Goal: Task Accomplishment & Management: Manage account settings

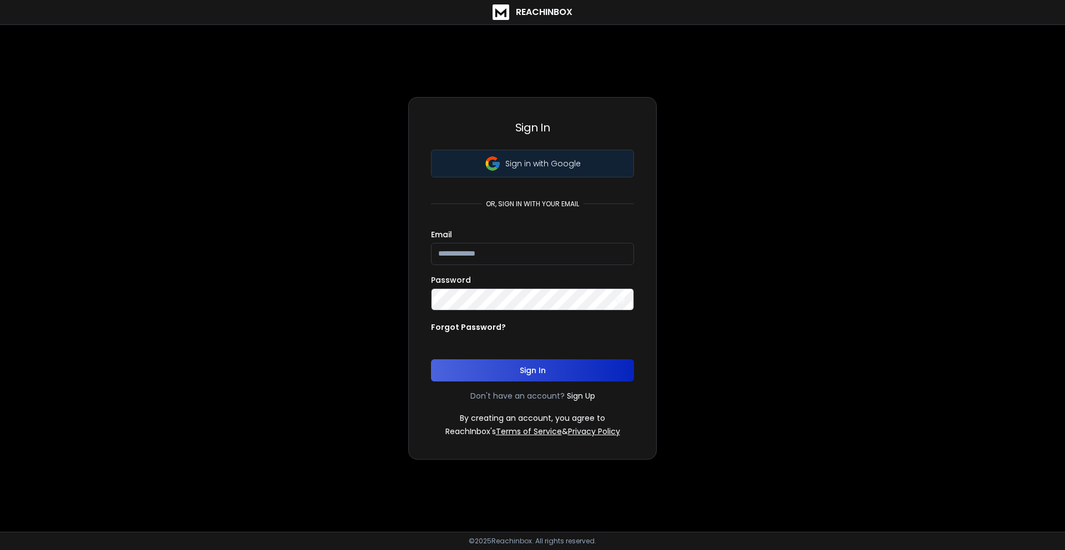
click at [546, 168] on p "Sign in with Google" at bounding box center [542, 163] width 75 height 11
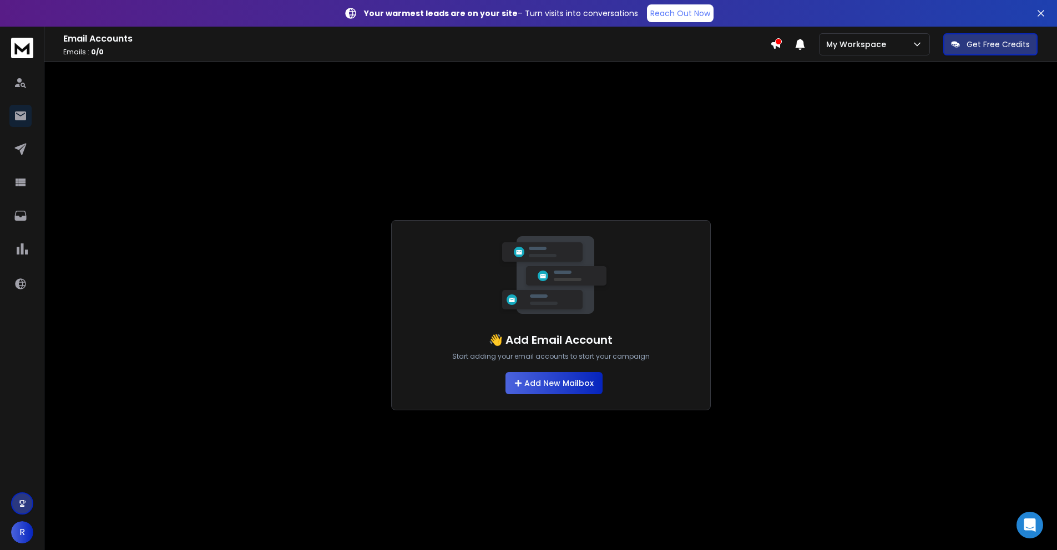
click at [857, 140] on div "👋 Add Email Account Start adding your email accounts to start your campaign Add…" at bounding box center [550, 315] width 977 height 484
drag, startPoint x: 23, startPoint y: 537, endPoint x: 36, endPoint y: 533, distance: 13.5
click at [23, 537] on span "R" at bounding box center [22, 532] width 22 height 22
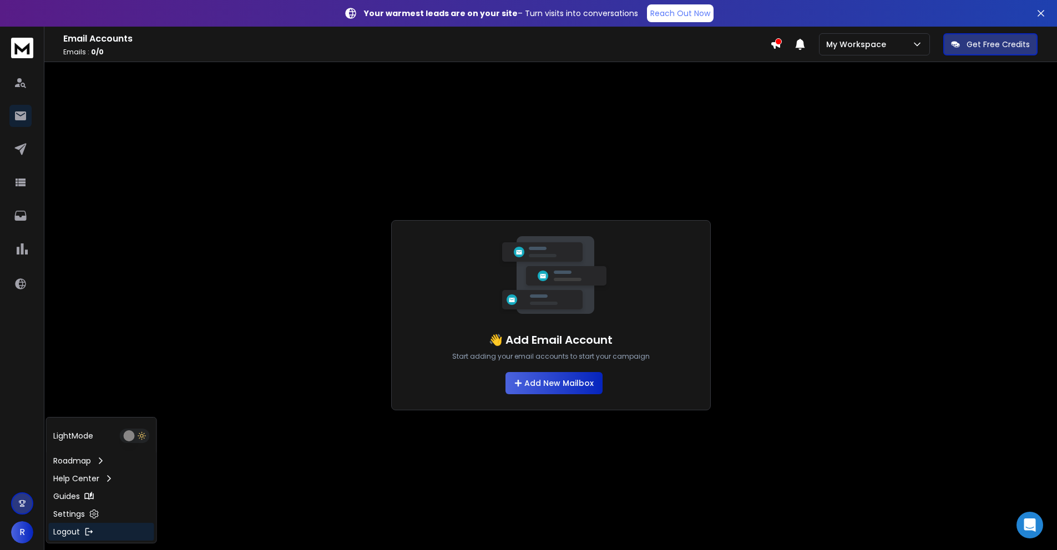
click at [125, 533] on div "Logout" at bounding box center [101, 532] width 105 height 18
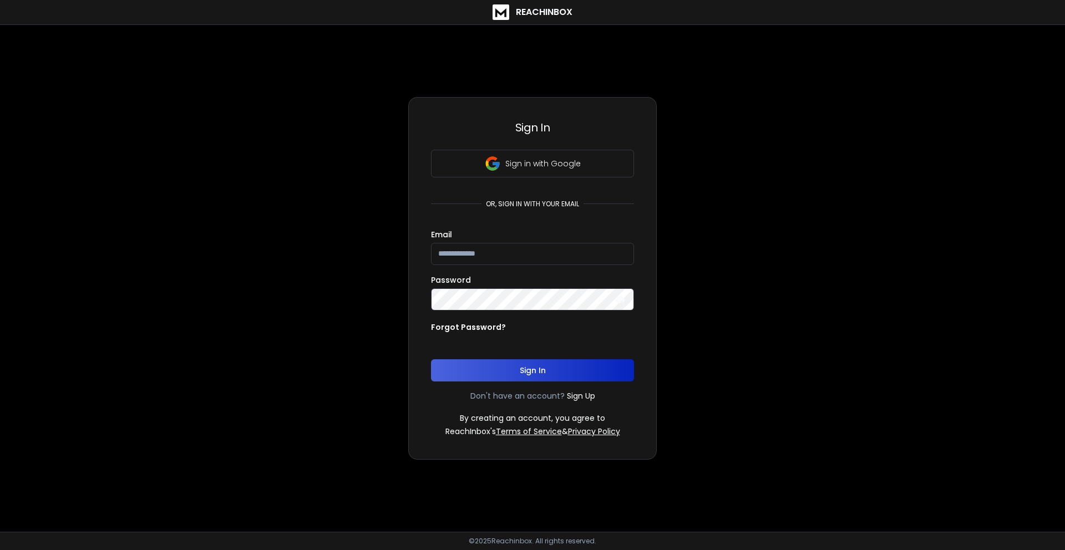
click at [539, 251] on input "email" at bounding box center [532, 254] width 203 height 22
click at [554, 165] on p "Sign in with Google" at bounding box center [542, 163] width 75 height 11
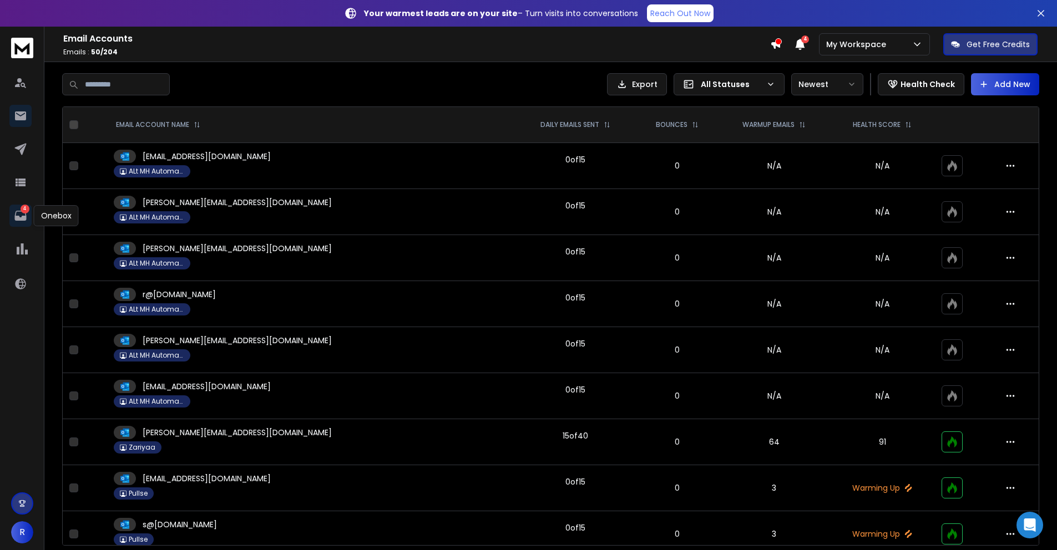
click at [13, 218] on link "4" at bounding box center [20, 216] width 22 height 22
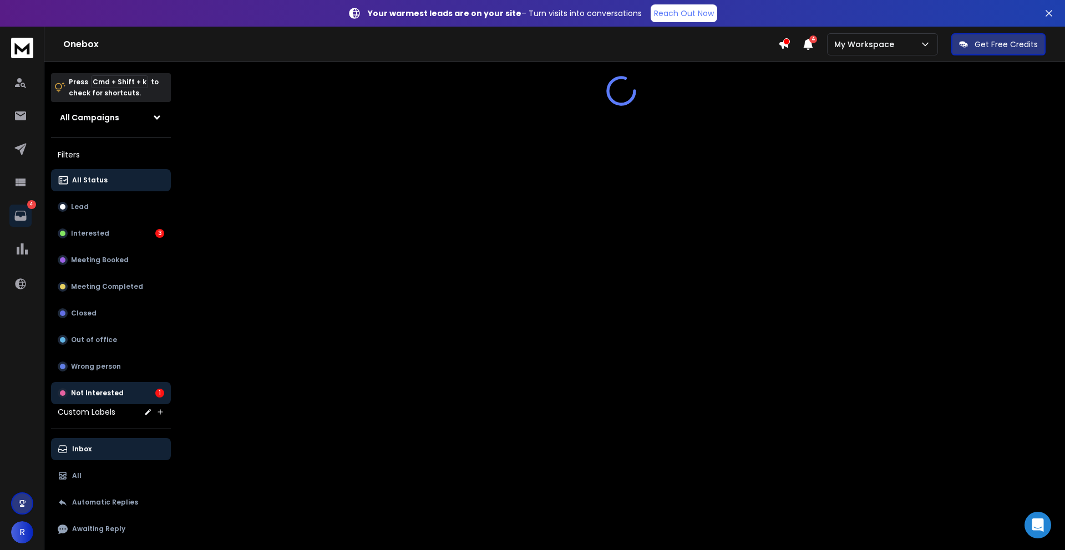
click at [111, 393] on p "Not Interested" at bounding box center [97, 393] width 53 height 9
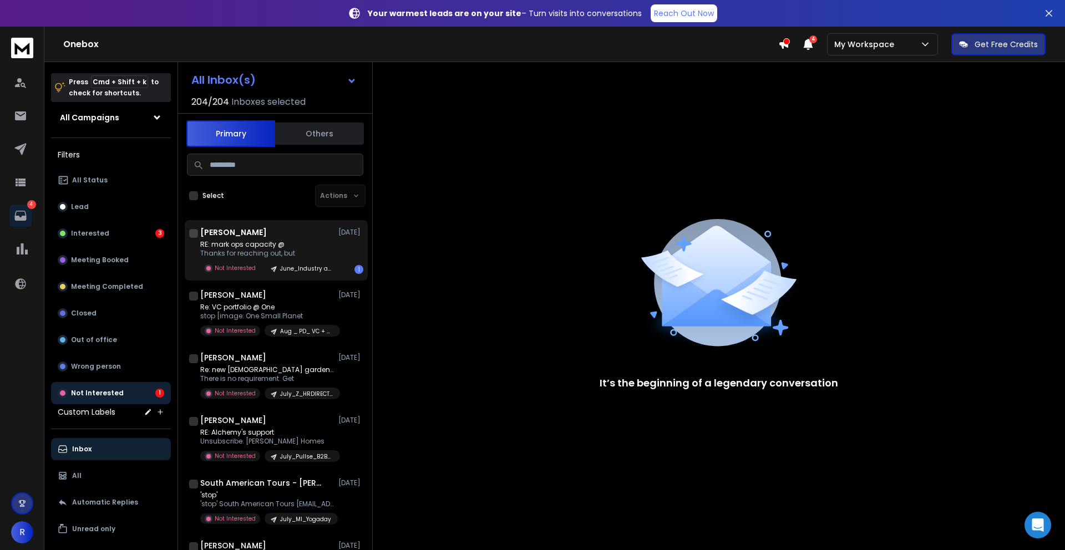
click at [257, 231] on h1 "Hanna Huffman" at bounding box center [233, 232] width 67 height 11
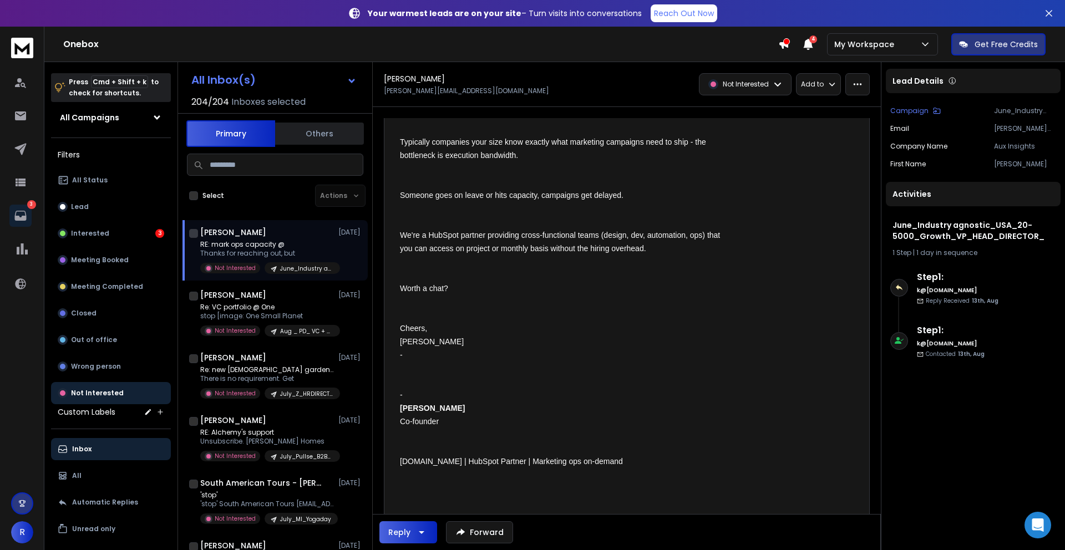
scroll to position [573, 0]
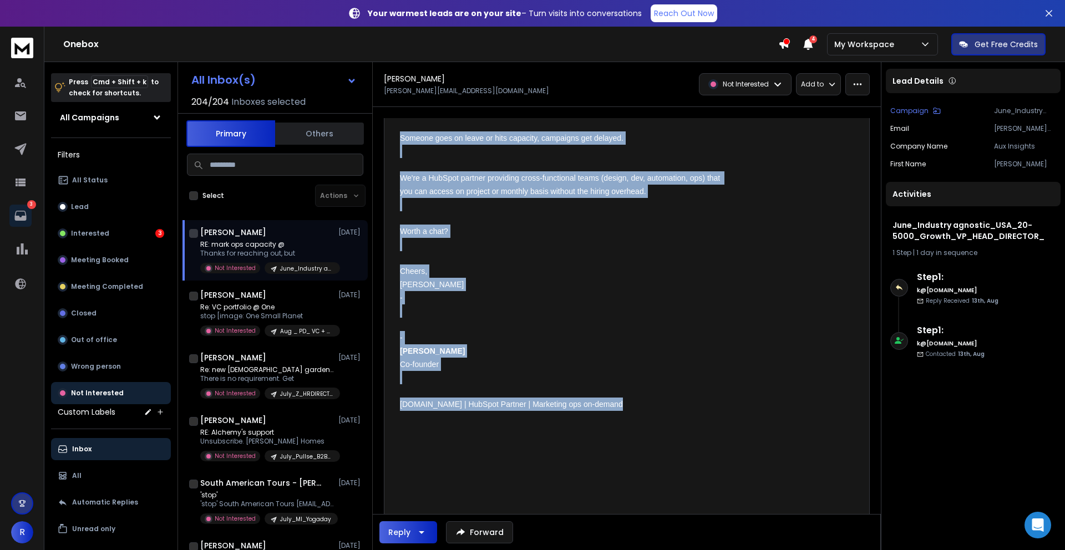
drag, startPoint x: 401, startPoint y: 144, endPoint x: 765, endPoint y: 434, distance: 465.6
click at [764, 436] on div "RE: mark ops capacity @ Aux Insights 13 August 2025 : 10:35 pm Reply Forward fr…" at bounding box center [627, 256] width 486 height 1370
click at [765, 434] on div "RE: mark ops capacity @ Aux Insights 13 August 2025 : 10:35 pm Reply Forward fr…" at bounding box center [627, 256] width 454 height 1338
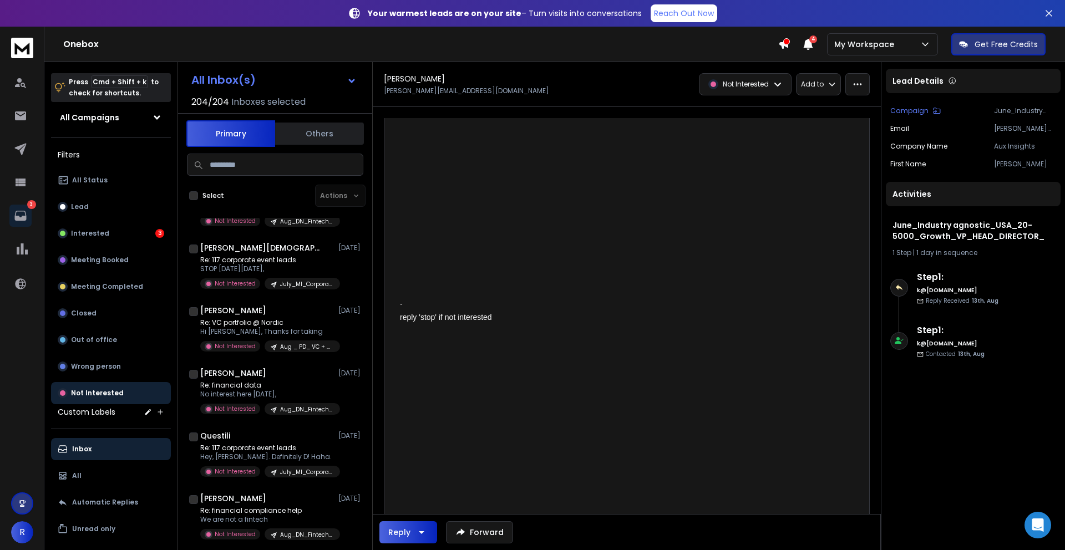
scroll to position [1153, 0]
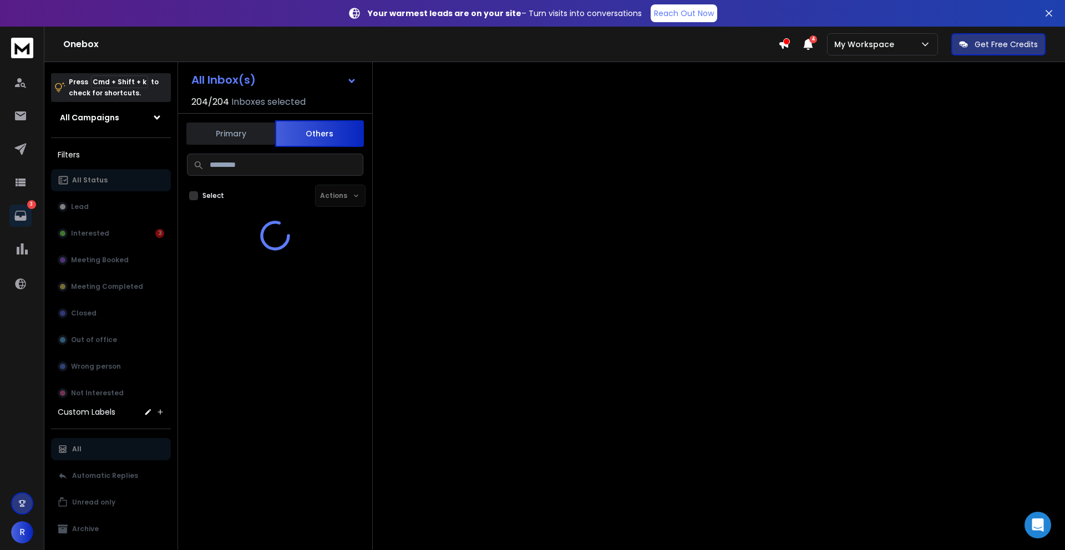
click at [328, 133] on button "Others" at bounding box center [319, 133] width 89 height 27
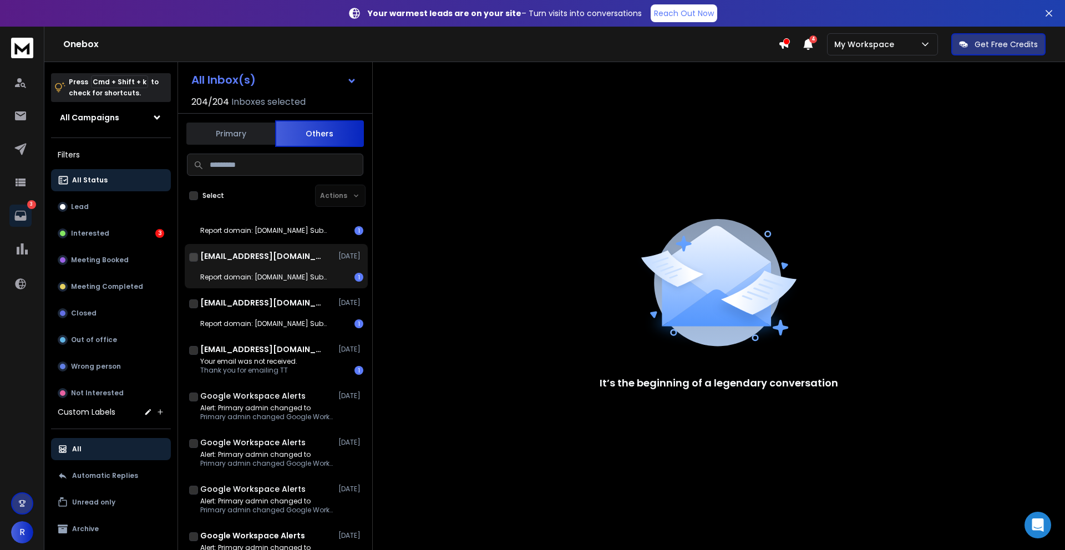
scroll to position [0, 0]
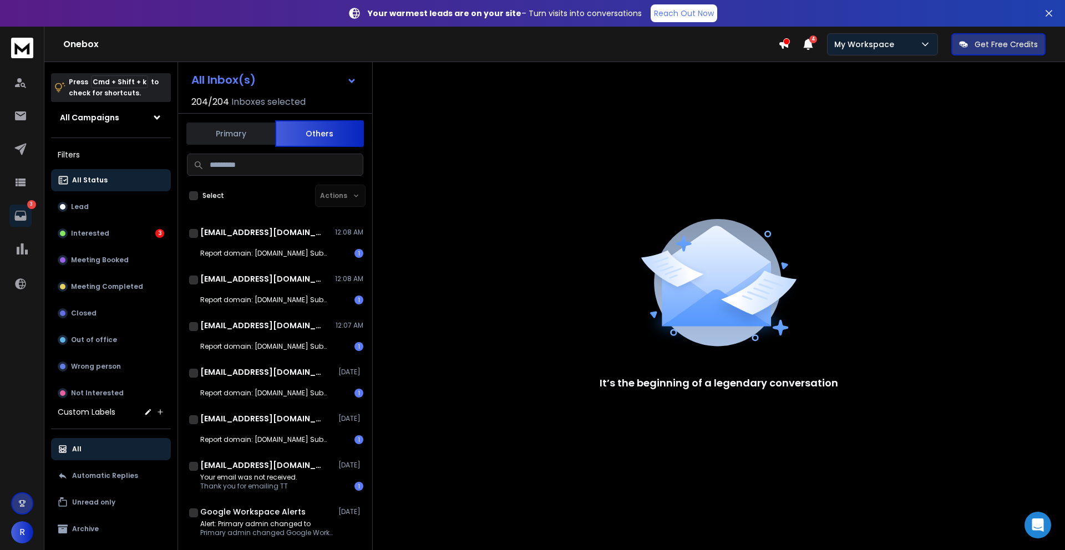
click at [905, 37] on button "My Workspace" at bounding box center [882, 44] width 111 height 22
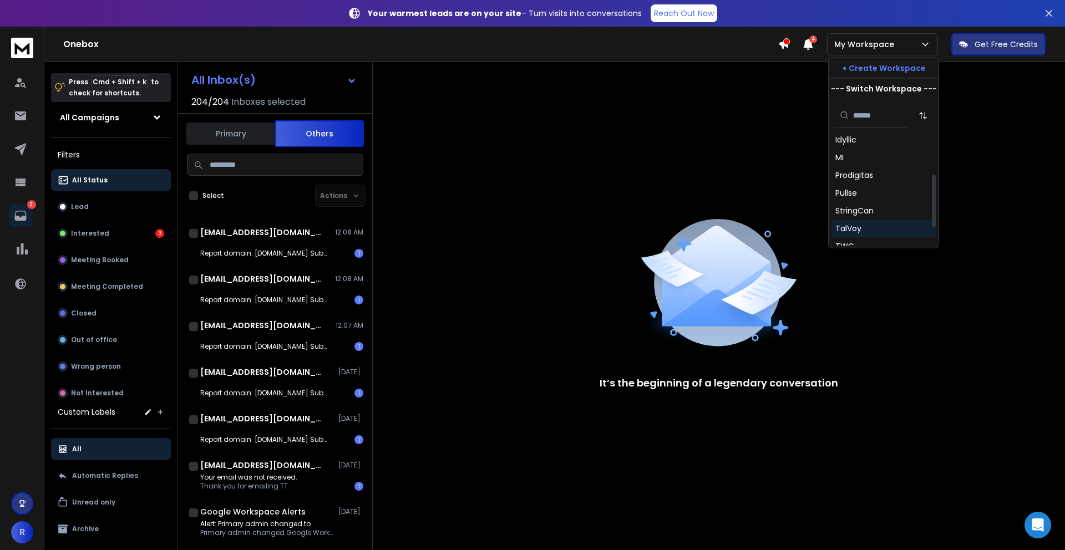
scroll to position [103, 0]
click at [852, 167] on div "Pullse" at bounding box center [846, 164] width 22 height 11
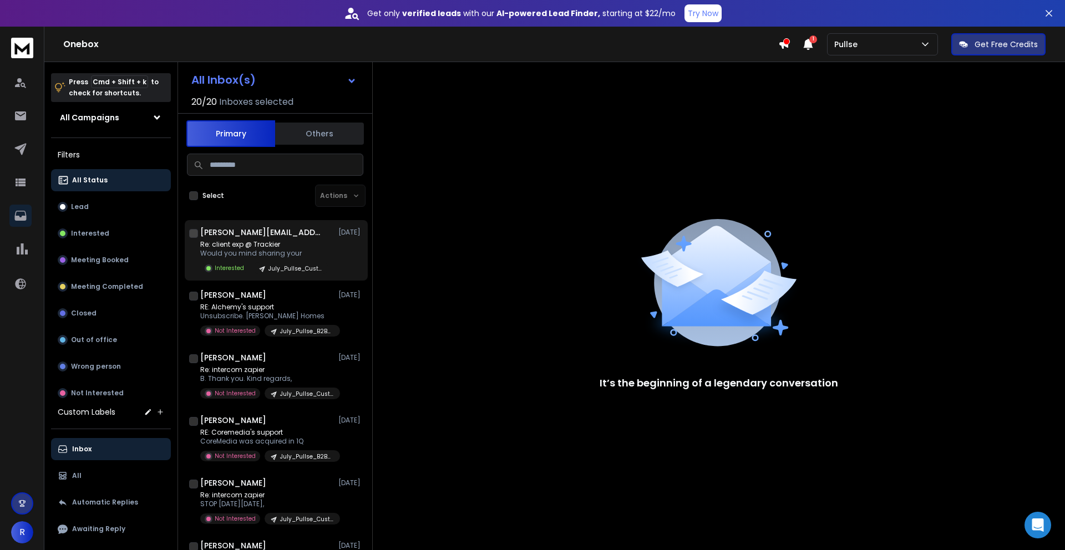
click at [302, 240] on p "Re: client exp @ Trackier" at bounding box center [264, 244] width 128 height 9
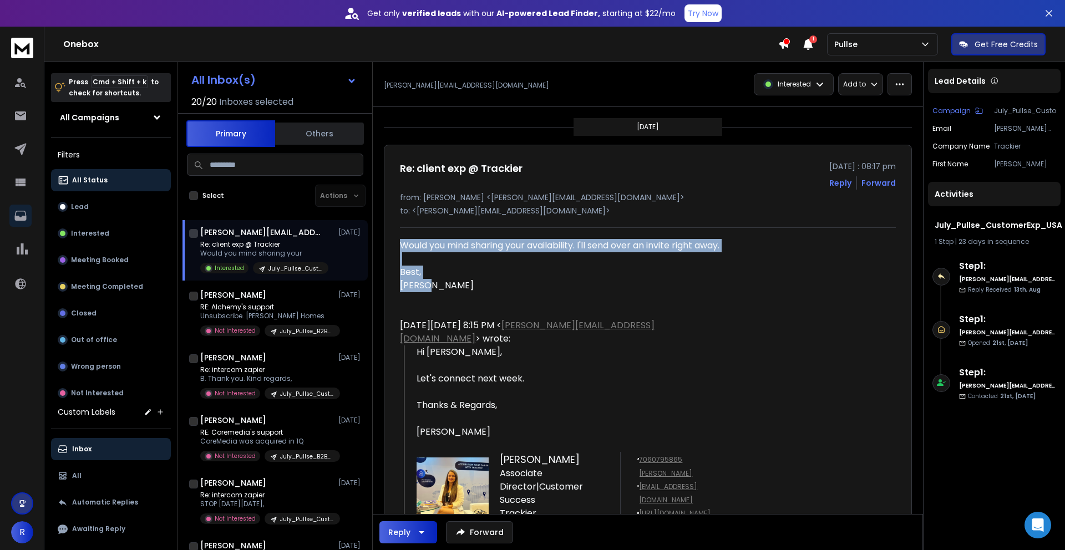
drag, startPoint x: 474, startPoint y: 302, endPoint x: 393, endPoint y: 247, distance: 97.8
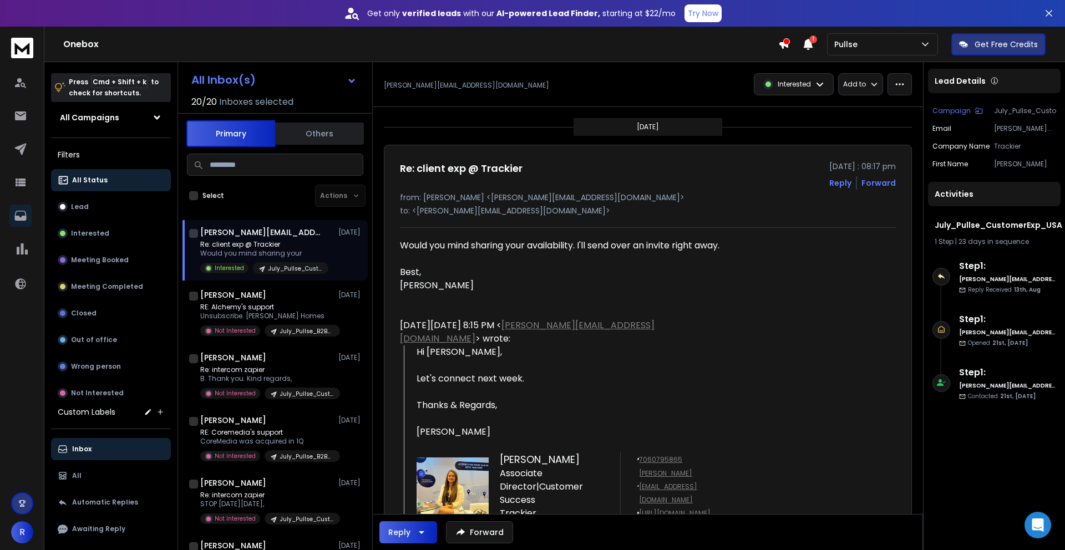
click at [522, 266] on div at bounding box center [562, 258] width 324 height 13
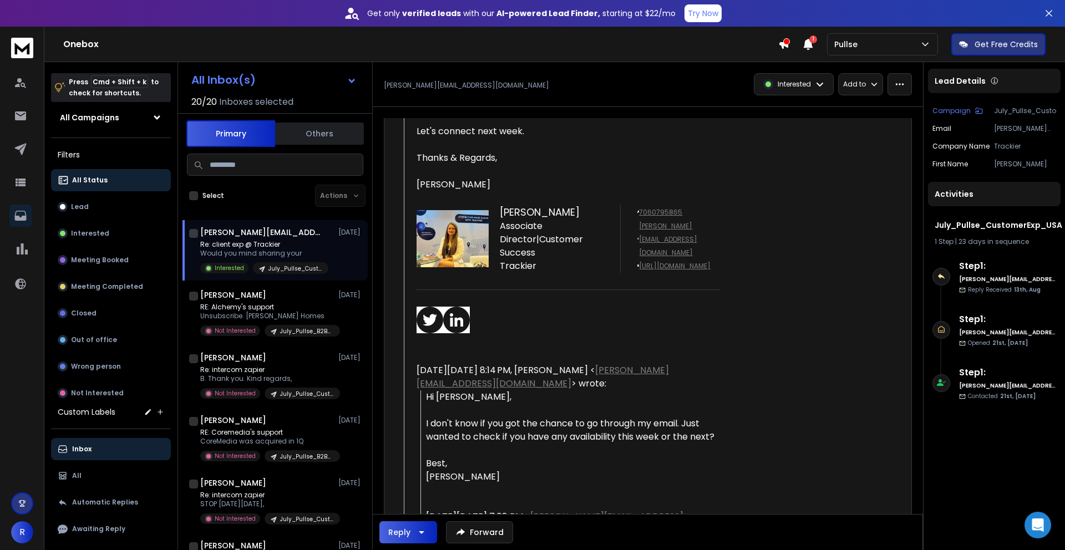
scroll to position [415, 0]
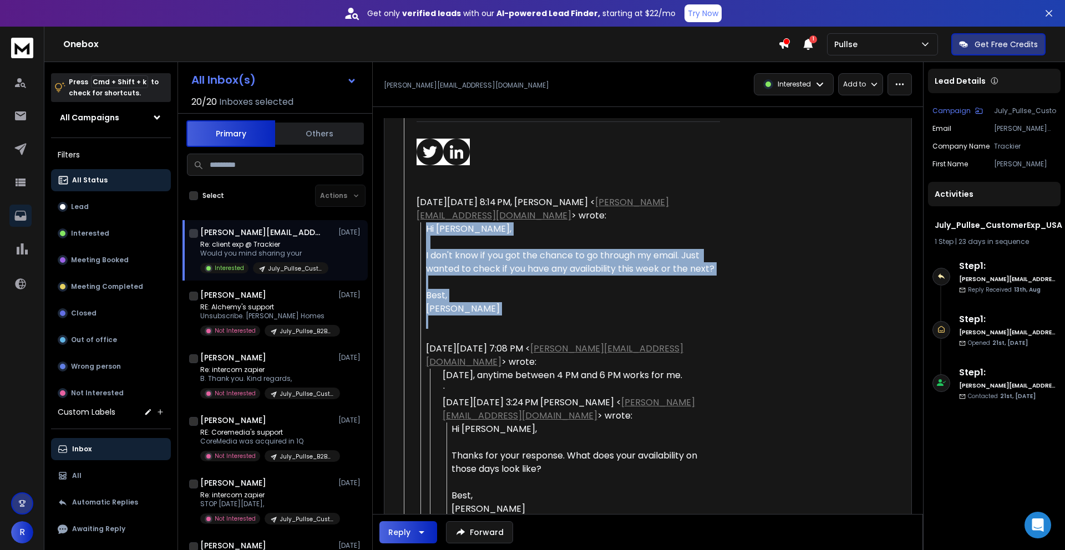
drag, startPoint x: 424, startPoint y: 228, endPoint x: 521, endPoint y: 317, distance: 130.7
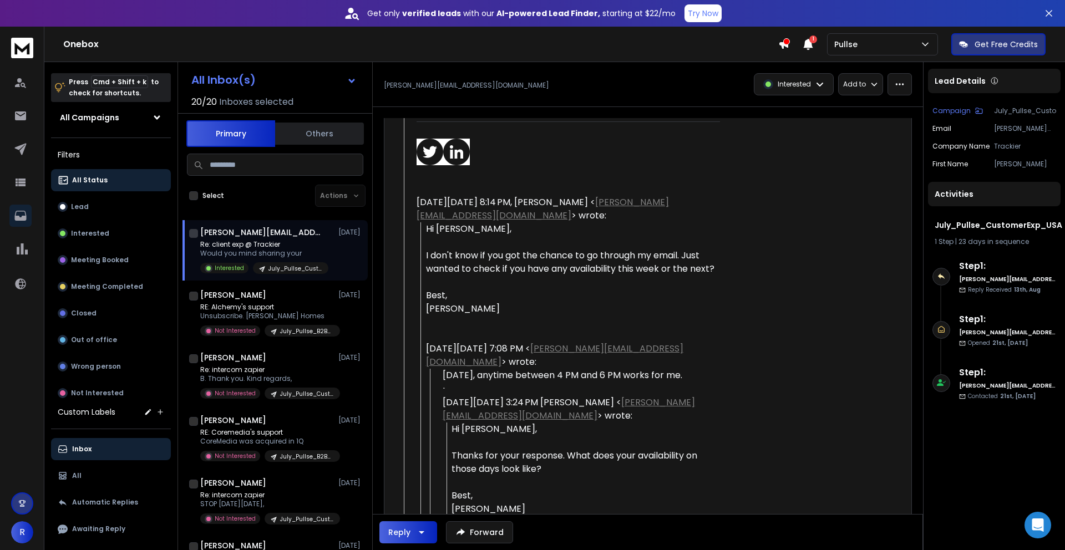
click at [942, 475] on div "July_Pullse_CustomerExp_USA 1 Step | 23 days in sequence Step 1 : suhail@teampu…" at bounding box center [994, 348] width 133 height 285
drag, startPoint x: 726, startPoint y: 368, endPoint x: 449, endPoint y: 357, distance: 276.9
click at [428, 227] on div "Hi Anchal," at bounding box center [575, 228] width 298 height 13
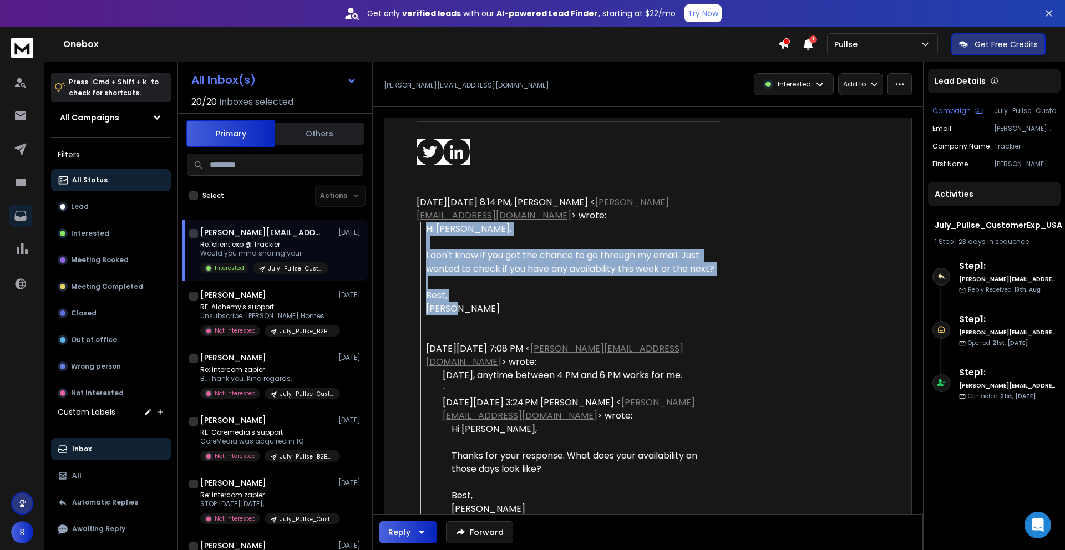
drag, startPoint x: 426, startPoint y: 228, endPoint x: 511, endPoint y: 310, distance: 117.7
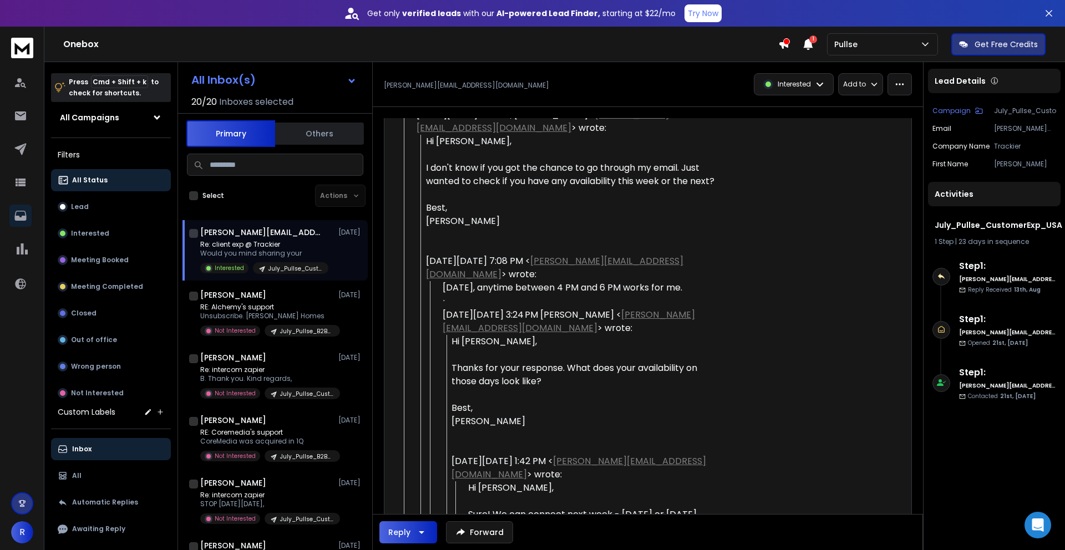
click at [606, 415] on div "Suhail" at bounding box center [587, 421] width 272 height 13
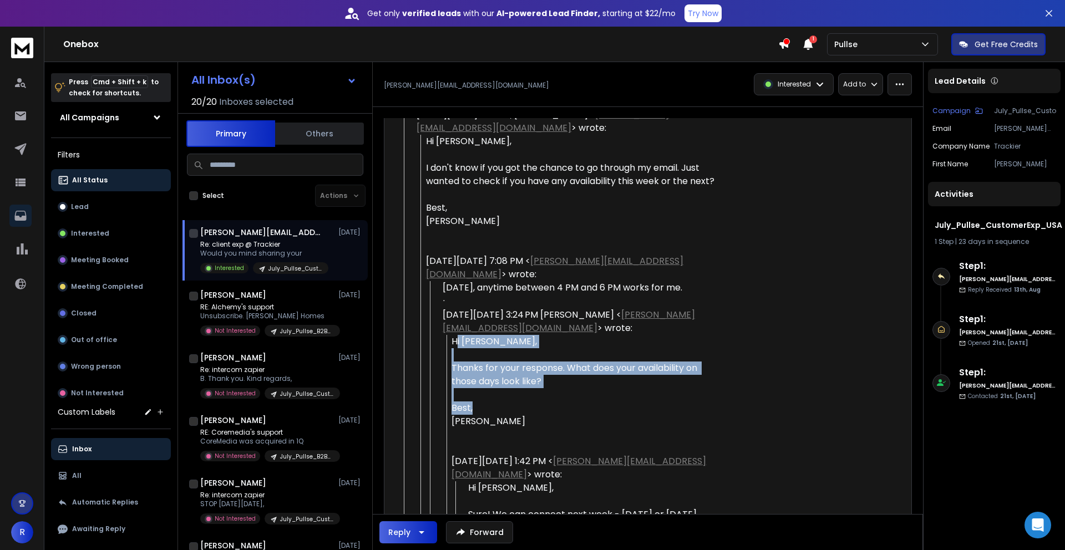
drag, startPoint x: 516, startPoint y: 396, endPoint x: 458, endPoint y: 334, distance: 85.1
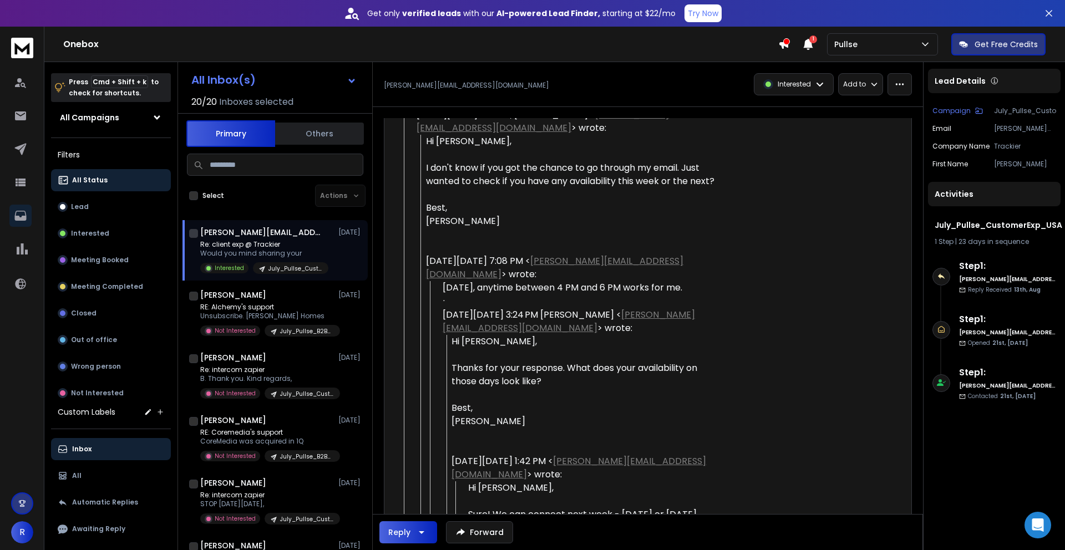
click at [466, 351] on div "Hi Anchal, Thanks for your response. What does your availability on those days …" at bounding box center [587, 361] width 272 height 53
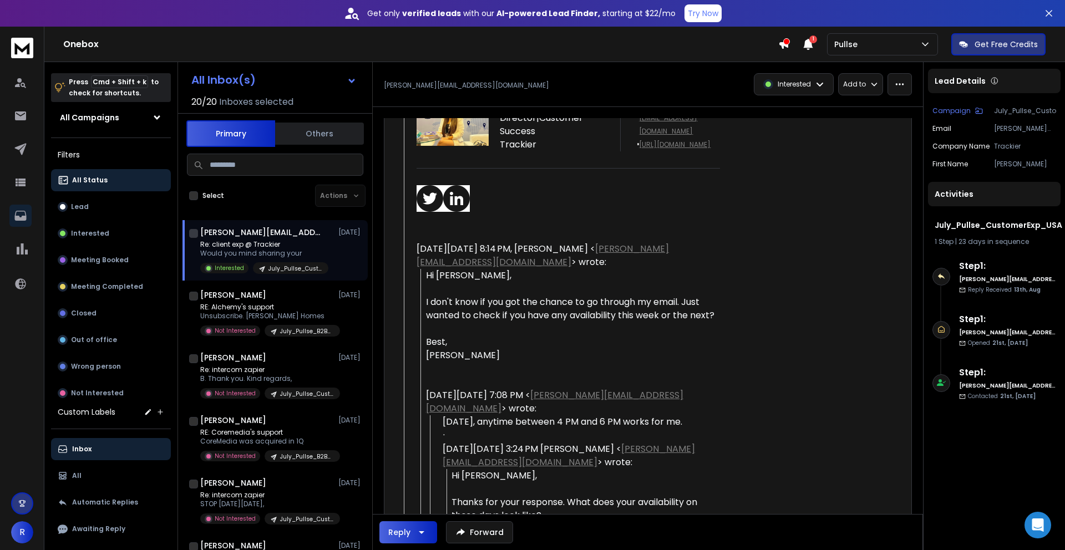
scroll to position [394, 0]
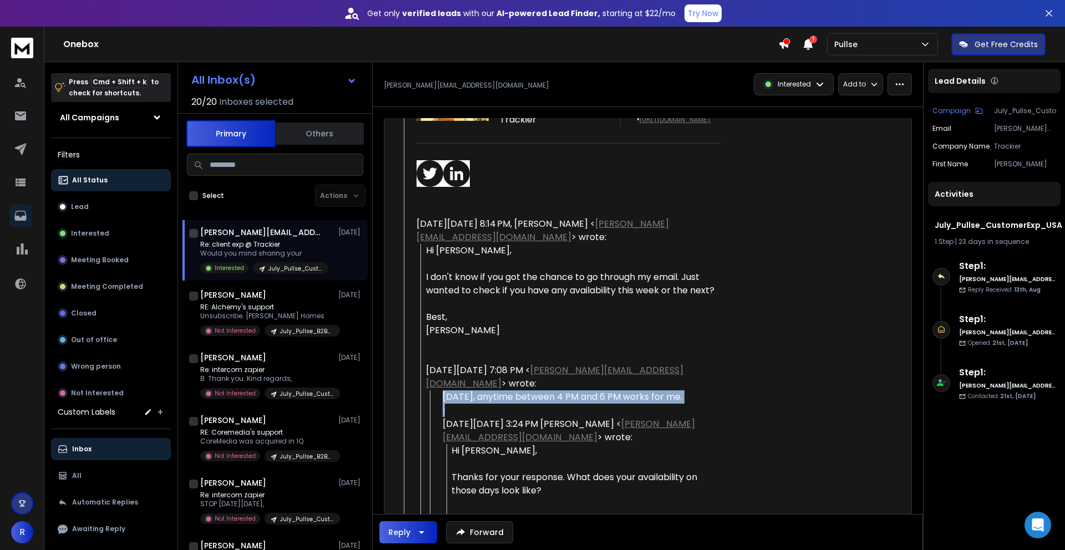
drag, startPoint x: 438, startPoint y: 383, endPoint x: 702, endPoint y: 390, distance: 263.5
drag, startPoint x: 791, startPoint y: 394, endPoint x: 785, endPoint y: 392, distance: 7.0
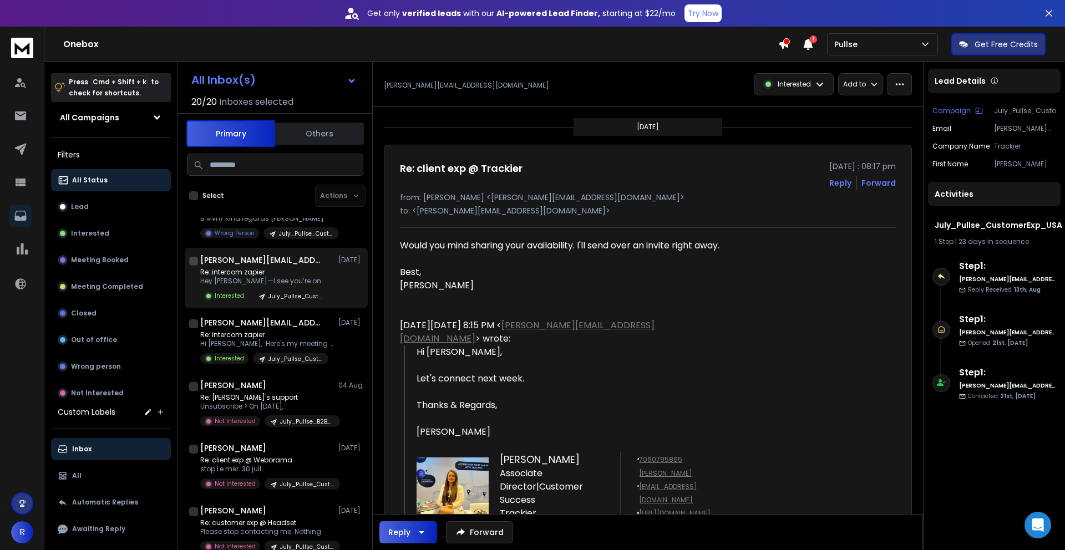
scroll to position [670, 0]
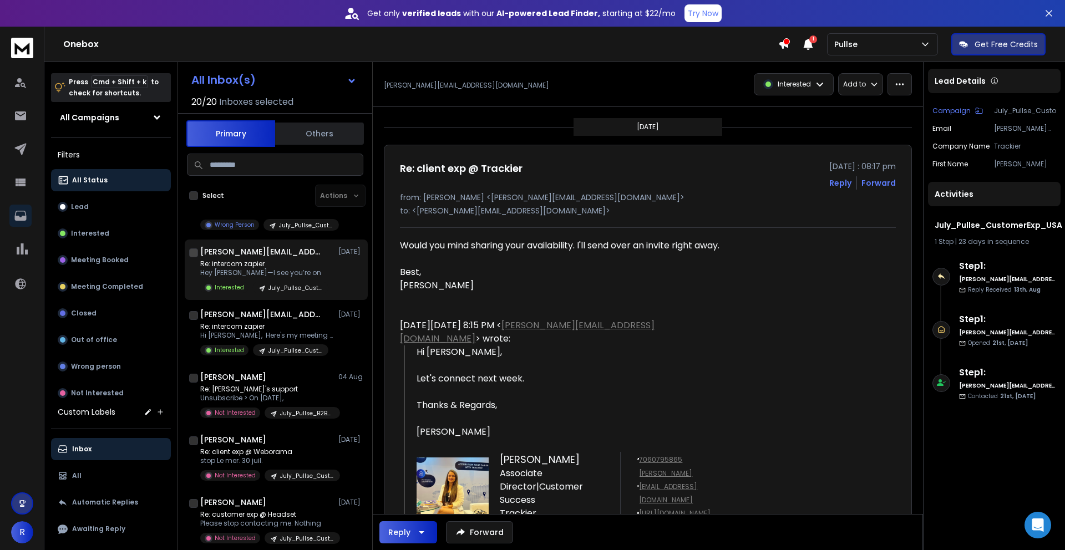
click at [286, 271] on p "Hey Tim—I see you’re on" at bounding box center [264, 272] width 128 height 9
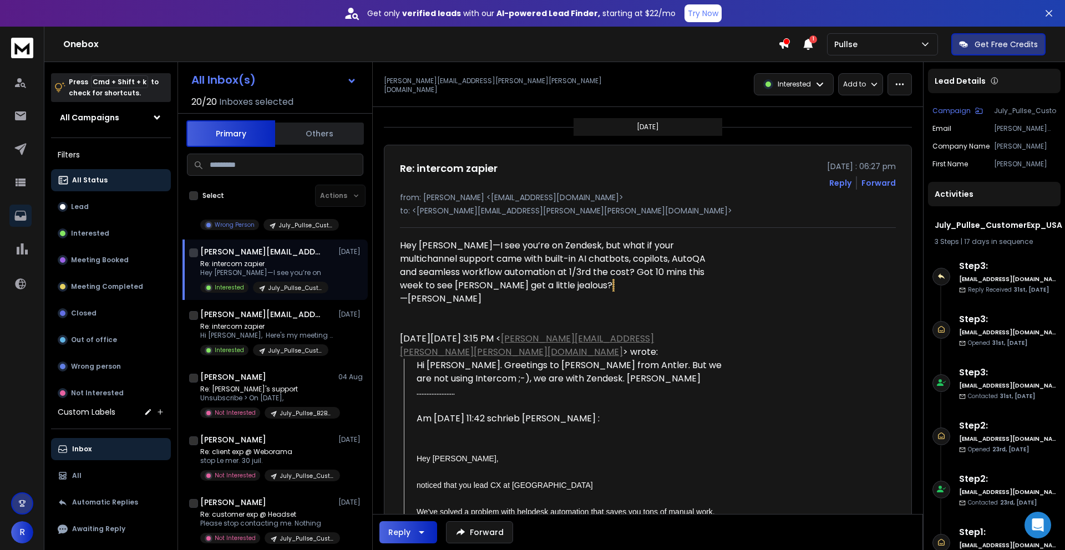
click at [503, 310] on div at bounding box center [562, 312] width 324 height 13
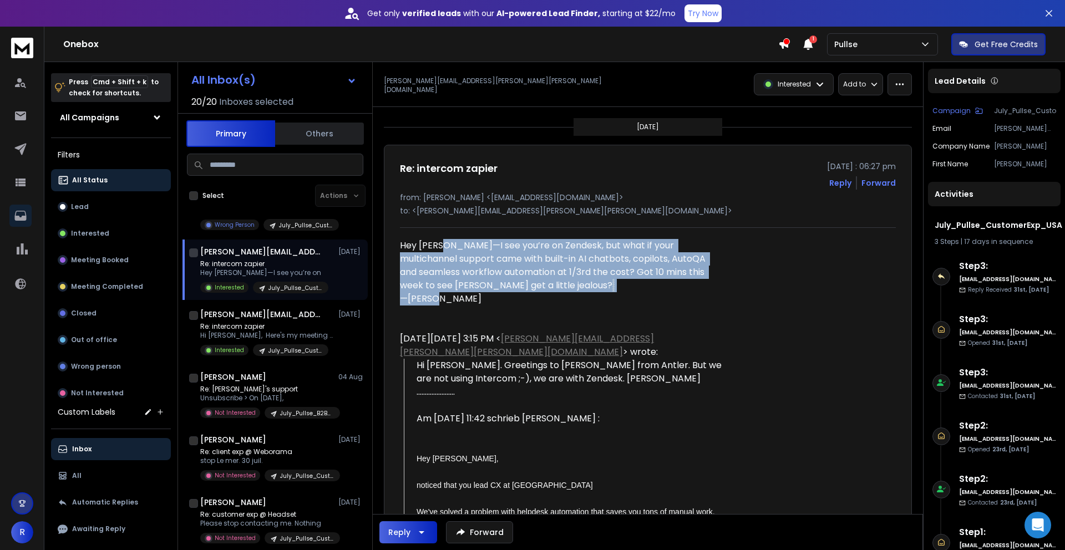
drag, startPoint x: 458, startPoint y: 301, endPoint x: 444, endPoint y: 246, distance: 56.2
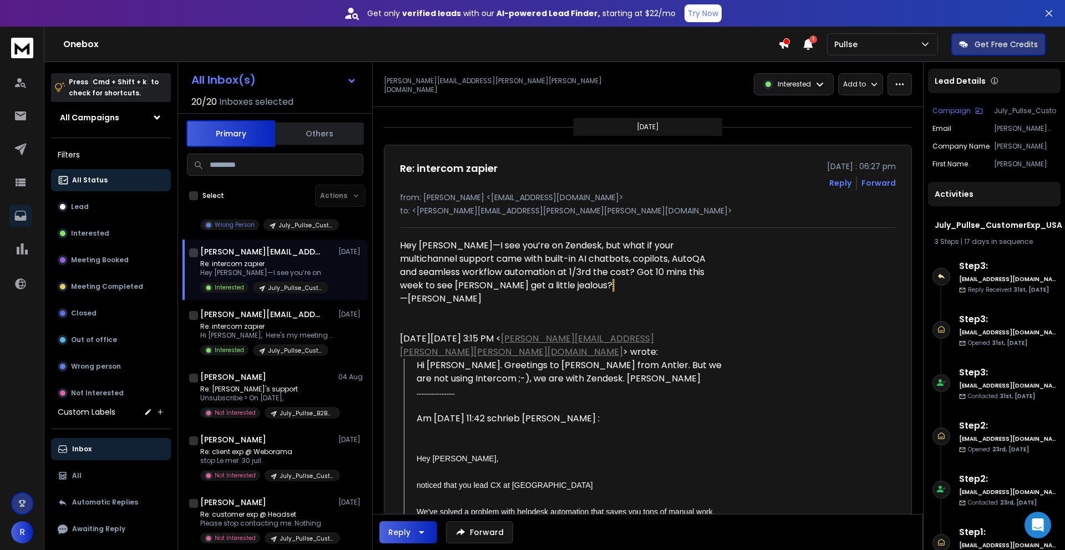
click at [566, 258] on div "Hey Tim—I see you’re on Zendesk, but what if your multichannel support came wit…" at bounding box center [562, 265] width 324 height 53
drag, startPoint x: 600, startPoint y: 251, endPoint x: 672, endPoint y: 252, distance: 72.1
click at [672, 251] on div "Hey Tim—I see you’re on Zendesk, but what if your multichannel support came wit…" at bounding box center [562, 265] width 324 height 53
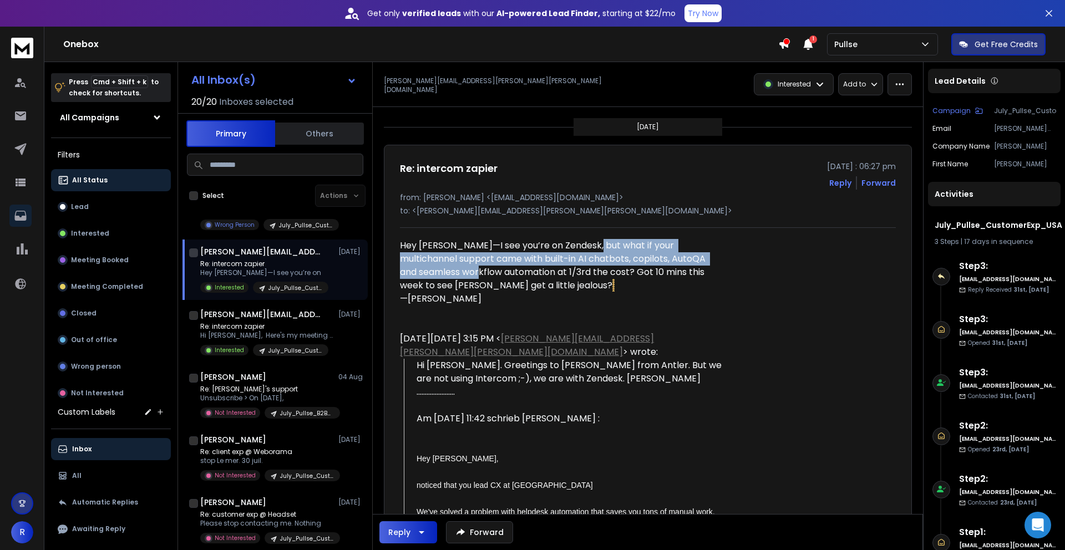
drag, startPoint x: 602, startPoint y: 246, endPoint x: 423, endPoint y: 278, distance: 181.5
click at [423, 278] on div "Hey Tim—I see you’re on Zendesk, but what if your multichannel support came wit…" at bounding box center [562, 265] width 324 height 53
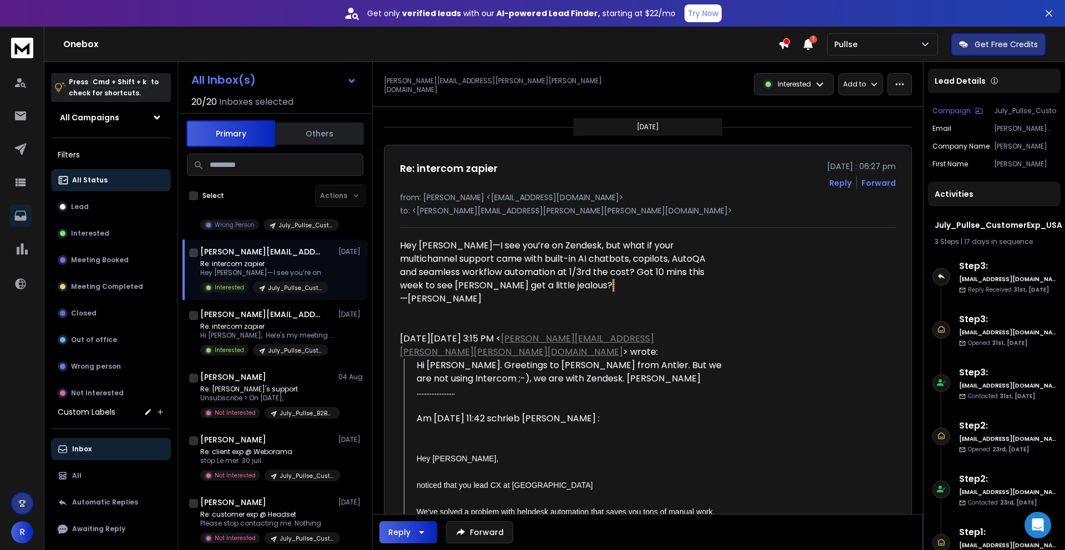
click at [449, 306] on div at bounding box center [562, 312] width 324 height 13
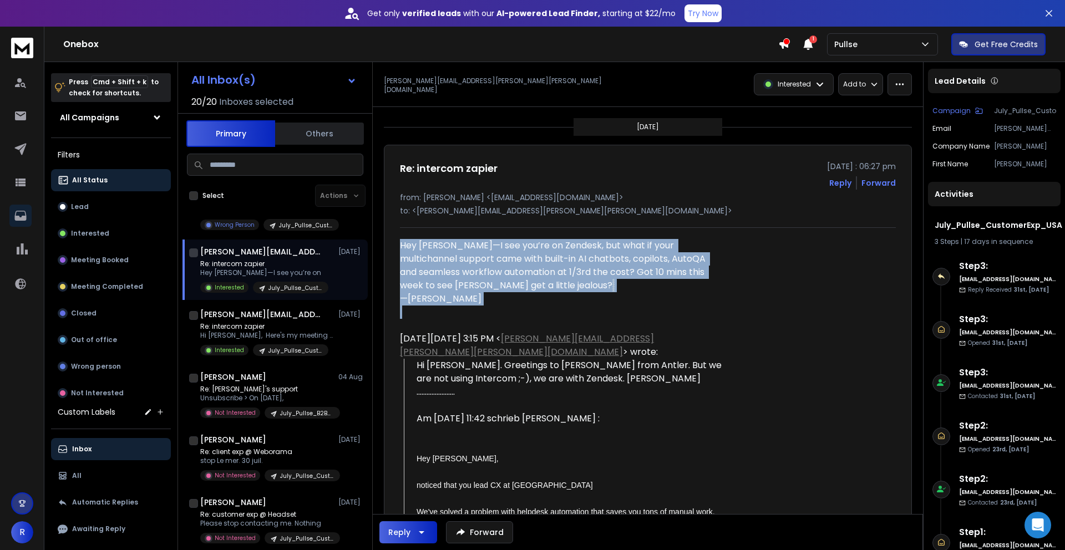
drag, startPoint x: 396, startPoint y: 238, endPoint x: 456, endPoint y: 311, distance: 94.1
click at [456, 311] on div at bounding box center [562, 312] width 324 height 13
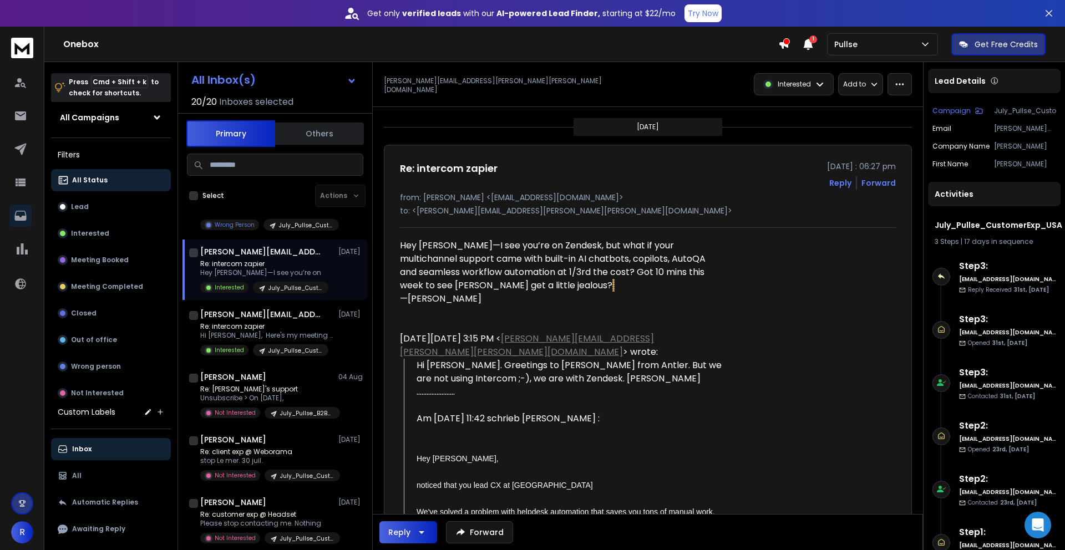
drag, startPoint x: 443, startPoint y: 308, endPoint x: 437, endPoint y: 307, distance: 6.3
click at [441, 308] on div at bounding box center [562, 312] width 324 height 13
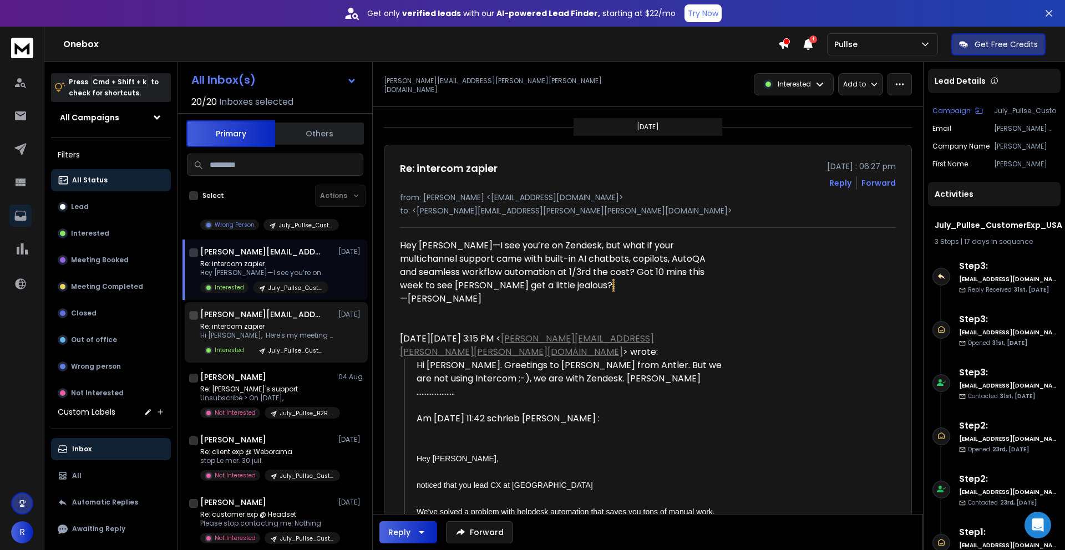
click at [267, 324] on p "Re: intercom zapier" at bounding box center [266, 326] width 133 height 9
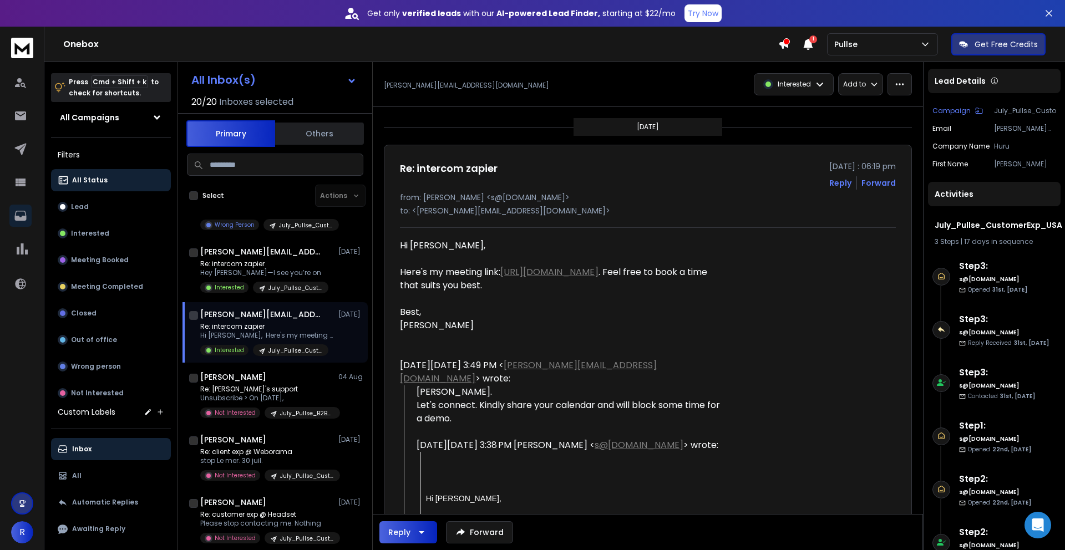
drag, startPoint x: 471, startPoint y: 312, endPoint x: 393, endPoint y: 233, distance: 110.6
click at [436, 314] on div "Best," at bounding box center [562, 312] width 324 height 13
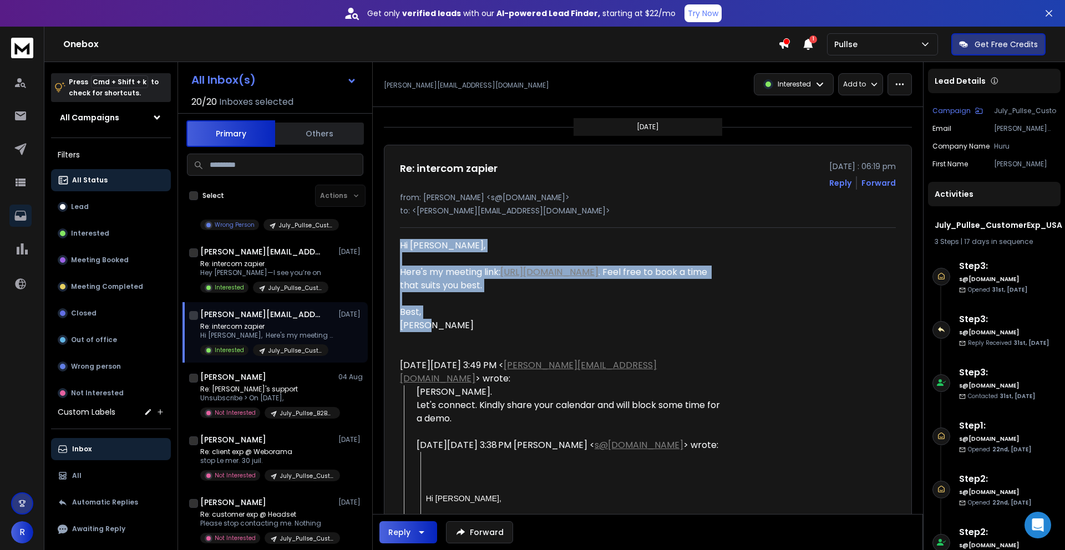
drag, startPoint x: 412, startPoint y: 296, endPoint x: 388, endPoint y: 242, distance: 58.6
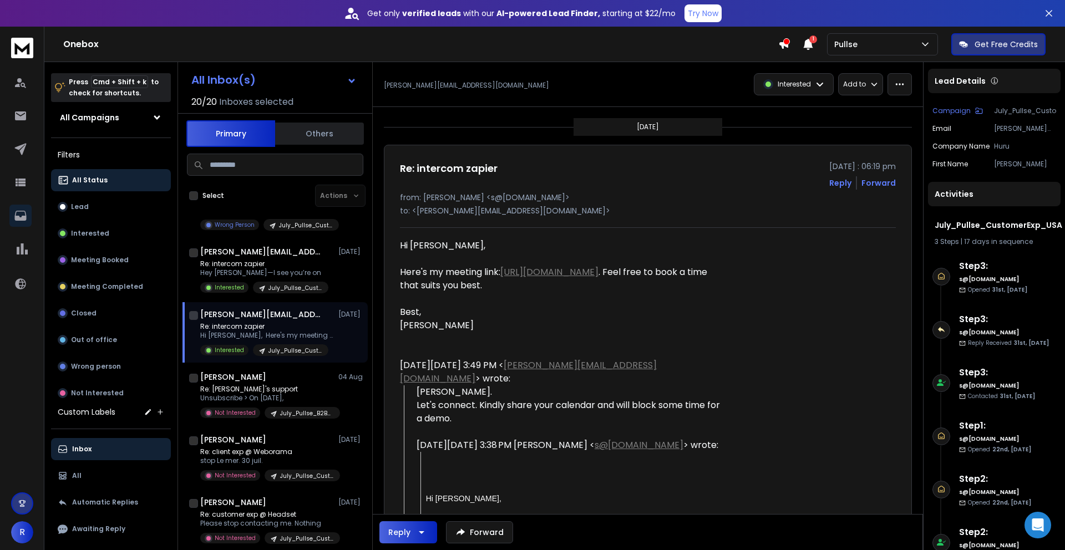
click at [540, 396] on div "Sure, Suhail. Let's connect. Kindly share your calendar and will block some tim…" at bounding box center [570, 405] width 307 height 40
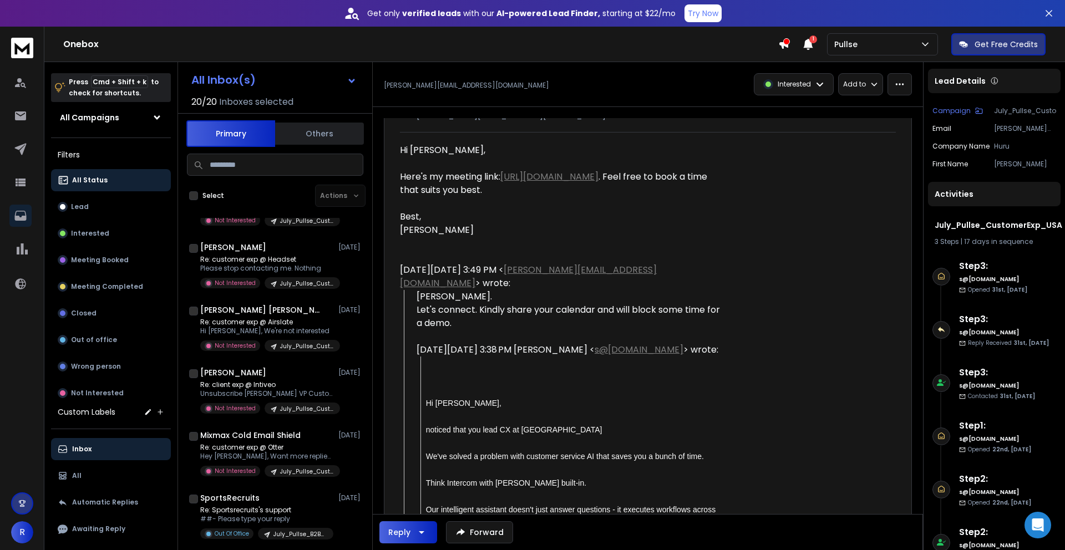
scroll to position [984, 0]
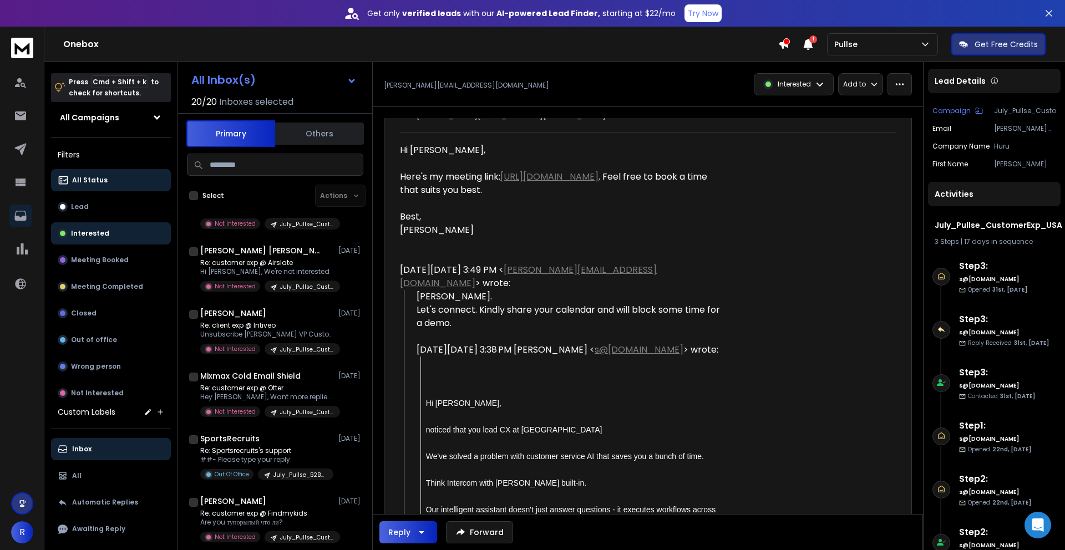
click at [83, 233] on p "Interested" at bounding box center [90, 233] width 38 height 9
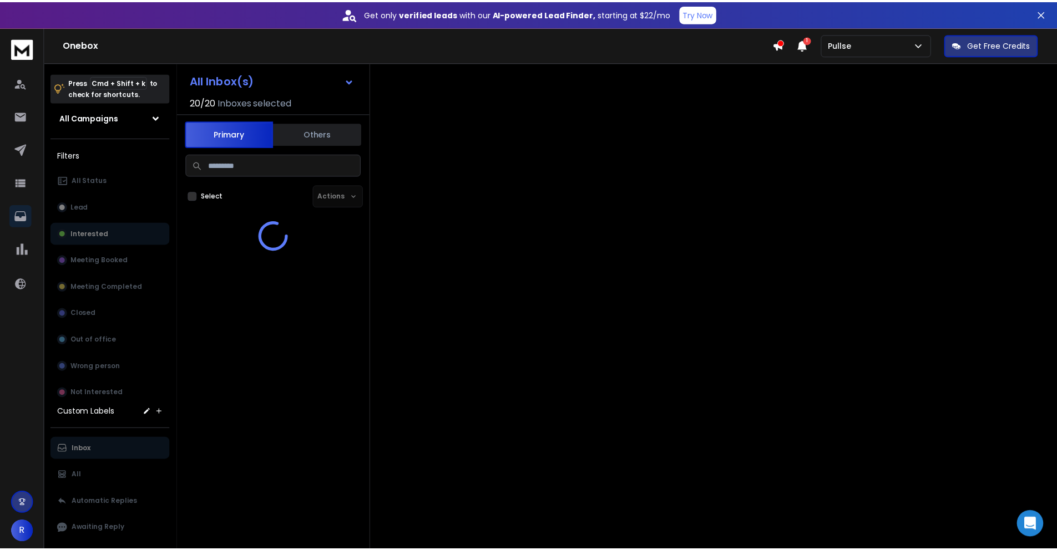
scroll to position [0, 0]
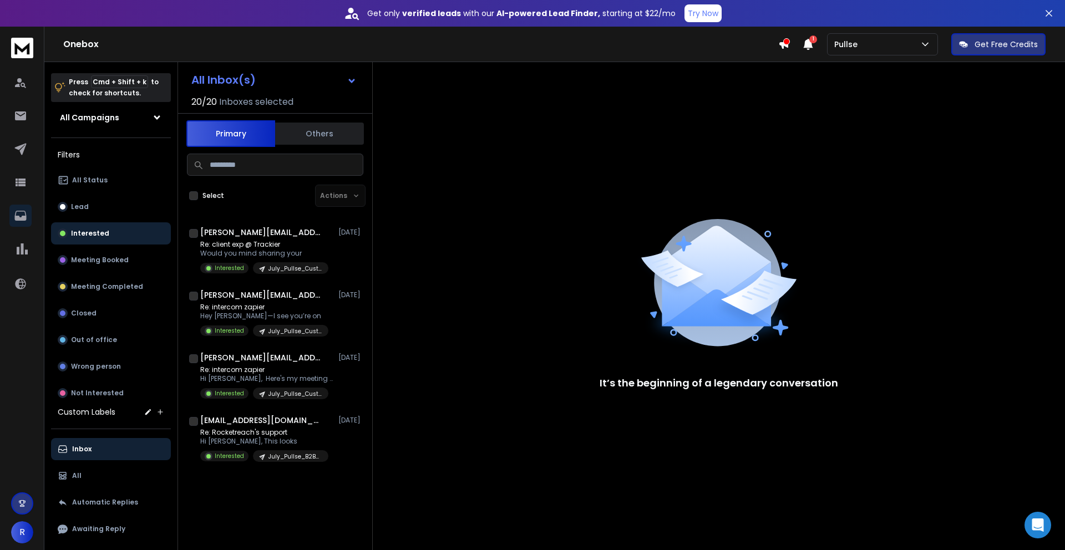
click at [319, 129] on button "Others" at bounding box center [319, 133] width 89 height 24
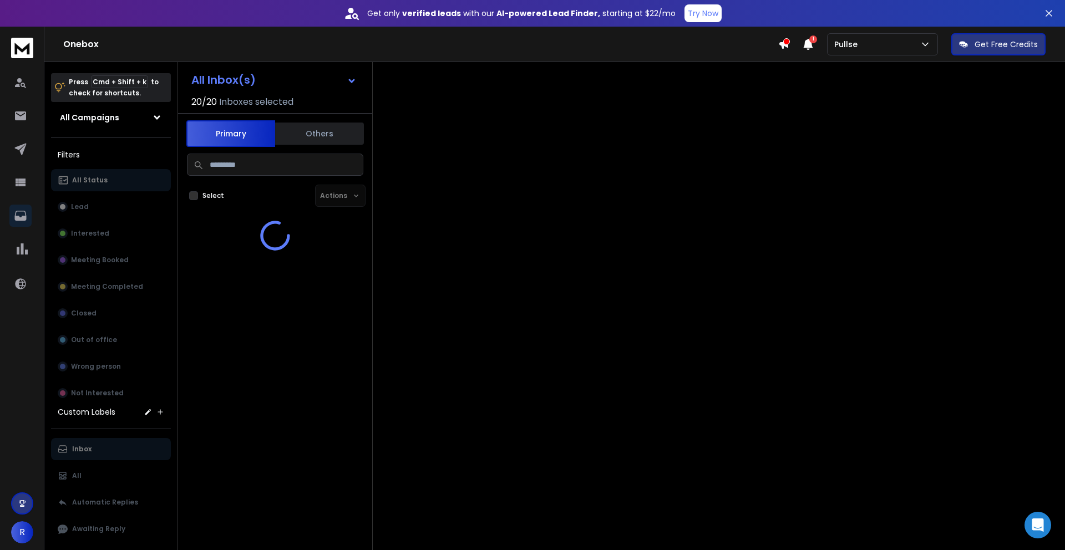
drag, startPoint x: 245, startPoint y: 133, endPoint x: 206, endPoint y: 130, distance: 38.3
click at [245, 133] on button "Primary" at bounding box center [230, 133] width 89 height 27
click at [11, 116] on link at bounding box center [20, 116] width 22 height 22
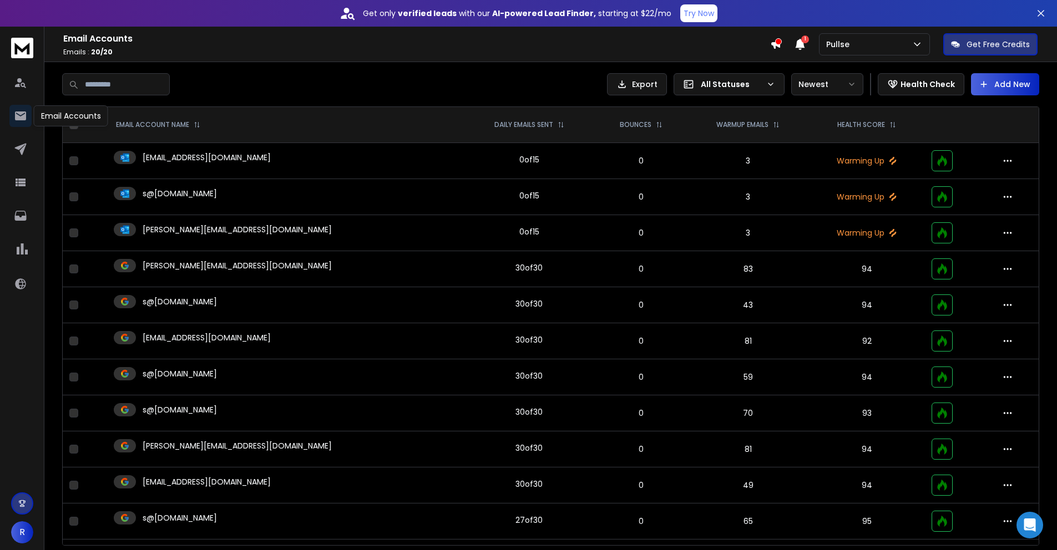
click at [991, 80] on button "Add New" at bounding box center [1005, 84] width 68 height 22
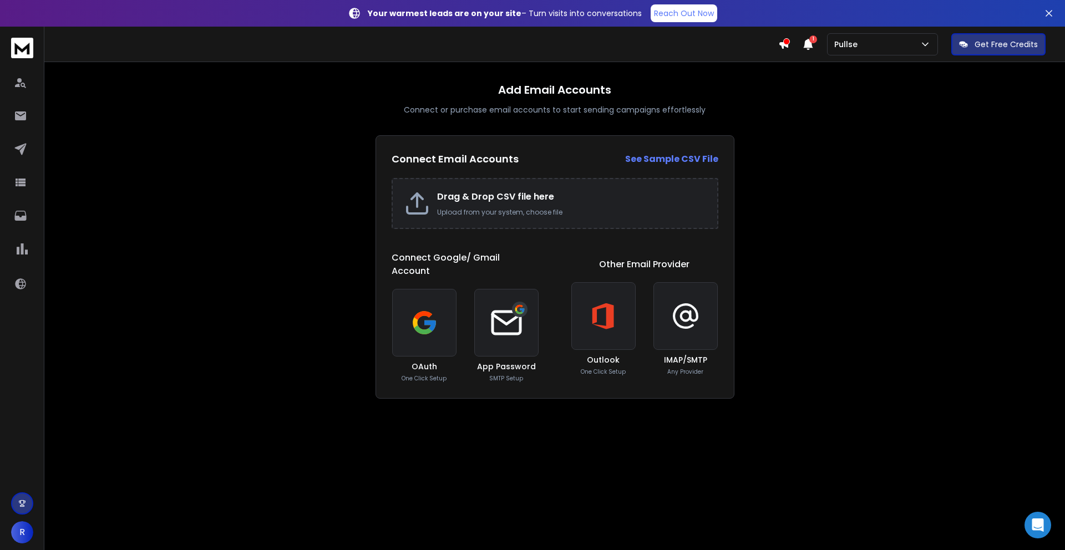
click at [581, 336] on div at bounding box center [603, 316] width 64 height 68
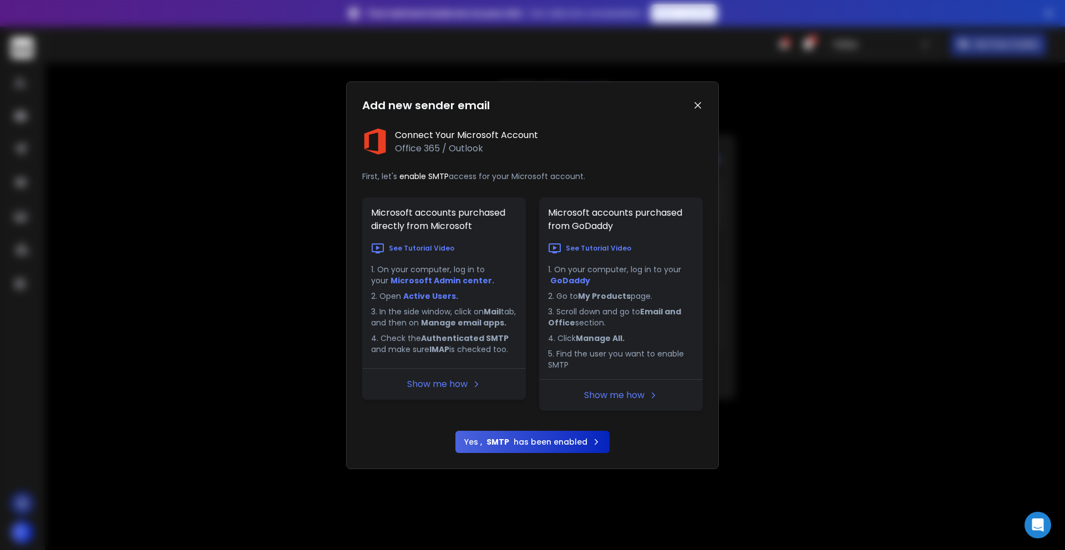
click at [600, 445] on button "Yes , SMTP has been enabled" at bounding box center [532, 442] width 154 height 22
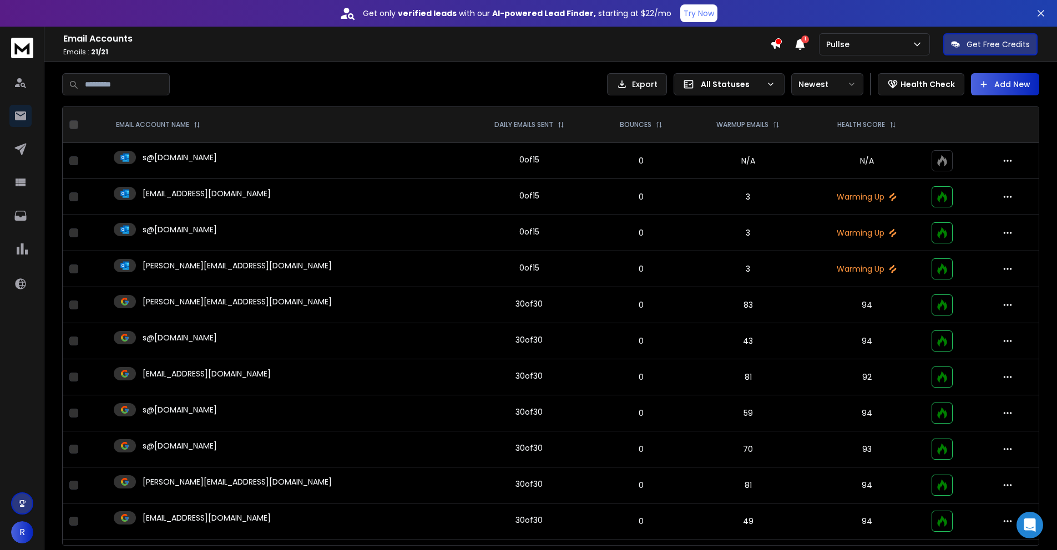
click at [1012, 80] on button "Add New" at bounding box center [1005, 84] width 68 height 22
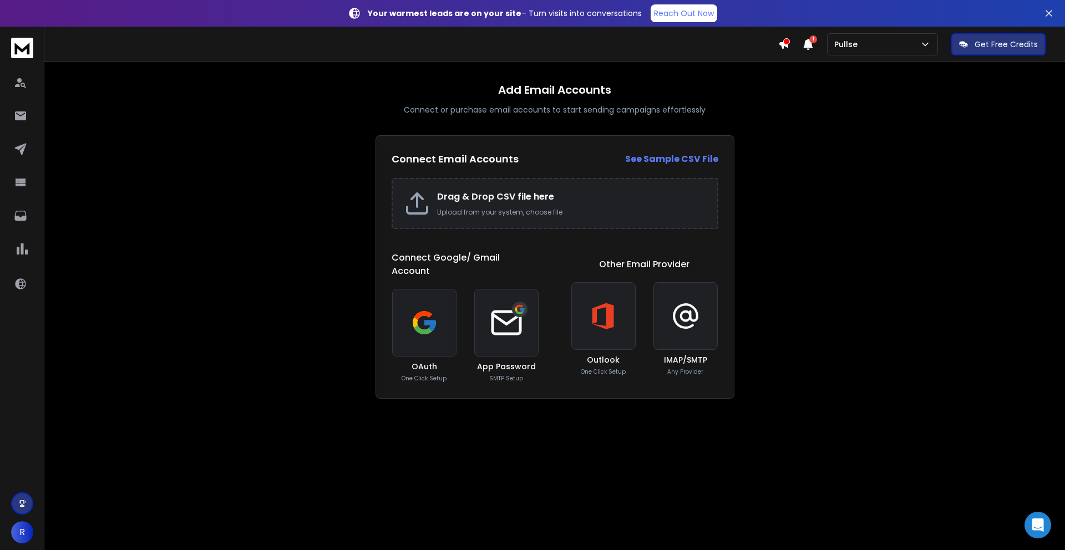
click at [621, 301] on div at bounding box center [603, 316] width 64 height 68
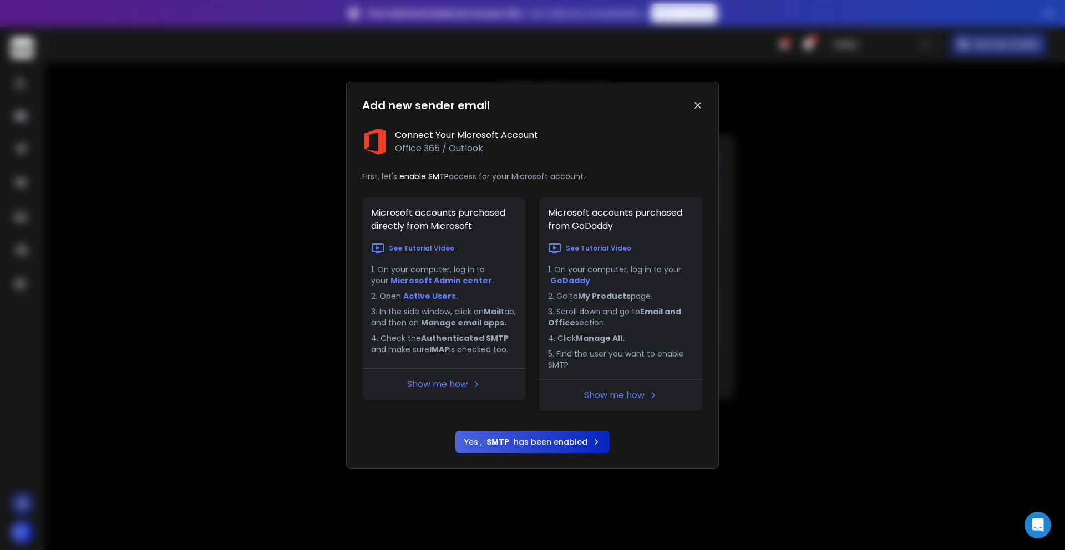
click at [569, 447] on button "Yes , SMTP has been enabled" at bounding box center [532, 442] width 154 height 22
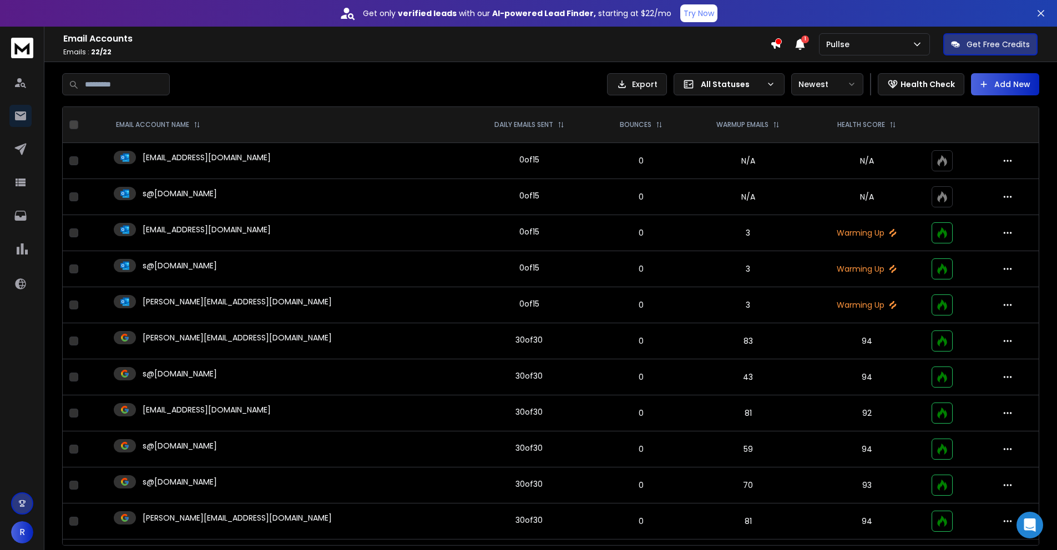
drag, startPoint x: 1022, startPoint y: 84, endPoint x: 642, endPoint y: 6, distance: 387.2
click at [1022, 84] on button "Add New" at bounding box center [1005, 84] width 68 height 22
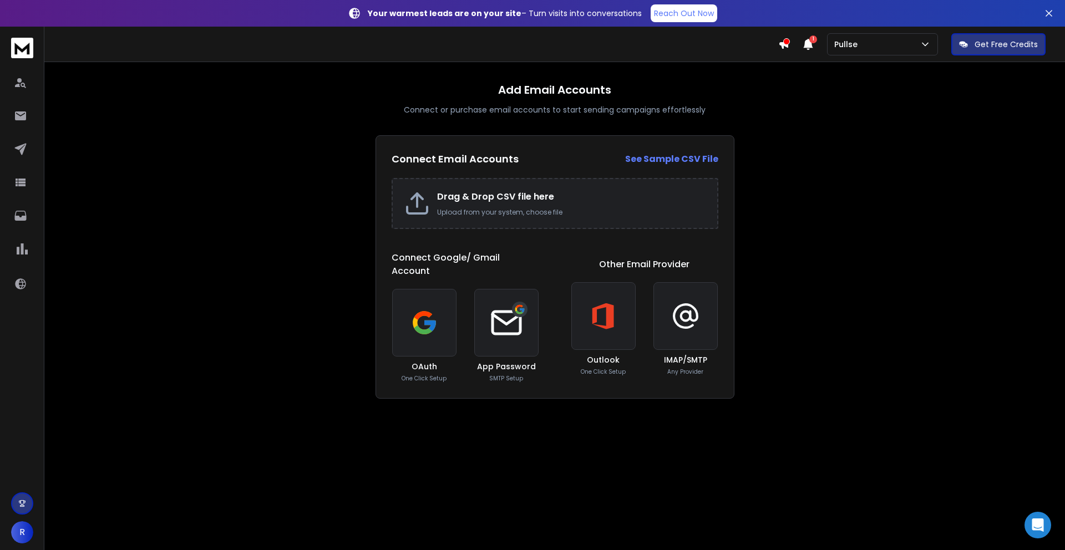
click at [633, 294] on div at bounding box center [603, 316] width 64 height 68
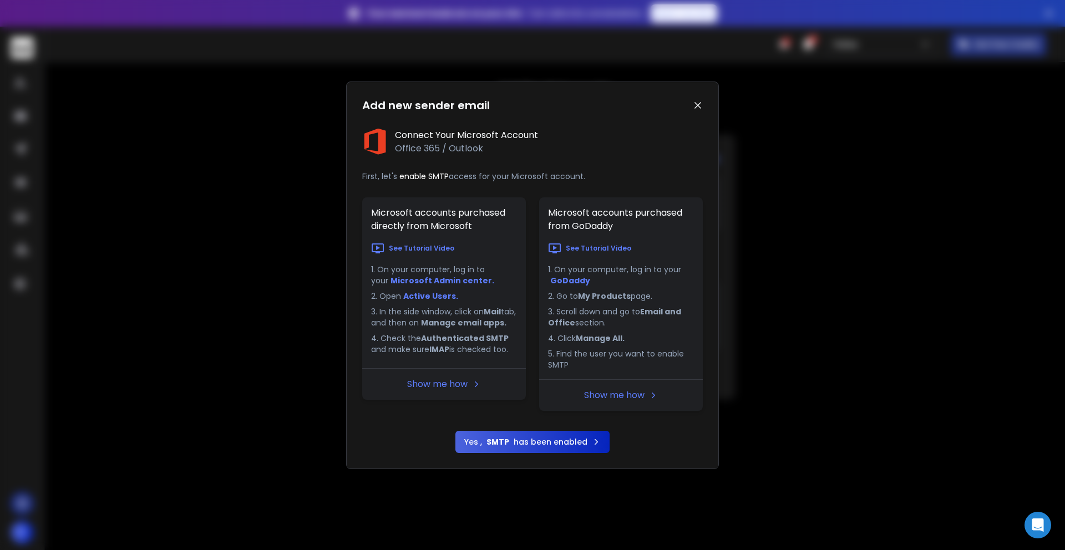
click at [556, 434] on button "Yes , SMTP has been enabled" at bounding box center [532, 442] width 154 height 22
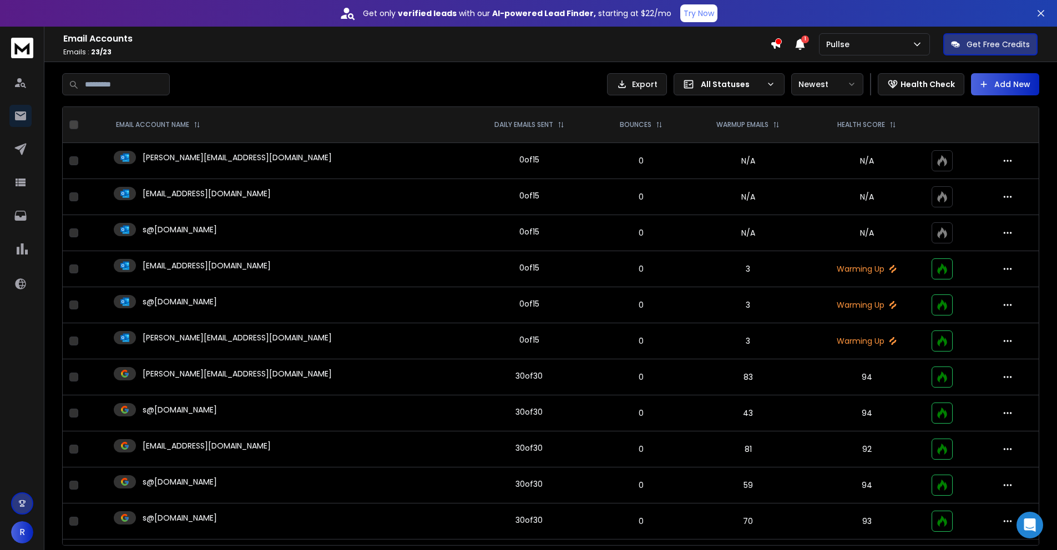
click at [79, 158] on div at bounding box center [88, 160] width 38 height 9
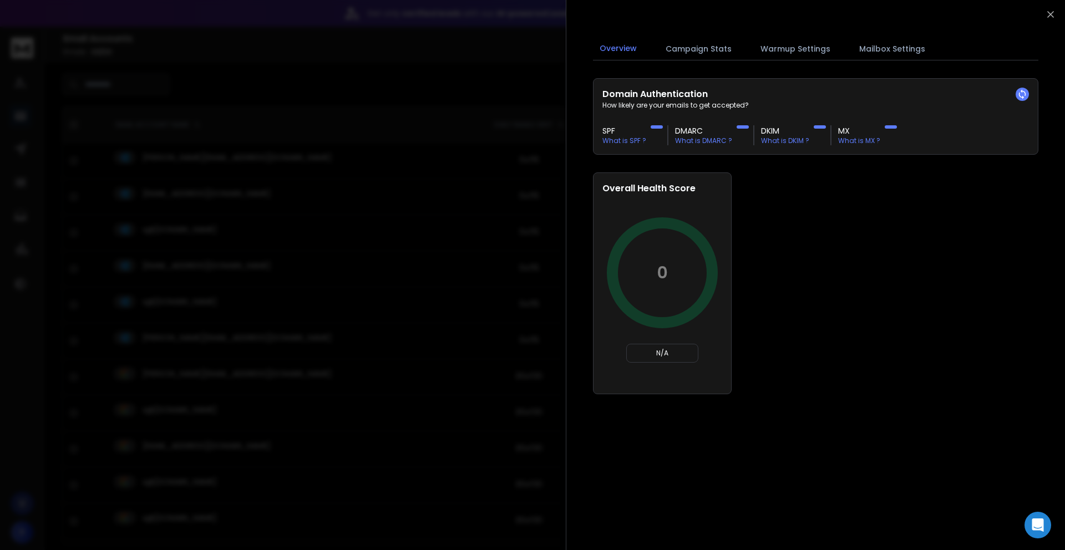
drag, startPoint x: 83, startPoint y: 179, endPoint x: 59, endPoint y: 176, distance: 23.5
click at [82, 180] on div at bounding box center [532, 275] width 1065 height 550
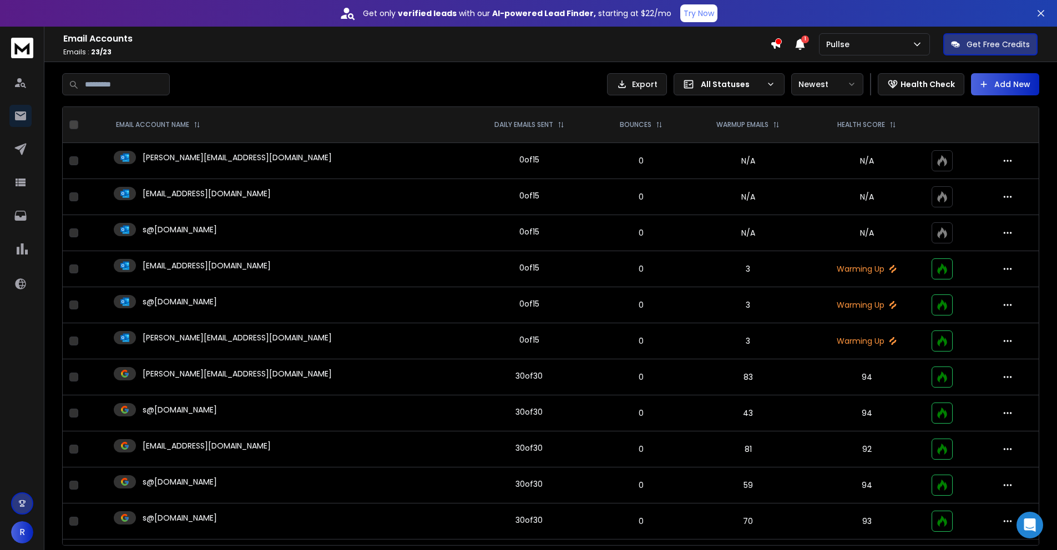
click at [78, 157] on div at bounding box center [88, 160] width 38 height 9
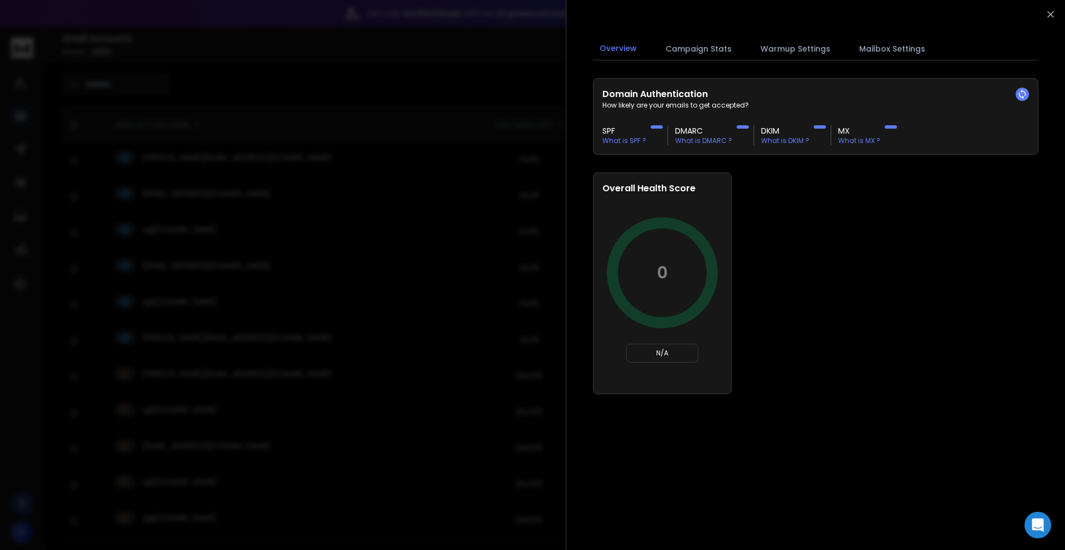
click at [76, 163] on div at bounding box center [532, 275] width 1065 height 550
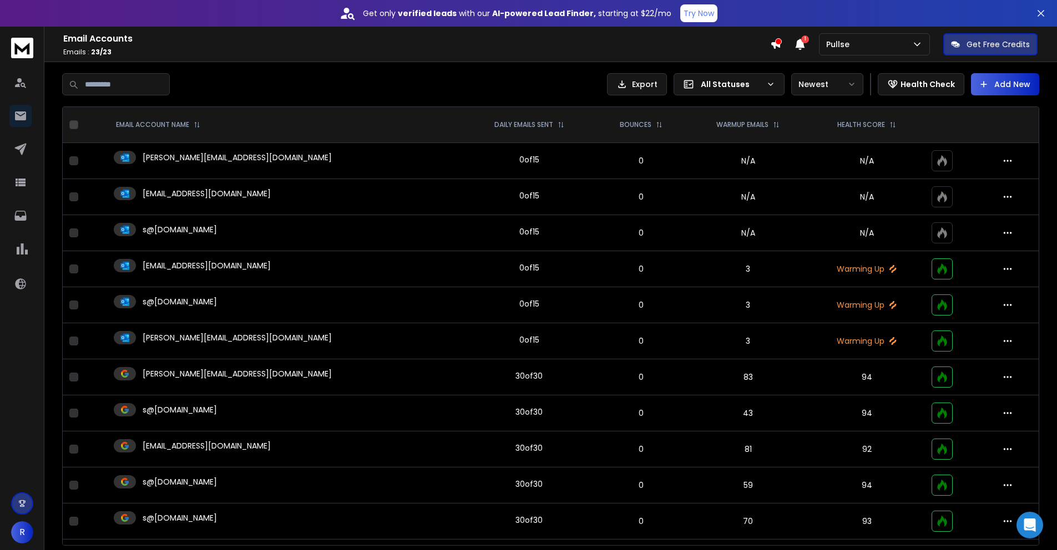
click at [73, 163] on button "button" at bounding box center [73, 160] width 9 height 9
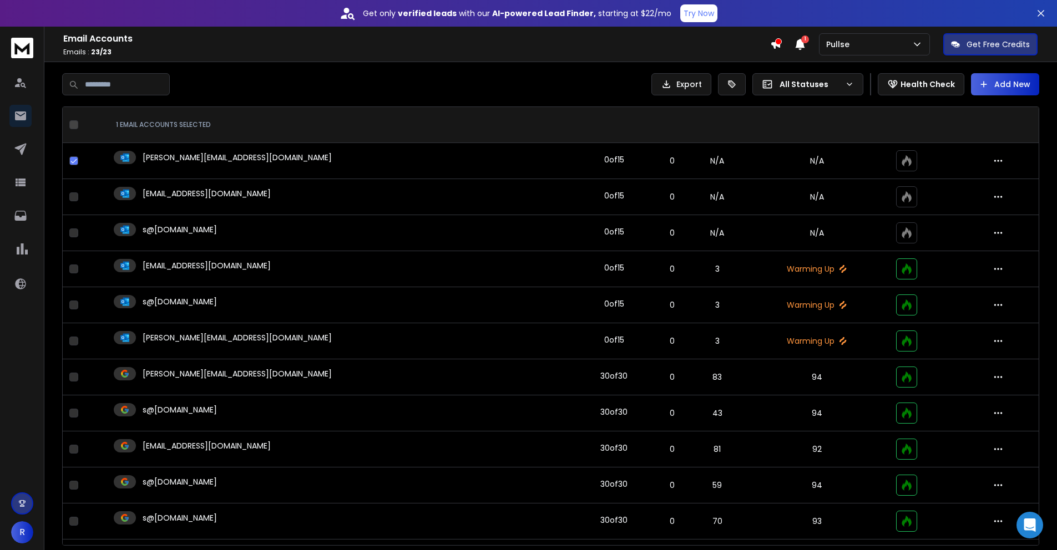
click at [75, 195] on button "button" at bounding box center [73, 196] width 9 height 9
click at [72, 233] on button "button" at bounding box center [73, 232] width 9 height 9
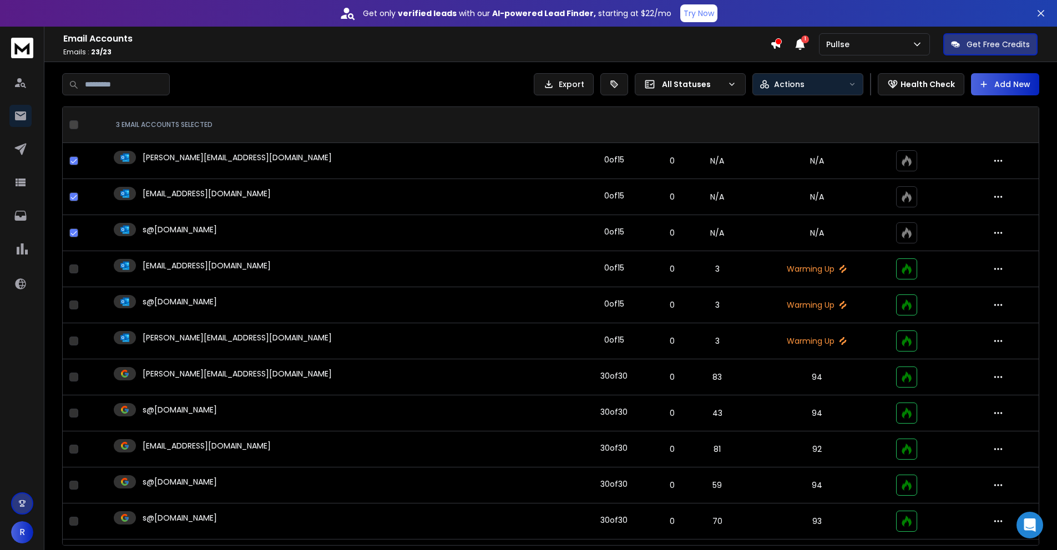
click at [844, 88] on div "Actions" at bounding box center [801, 84] width 84 height 11
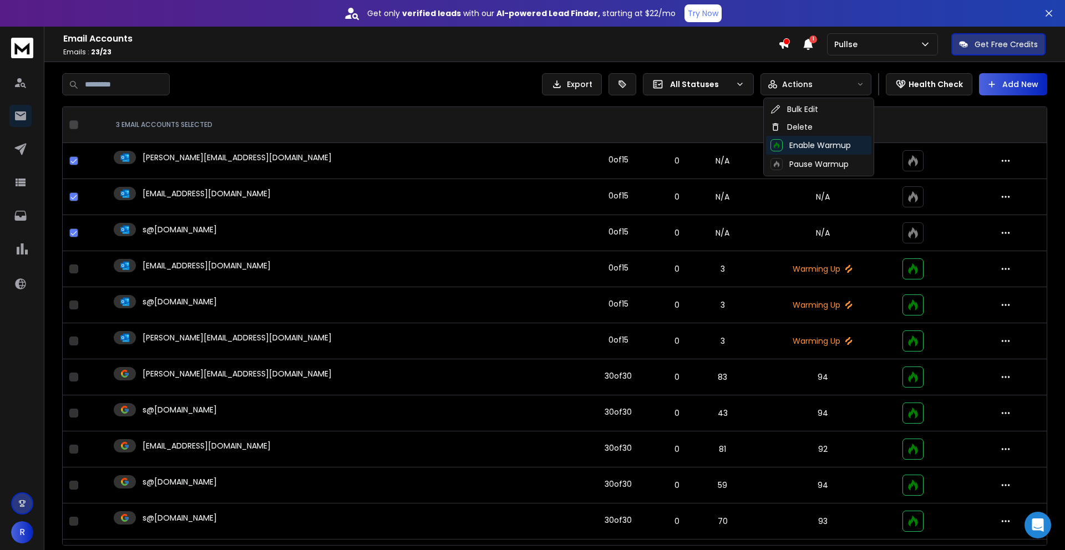
click at [840, 150] on div "Enable Warmup" at bounding box center [810, 145] width 80 height 12
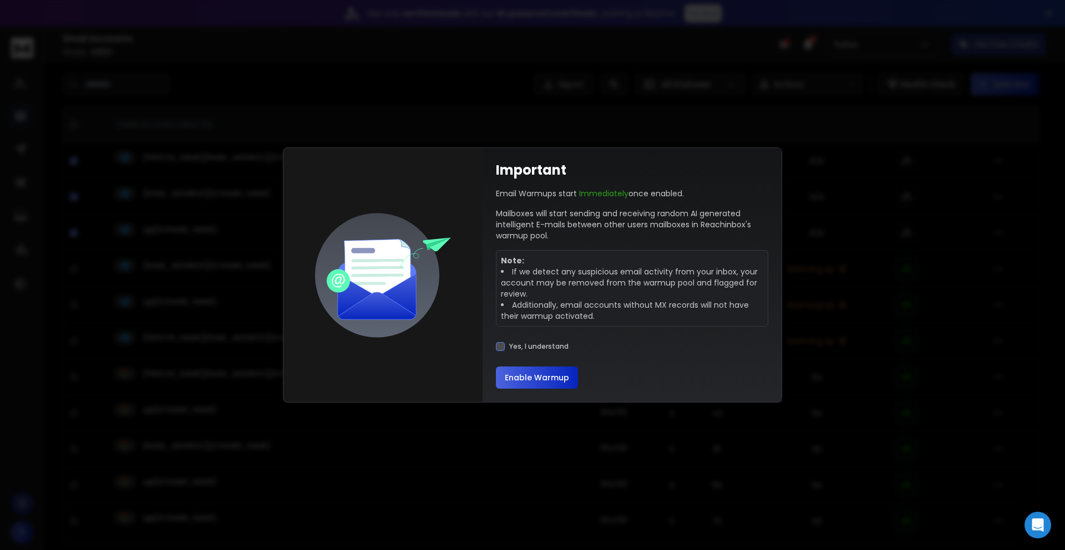
click at [502, 348] on button "Yes, I understand" at bounding box center [500, 346] width 9 height 9
click at [521, 374] on button "Enable Warmup" at bounding box center [537, 378] width 82 height 22
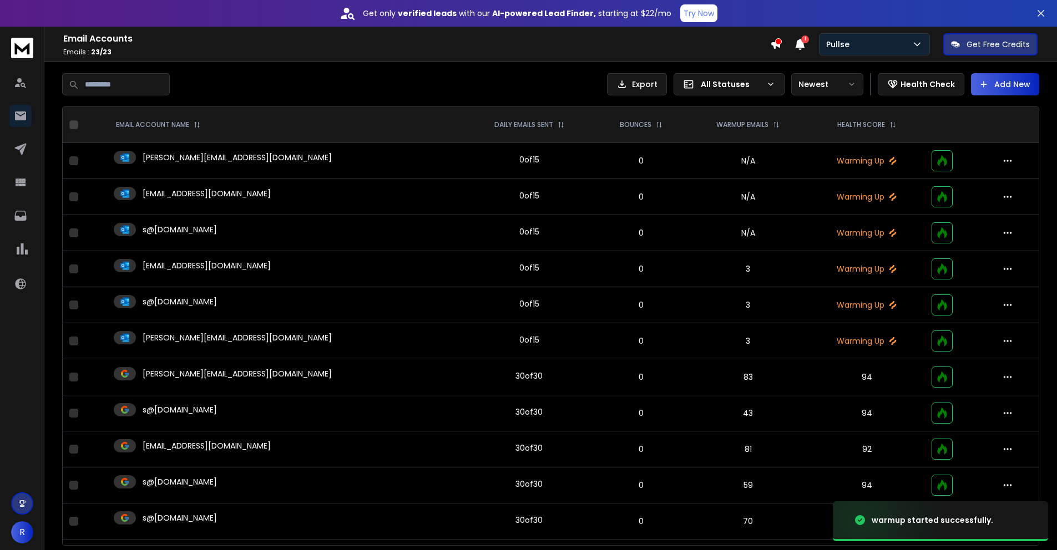
click at [881, 42] on div "Pullse" at bounding box center [874, 44] width 96 height 11
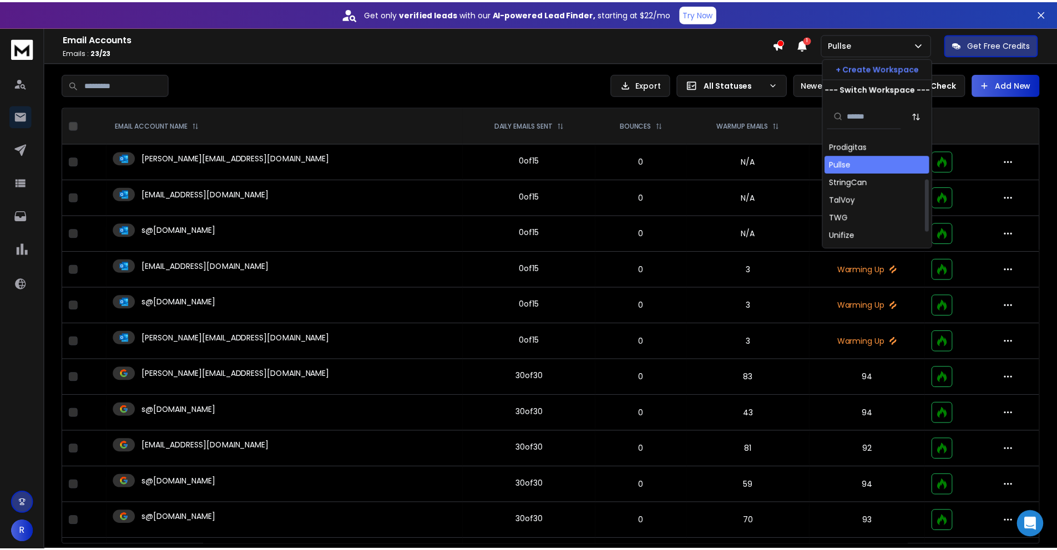
scroll to position [120, 0]
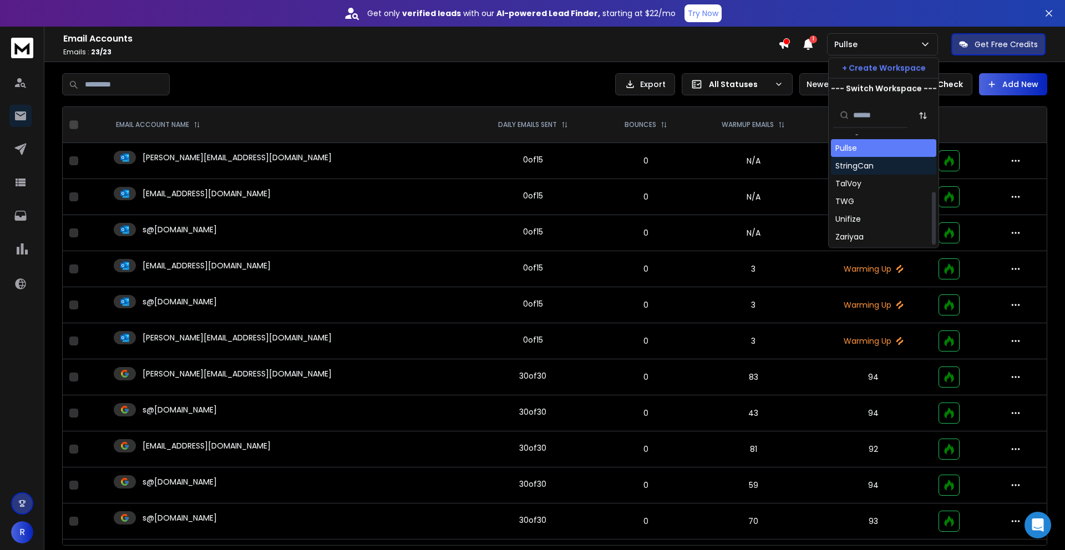
click at [876, 165] on div "StringCan" at bounding box center [883, 166] width 105 height 18
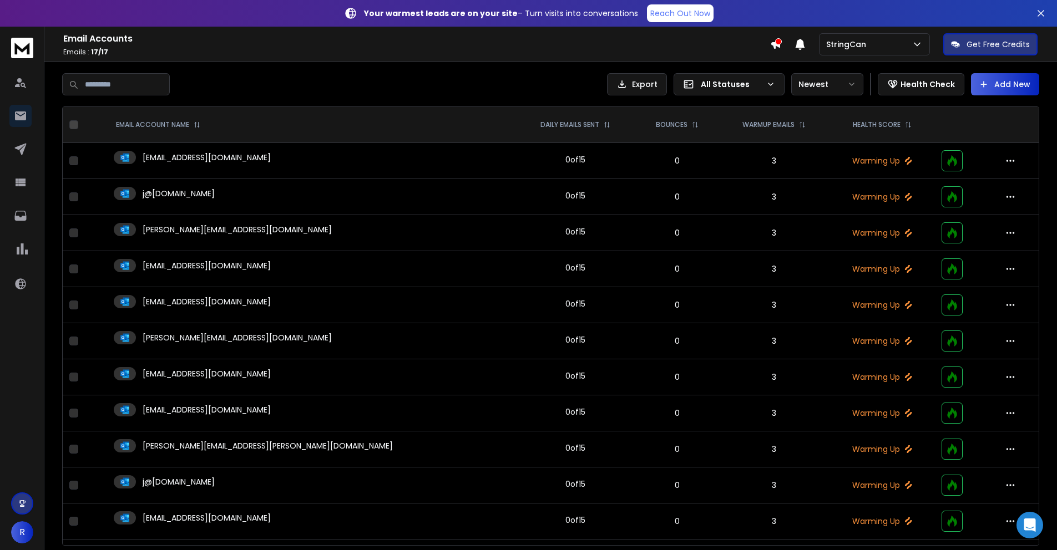
click at [999, 89] on button "Add New" at bounding box center [1005, 84] width 68 height 22
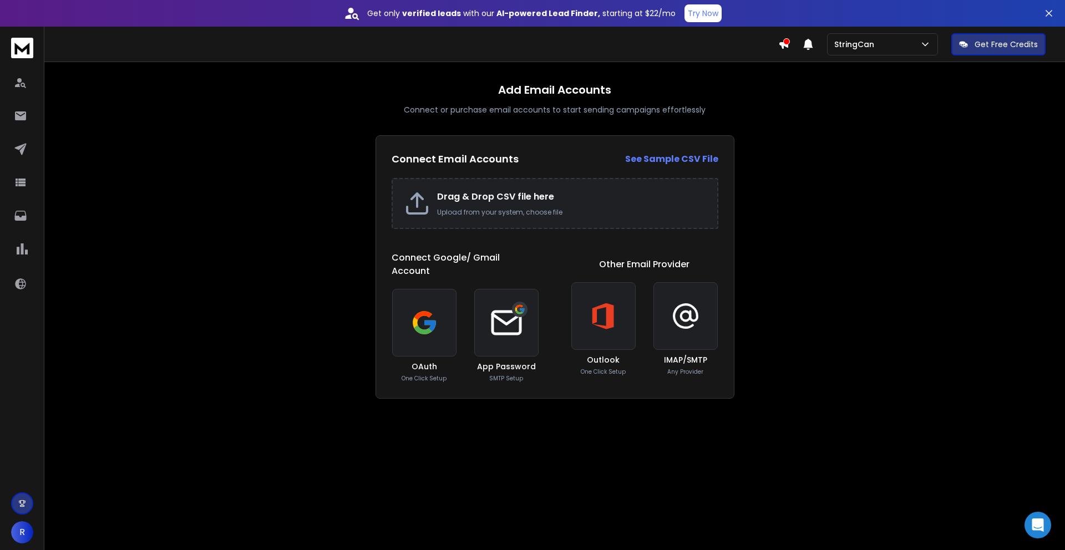
click at [591, 335] on div at bounding box center [603, 316] width 64 height 68
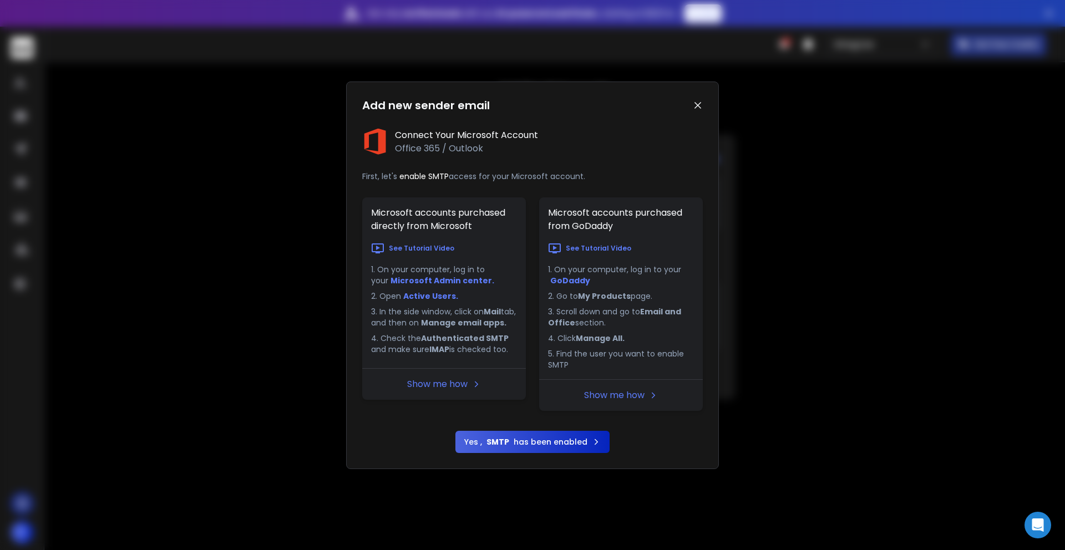
click at [575, 440] on button "Yes , SMTP has been enabled" at bounding box center [532, 442] width 154 height 22
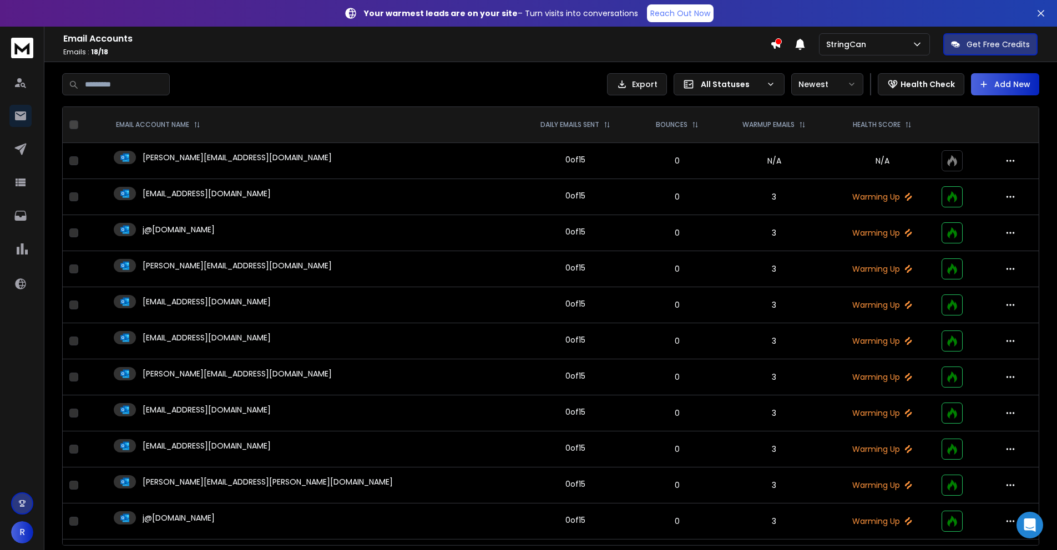
click at [1030, 88] on button "Add New" at bounding box center [1005, 84] width 68 height 22
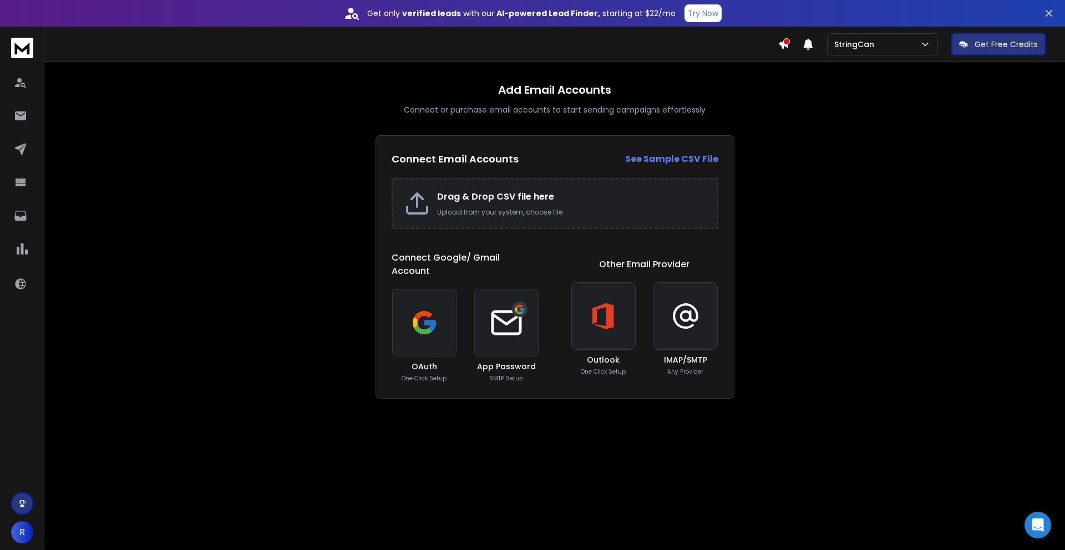
click at [614, 304] on icon at bounding box center [603, 316] width 26 height 26
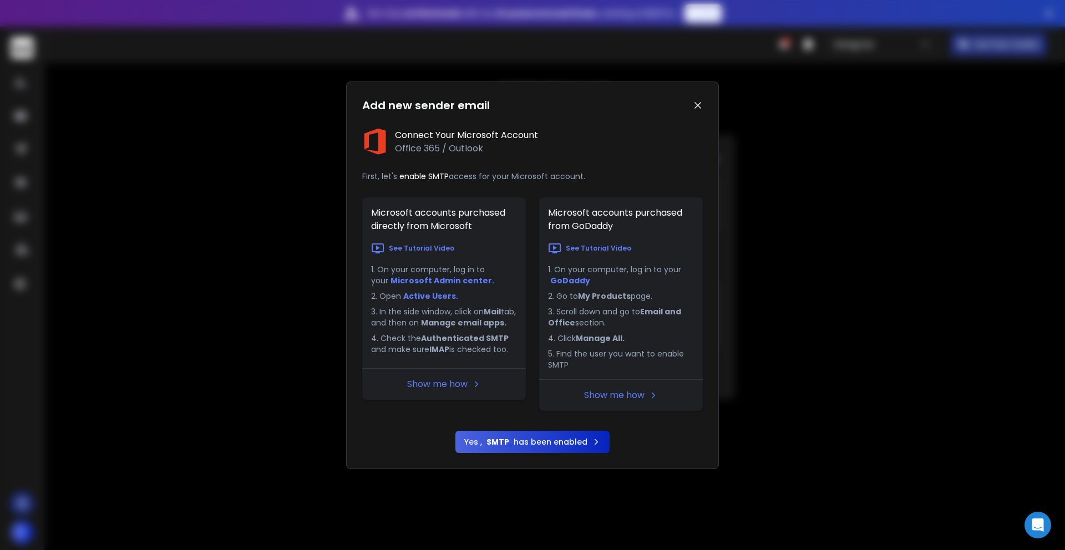
click at [560, 440] on button "Yes , SMTP has been enabled" at bounding box center [532, 442] width 154 height 22
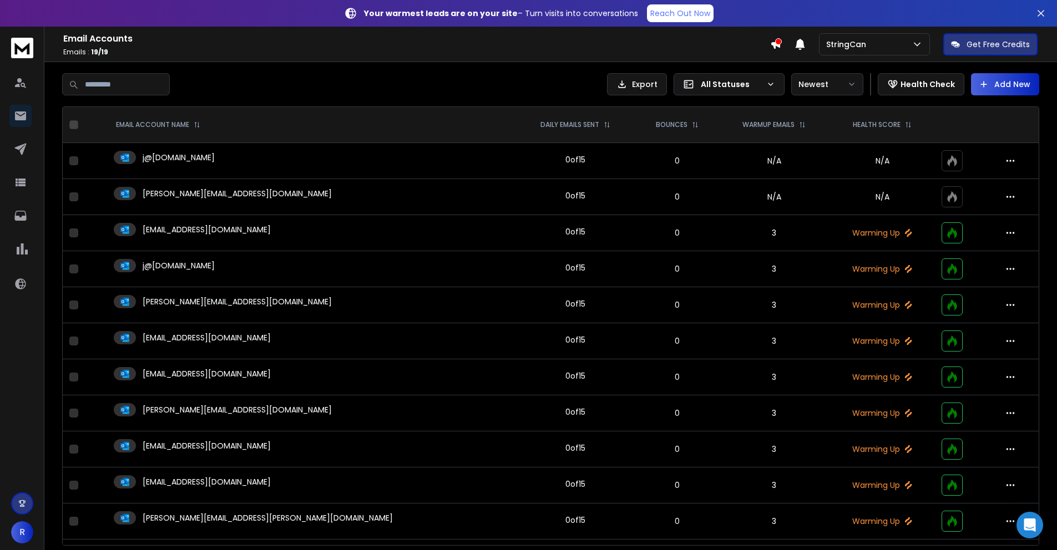
click at [996, 92] on button "Add New" at bounding box center [1005, 84] width 68 height 22
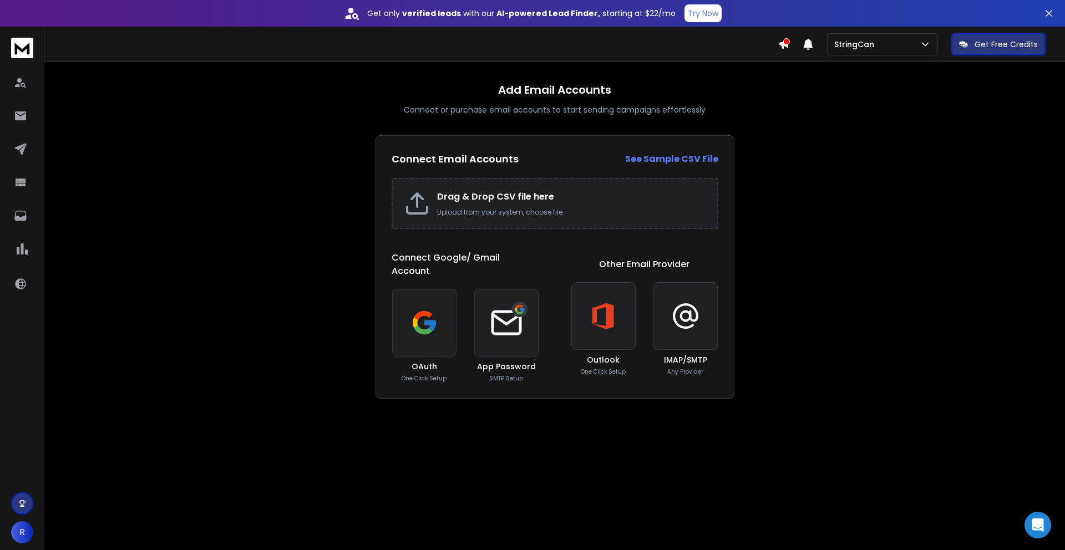
click at [585, 315] on div at bounding box center [603, 316] width 64 height 68
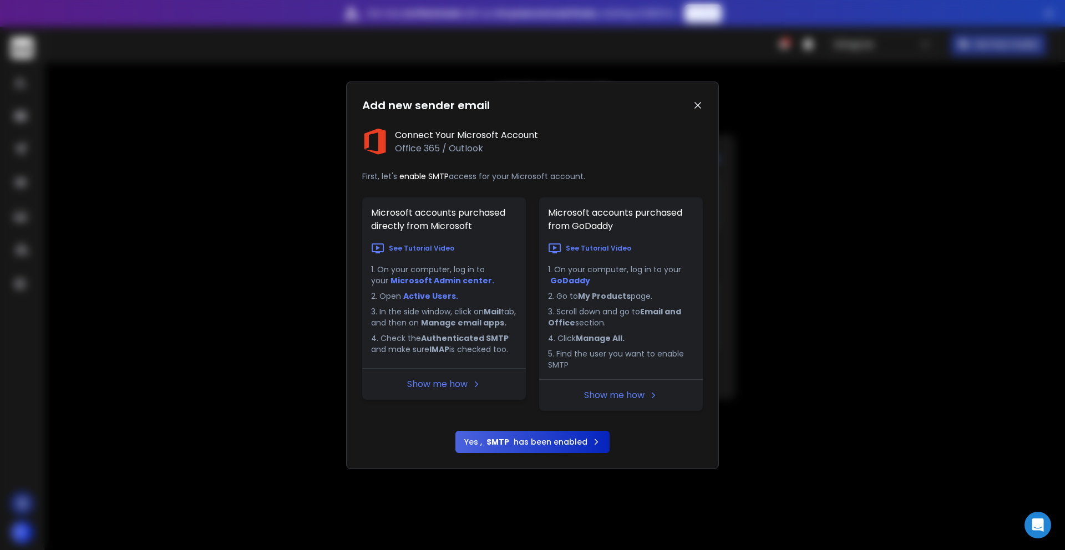
click at [545, 437] on button "Yes , SMTP has been enabled" at bounding box center [532, 442] width 154 height 22
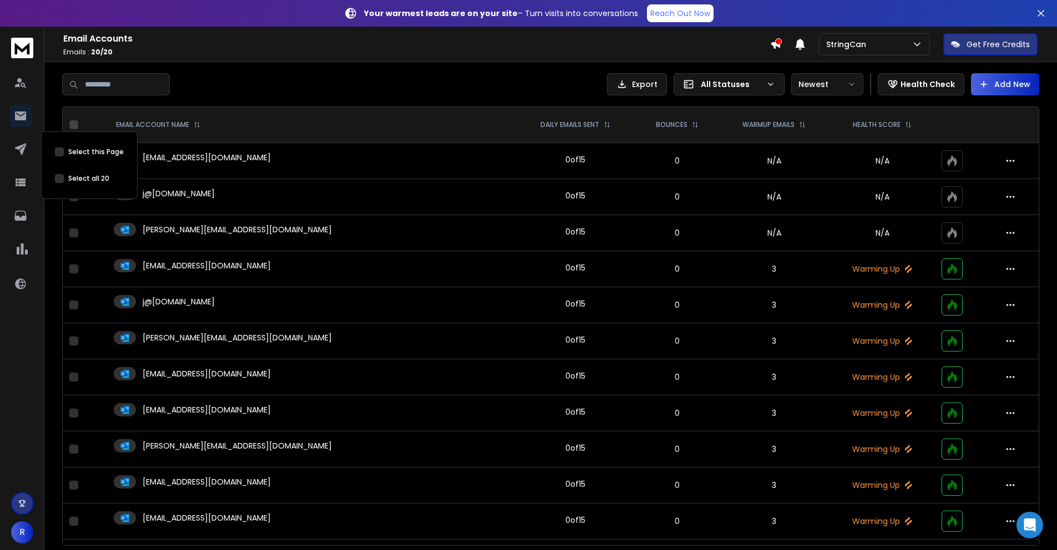
drag, startPoint x: 73, startPoint y: 126, endPoint x: 159, endPoint y: 115, distance: 86.7
click at [73, 126] on button "Select this Page" at bounding box center [73, 124] width 9 height 9
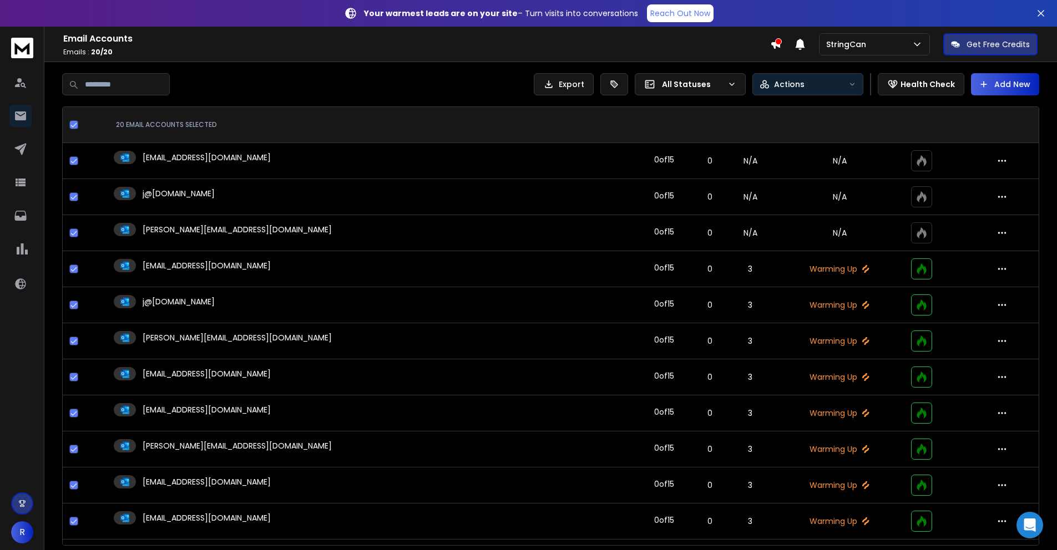
click at [847, 82] on button "Actions" at bounding box center [807, 84] width 111 height 22
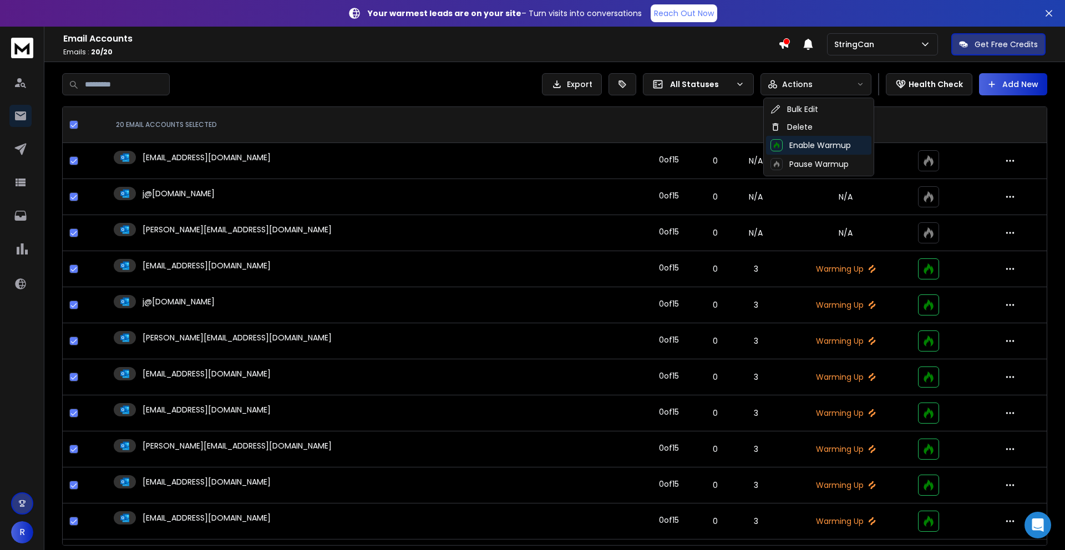
drag, startPoint x: 830, startPoint y: 143, endPoint x: 794, endPoint y: 154, distance: 37.7
click at [830, 143] on div "Enable Warmup" at bounding box center [810, 145] width 80 height 12
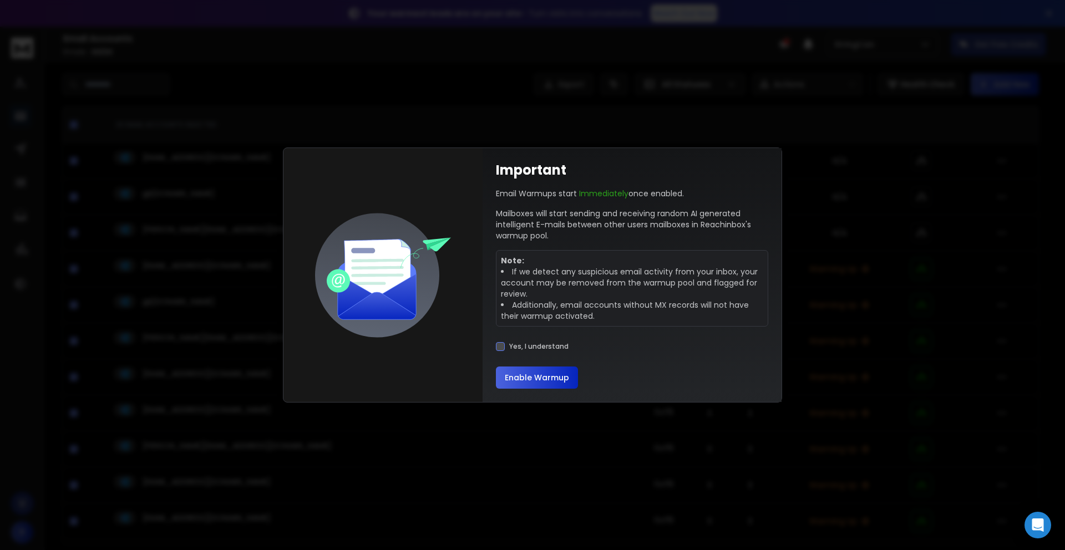
click at [530, 349] on label "Yes, I understand" at bounding box center [538, 346] width 59 height 9
drag, startPoint x: 502, startPoint y: 348, endPoint x: 502, endPoint y: 355, distance: 7.2
click at [502, 349] on button "Yes, I understand" at bounding box center [500, 346] width 9 height 9
click at [525, 378] on button "Enable Warmup" at bounding box center [537, 378] width 82 height 22
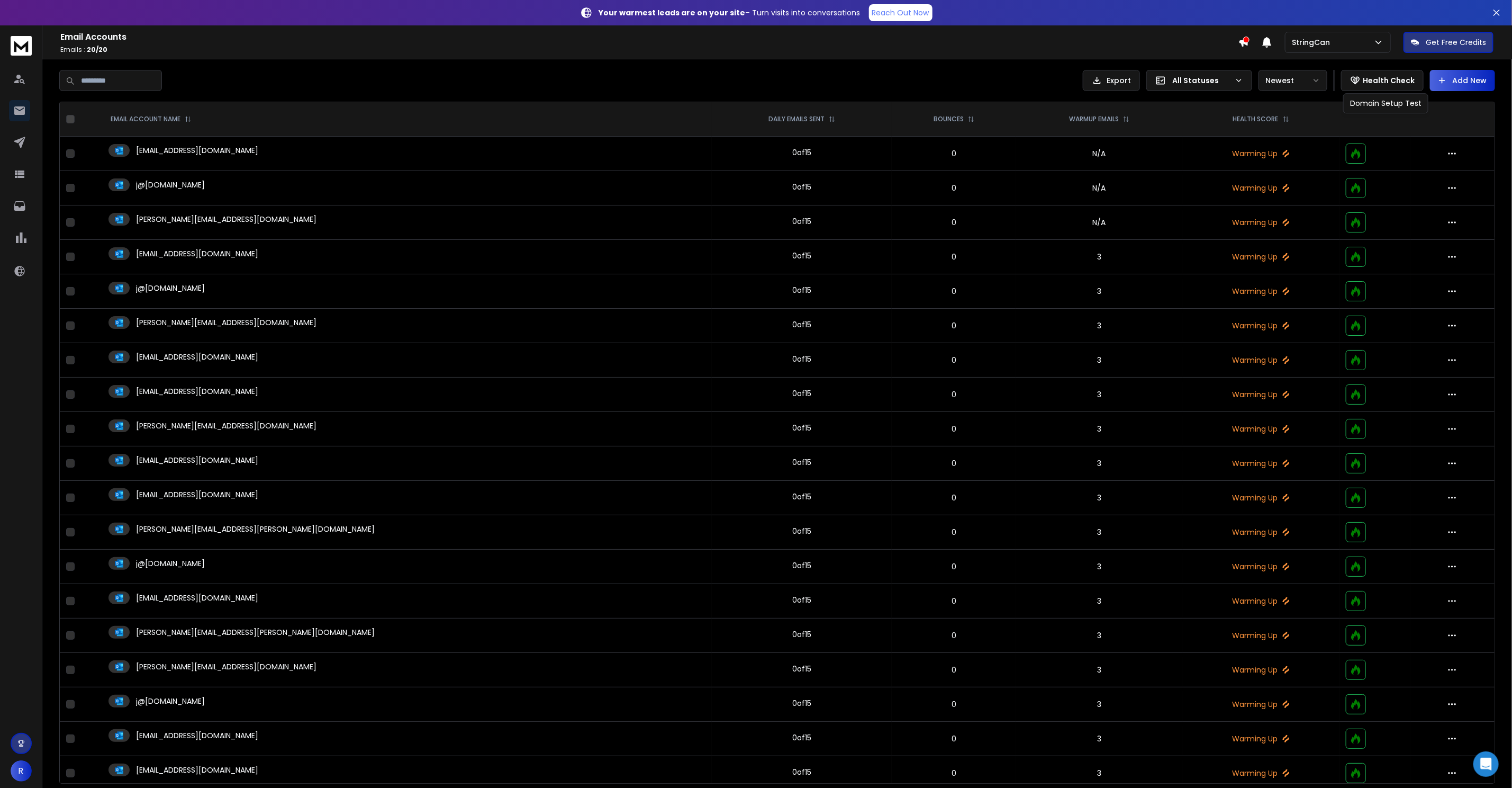
click at [1016, 84] on p "Health Check" at bounding box center [1389, 80] width 52 height 11
copy p "[PERSON_NAME][EMAIL_ADDRESS][DOMAIN_NAME]"
drag, startPoint x: 227, startPoint y: 222, endPoint x: 135, endPoint y: 223, distance: 92.0
click at [135, 223] on div "jay@meetstringcan.com DKIM pending" at bounding box center [408, 222] width 598 height 16
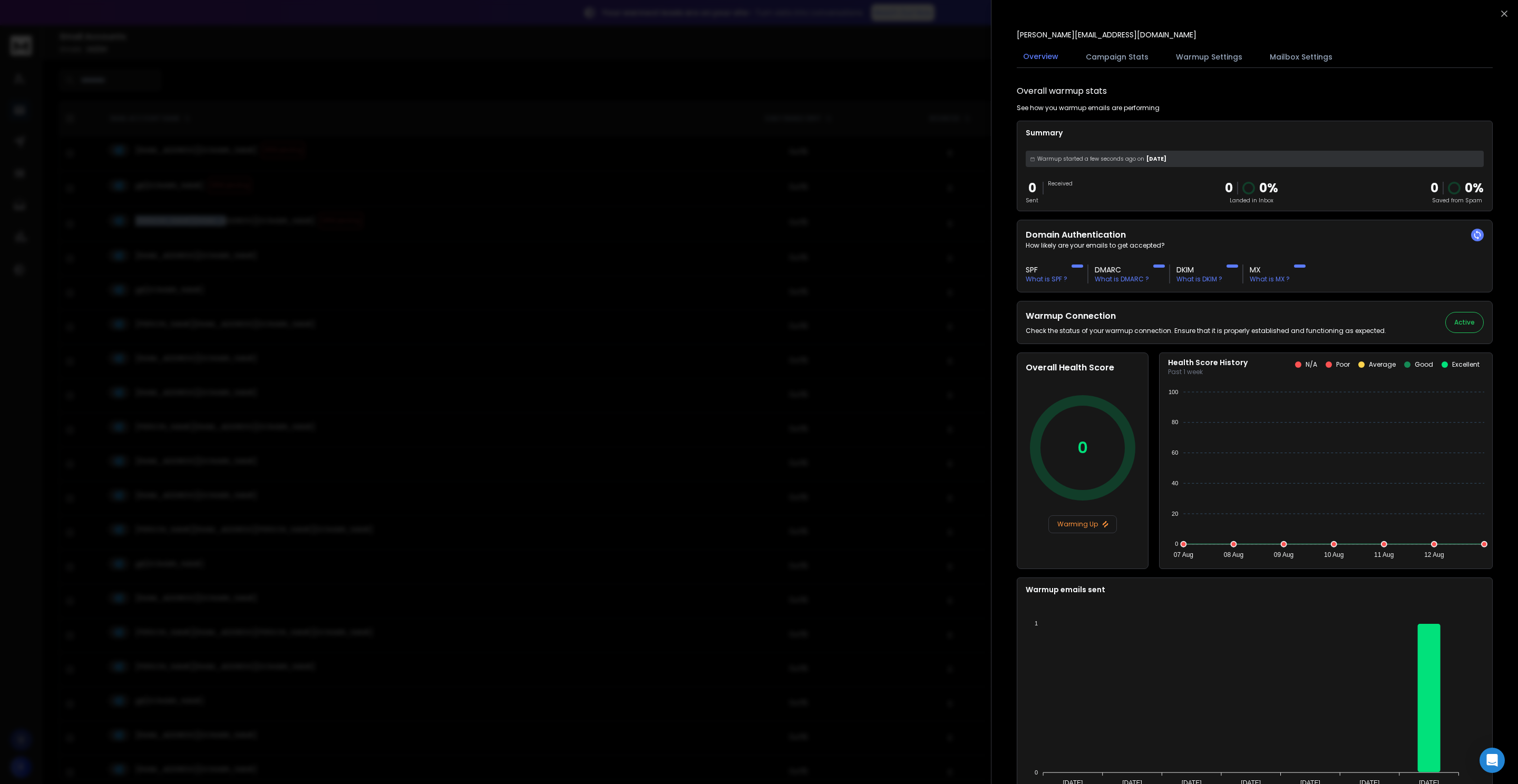
click at [624, 67] on div at bounding box center [759, 392] width 1518 height 784
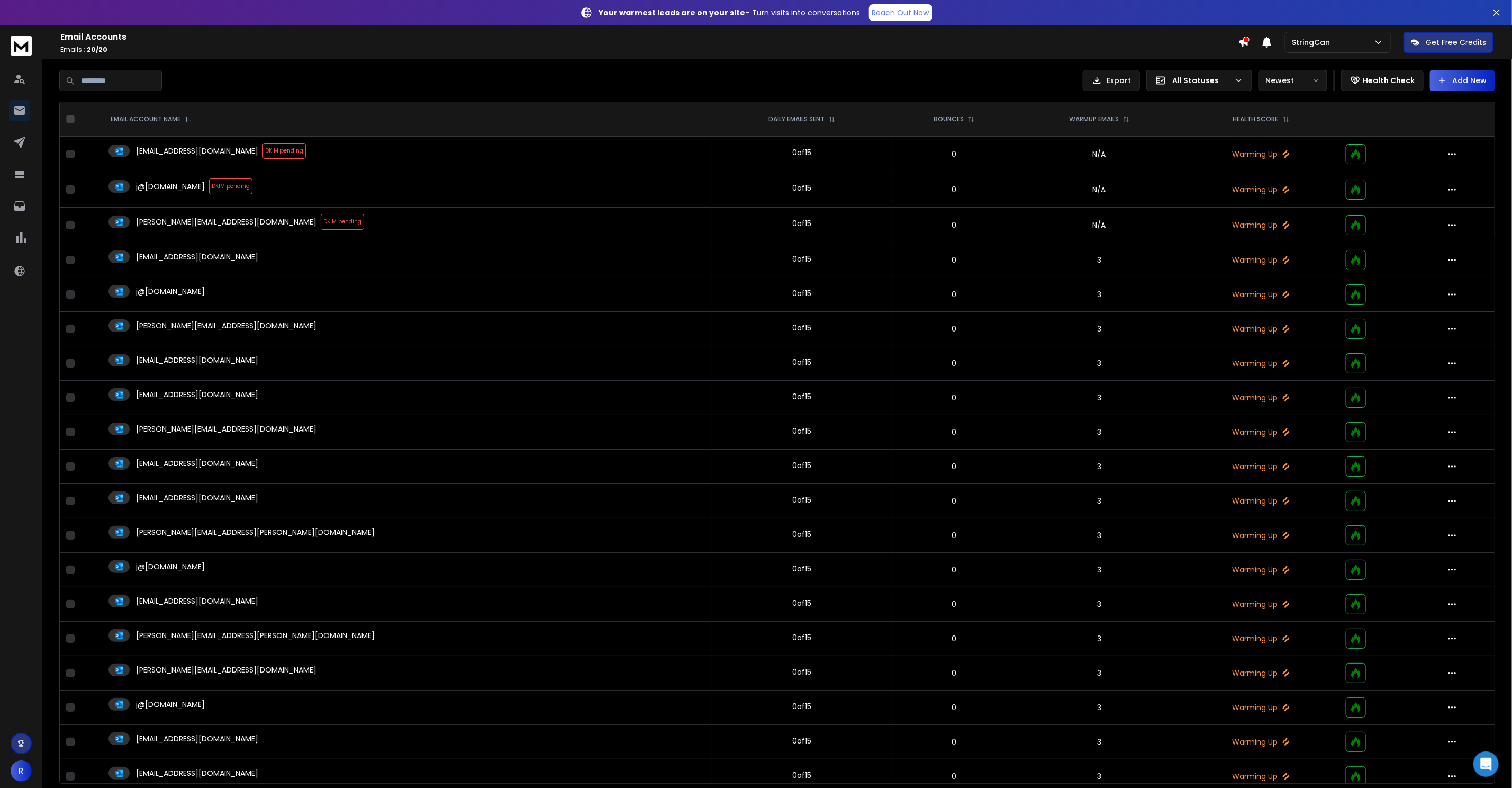
scroll to position [50, 0]
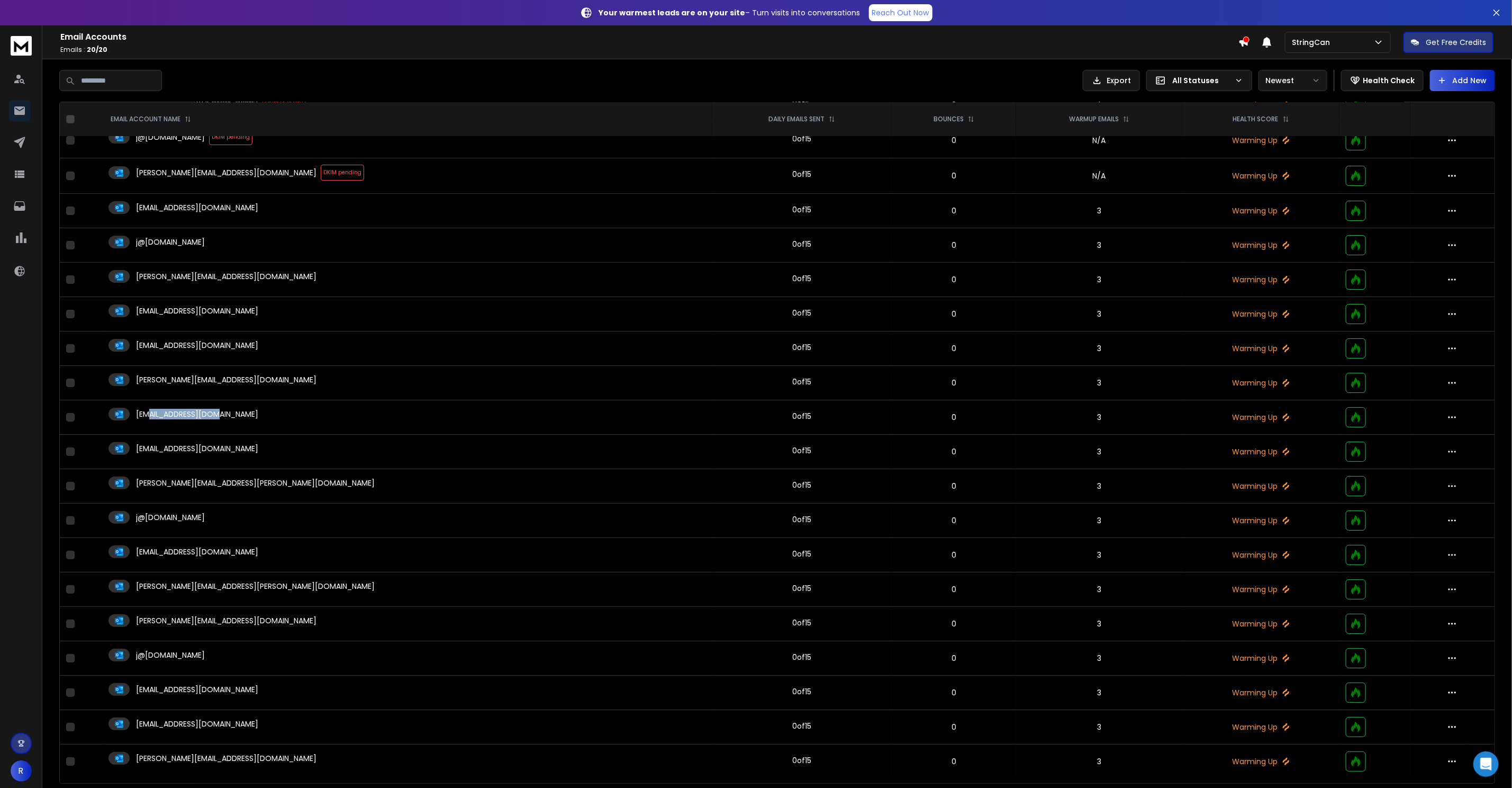
copy p "thestringcan.com"
drag, startPoint x: 210, startPoint y: 416, endPoint x: 148, endPoint y: 412, distance: 62.1
click at [148, 412] on div "jf@thestringcan.com" at bounding box center [408, 414] width 598 height 12
copy p "stringcanmail.com"
drag, startPoint x: 242, startPoint y: 656, endPoint x: 147, endPoint y: 654, distance: 95.0
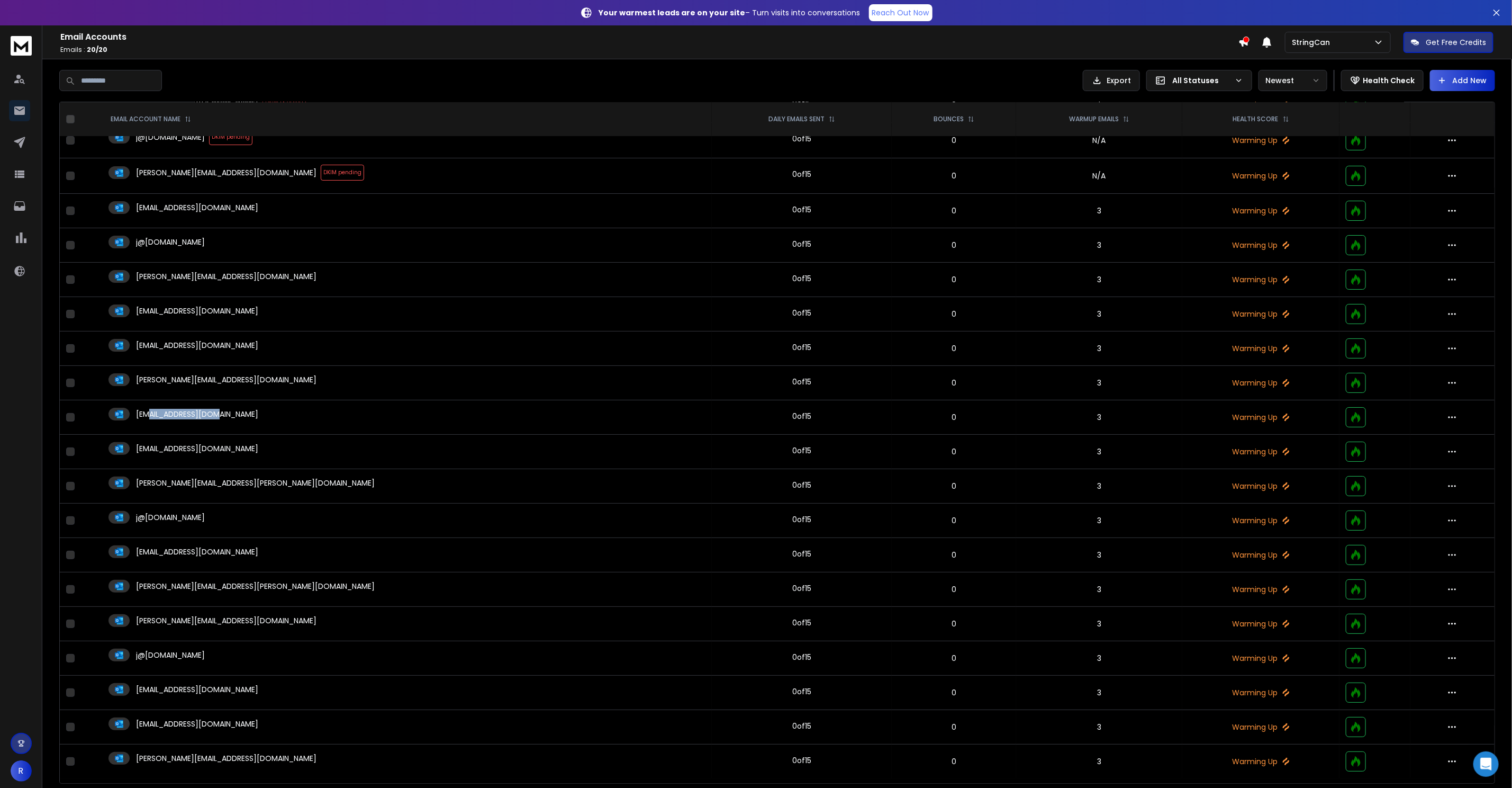
click at [147, 525] on div "j@stringcanmail.com" at bounding box center [408, 654] width 598 height 12
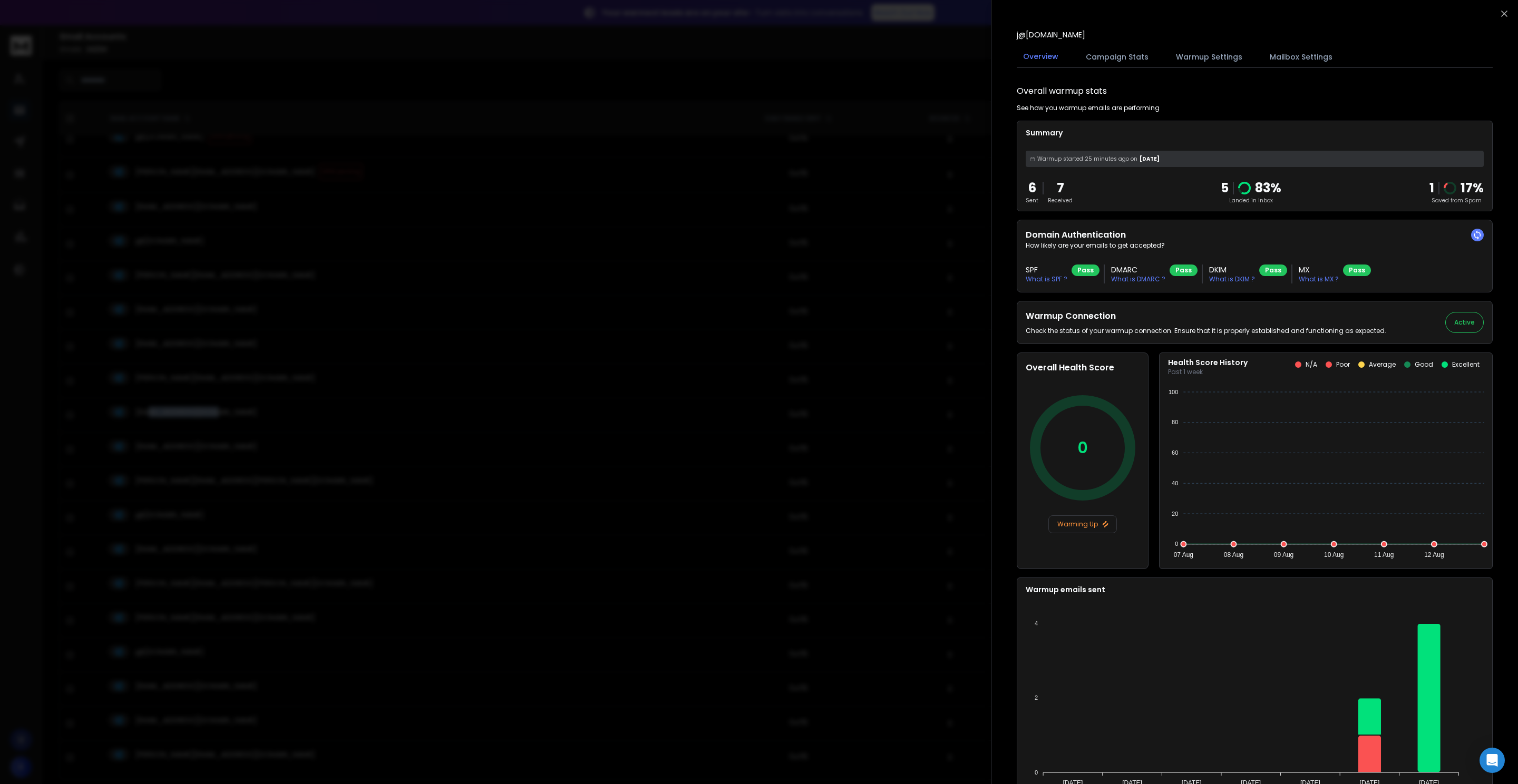
click at [727, 210] on div at bounding box center [759, 392] width 1518 height 784
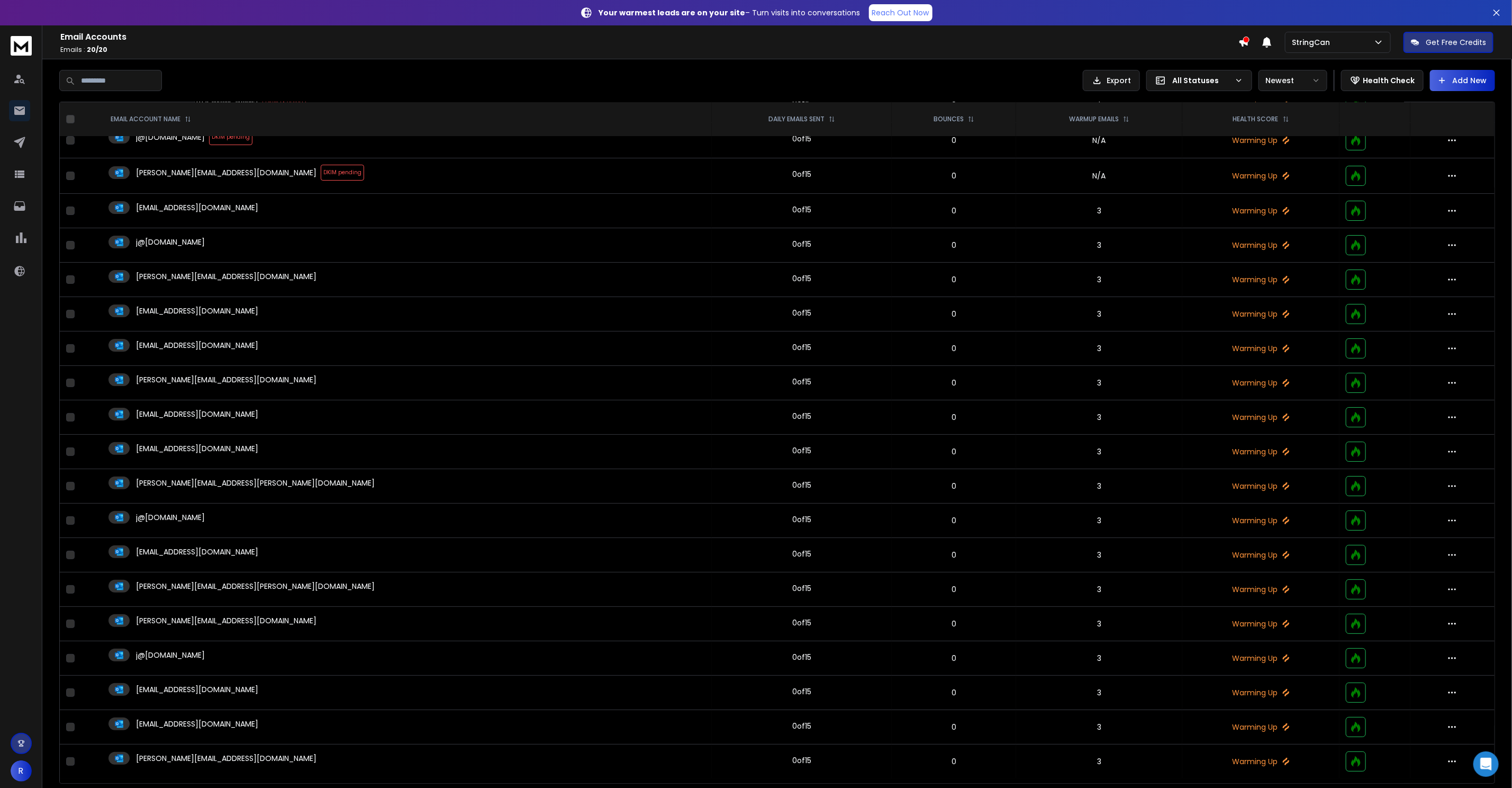
scroll to position [0, 0]
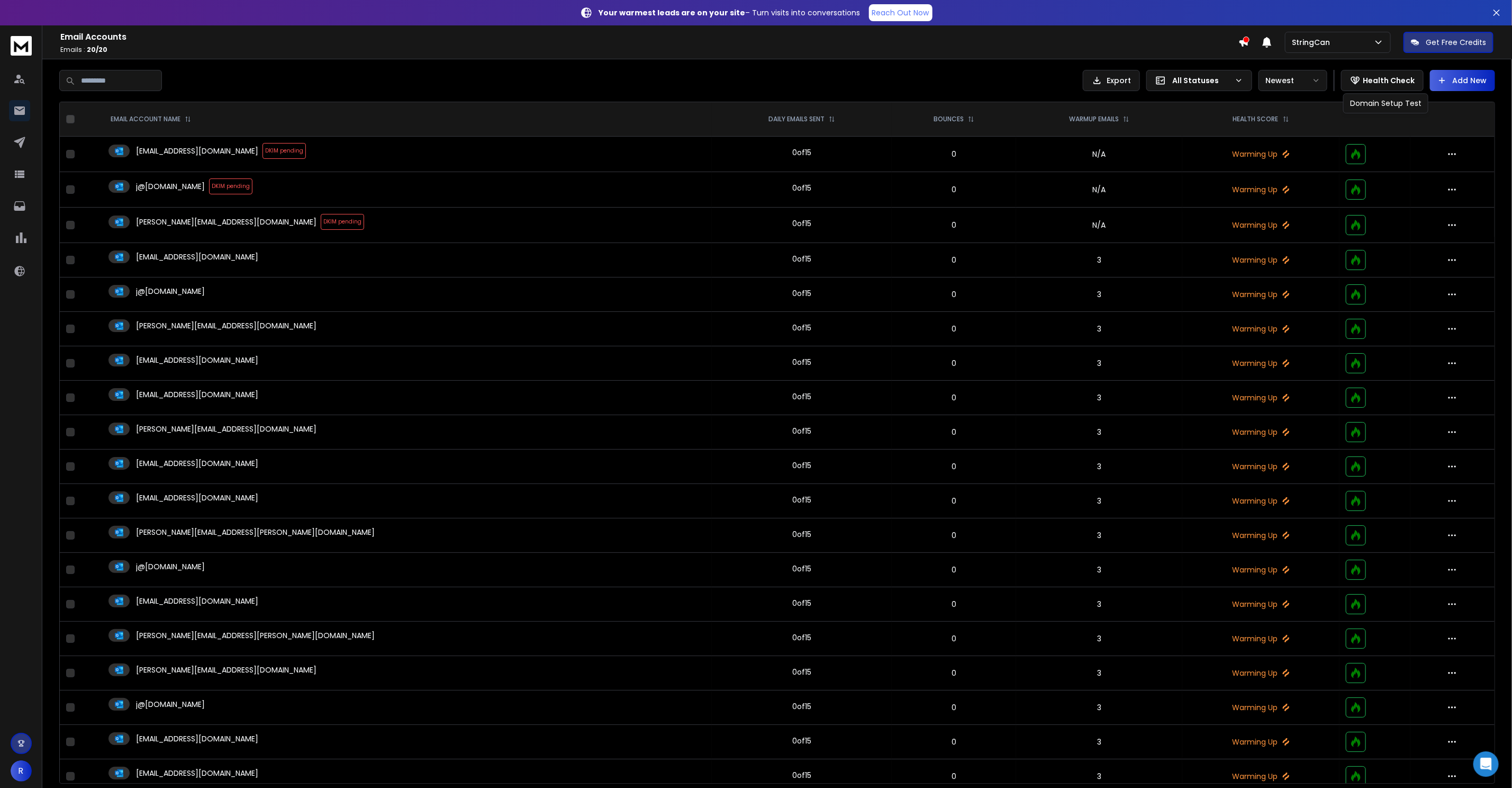
click at [1016, 78] on p "Health Check" at bounding box center [1389, 80] width 52 height 11
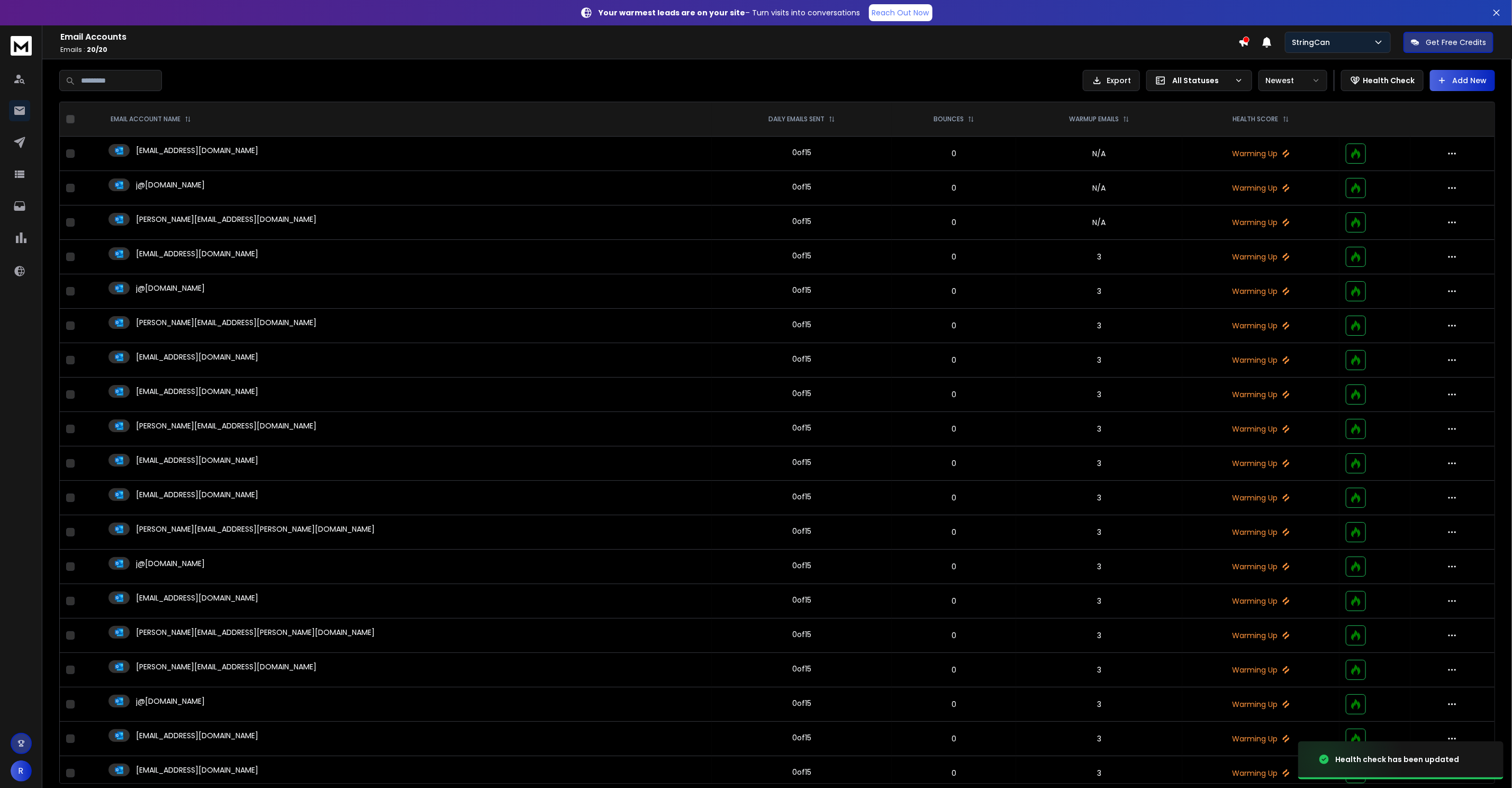
click at [1016, 45] on div "StringCan" at bounding box center [1338, 42] width 92 height 11
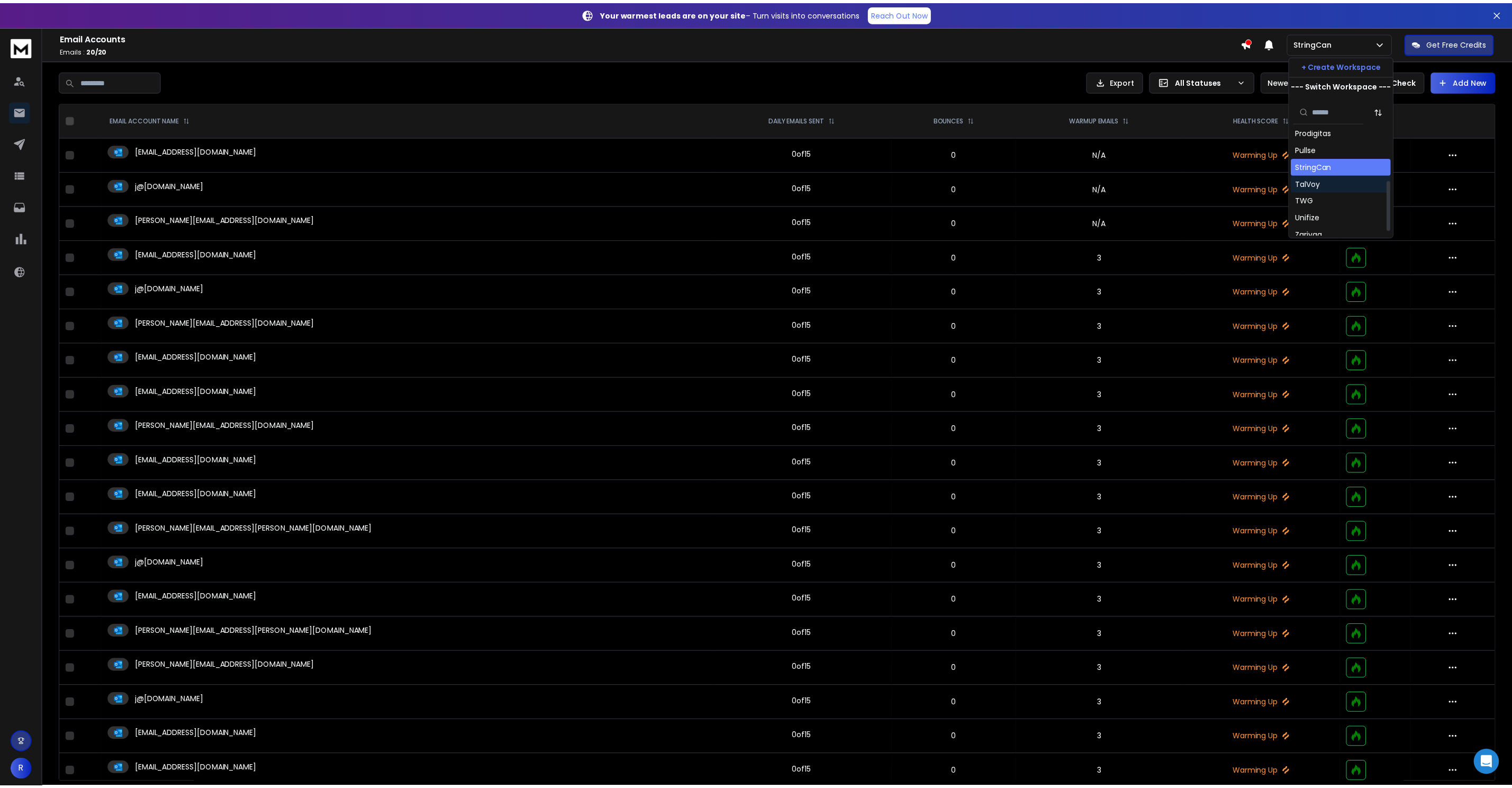
scroll to position [105, 0]
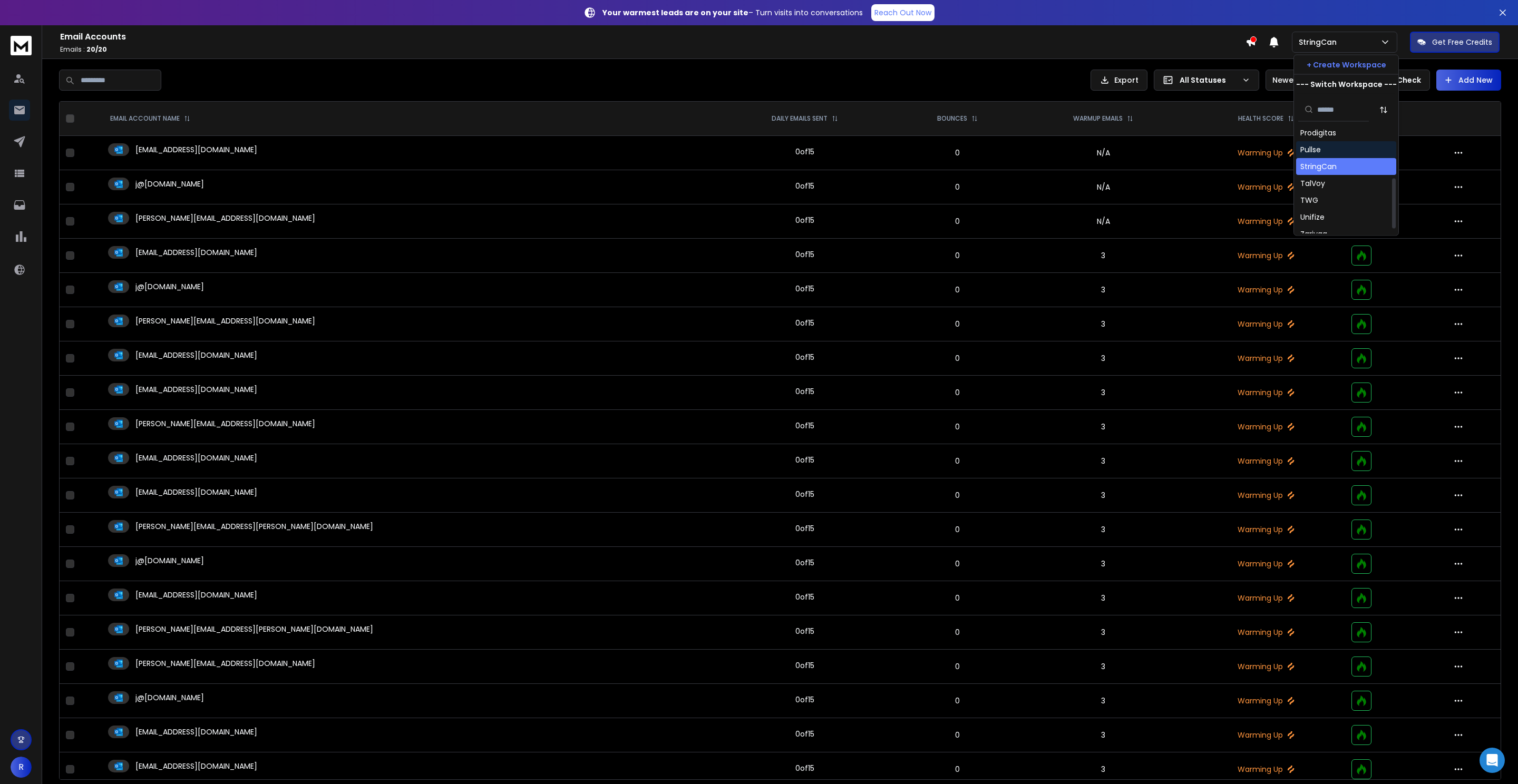
click at [1011, 143] on div "Pullse" at bounding box center [1346, 150] width 100 height 17
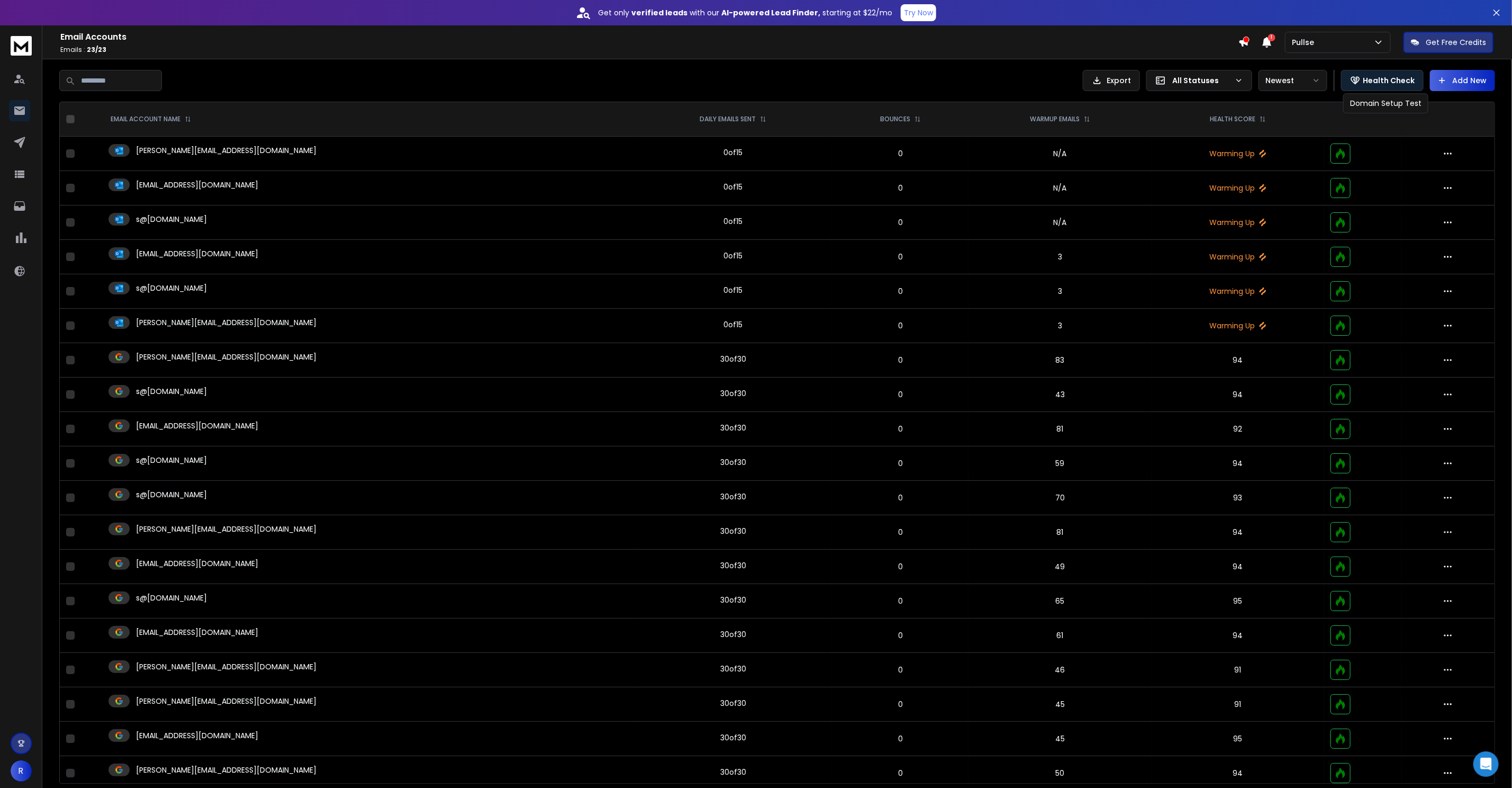
click at [1390, 78] on p "Health Check" at bounding box center [1389, 80] width 52 height 11
click at [1354, 83] on icon at bounding box center [1355, 80] width 10 height 11
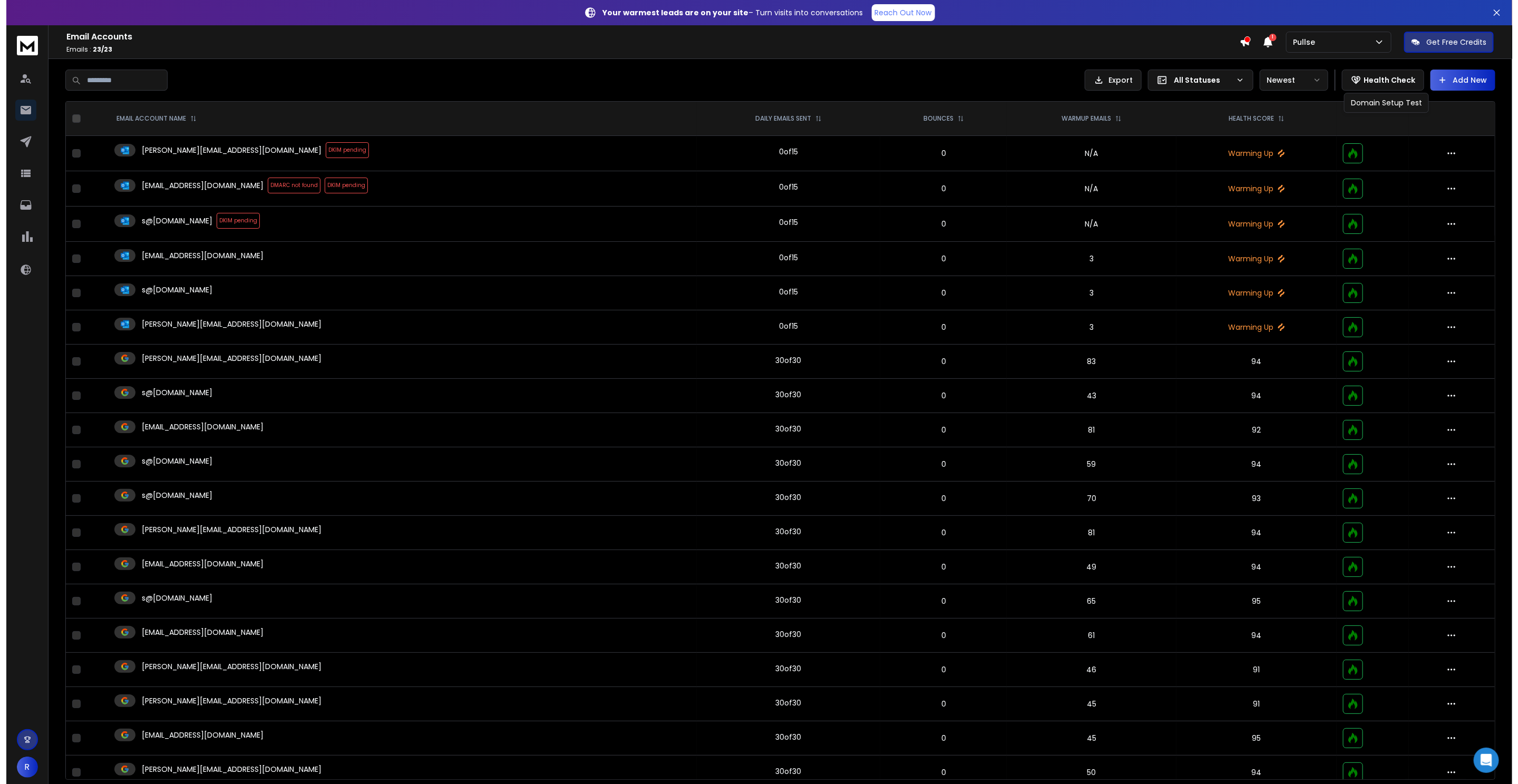
scroll to position [5, 0]
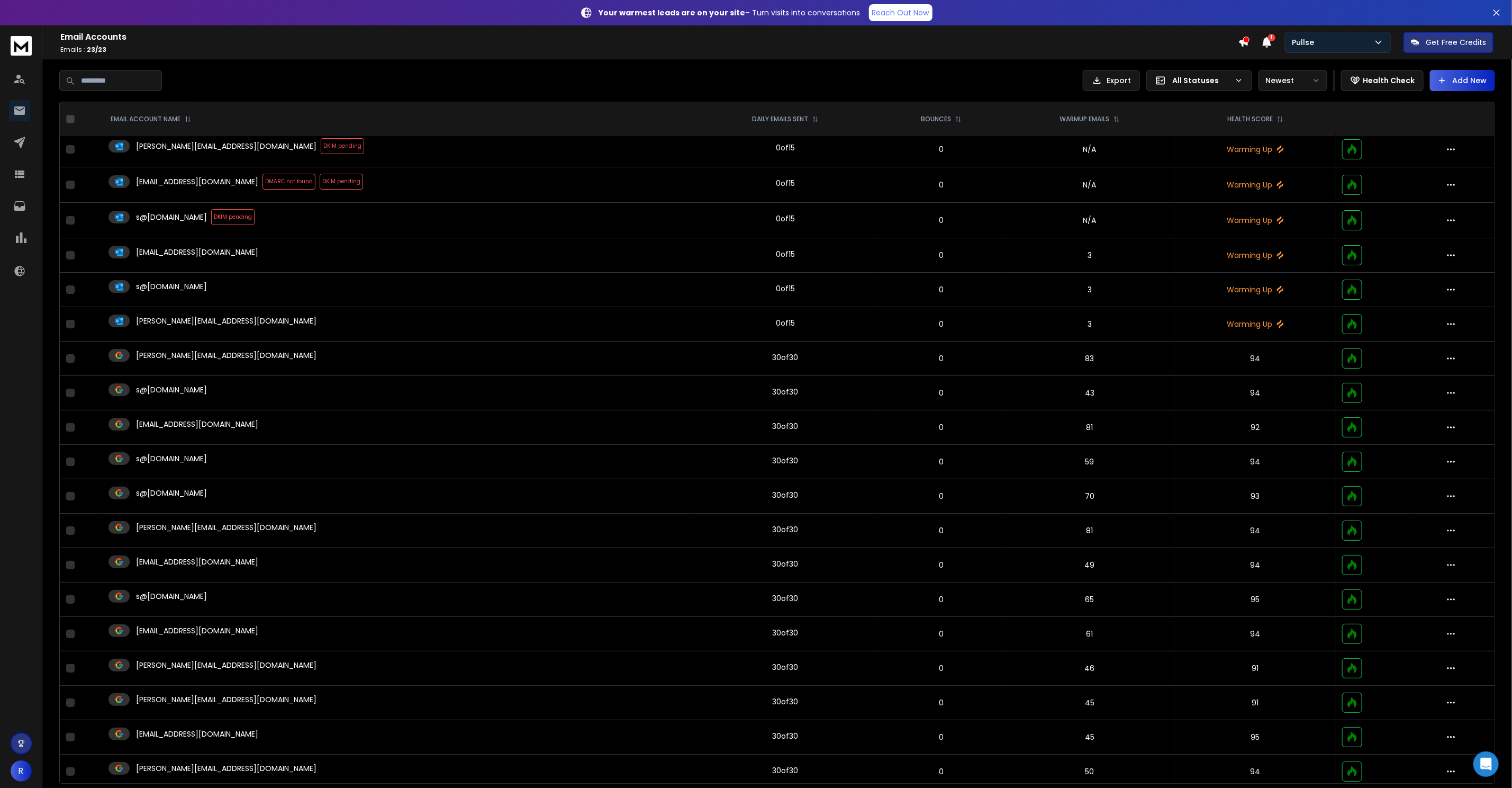
click at [1342, 32] on button "Pullse" at bounding box center [1338, 42] width 106 height 21
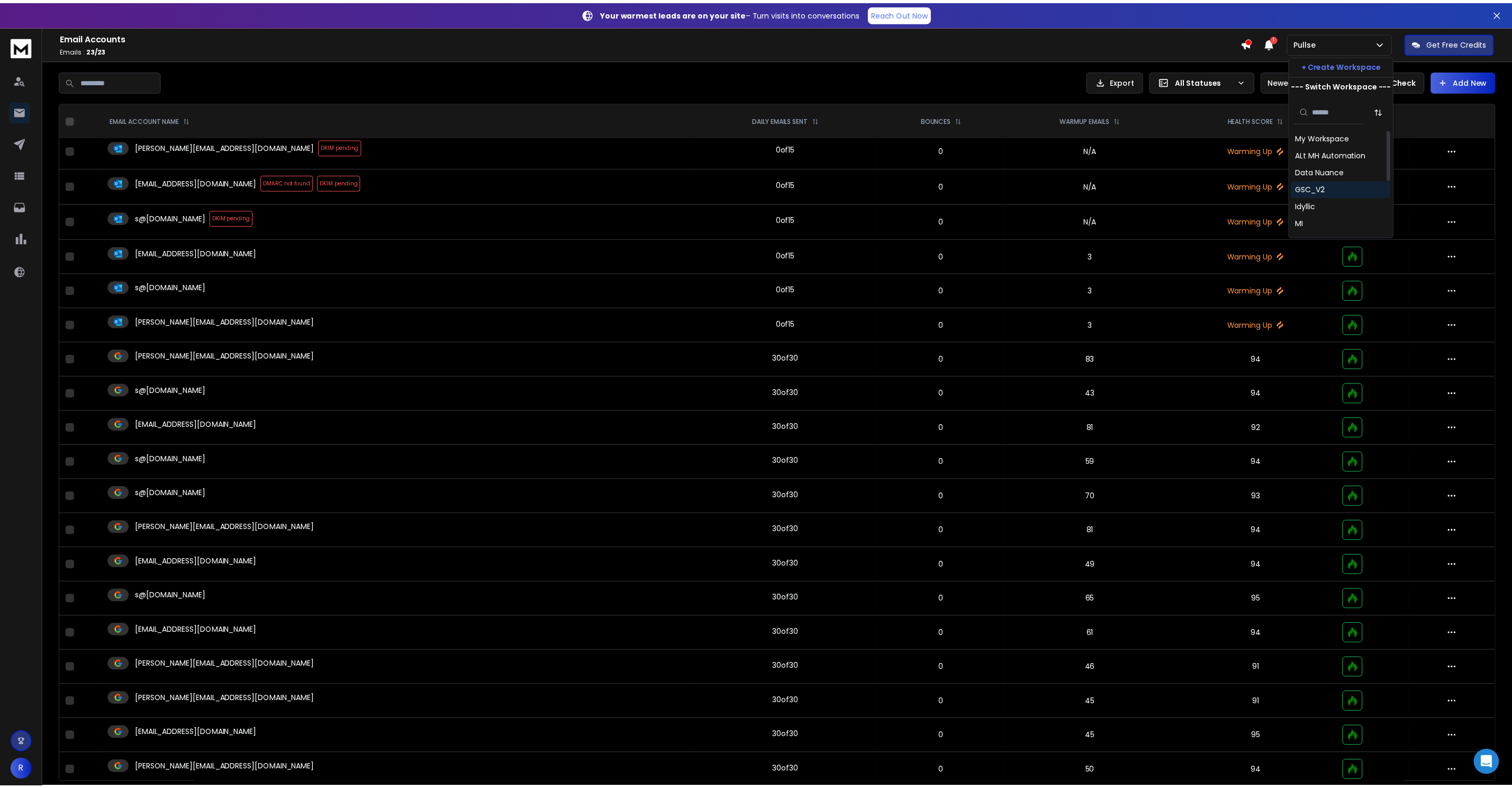
scroll to position [115, 0]
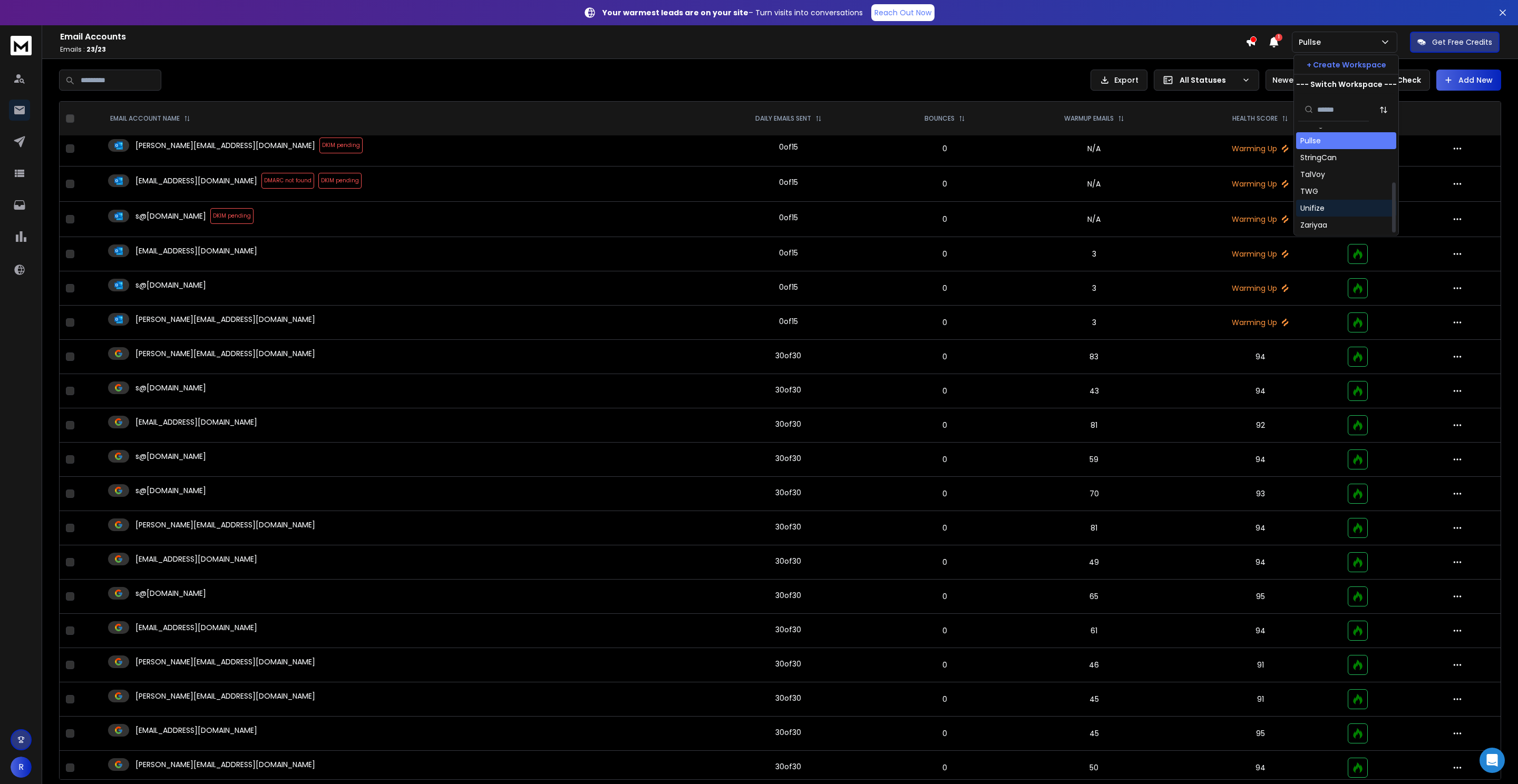
click at [1325, 207] on div "Unifize" at bounding box center [1346, 208] width 100 height 17
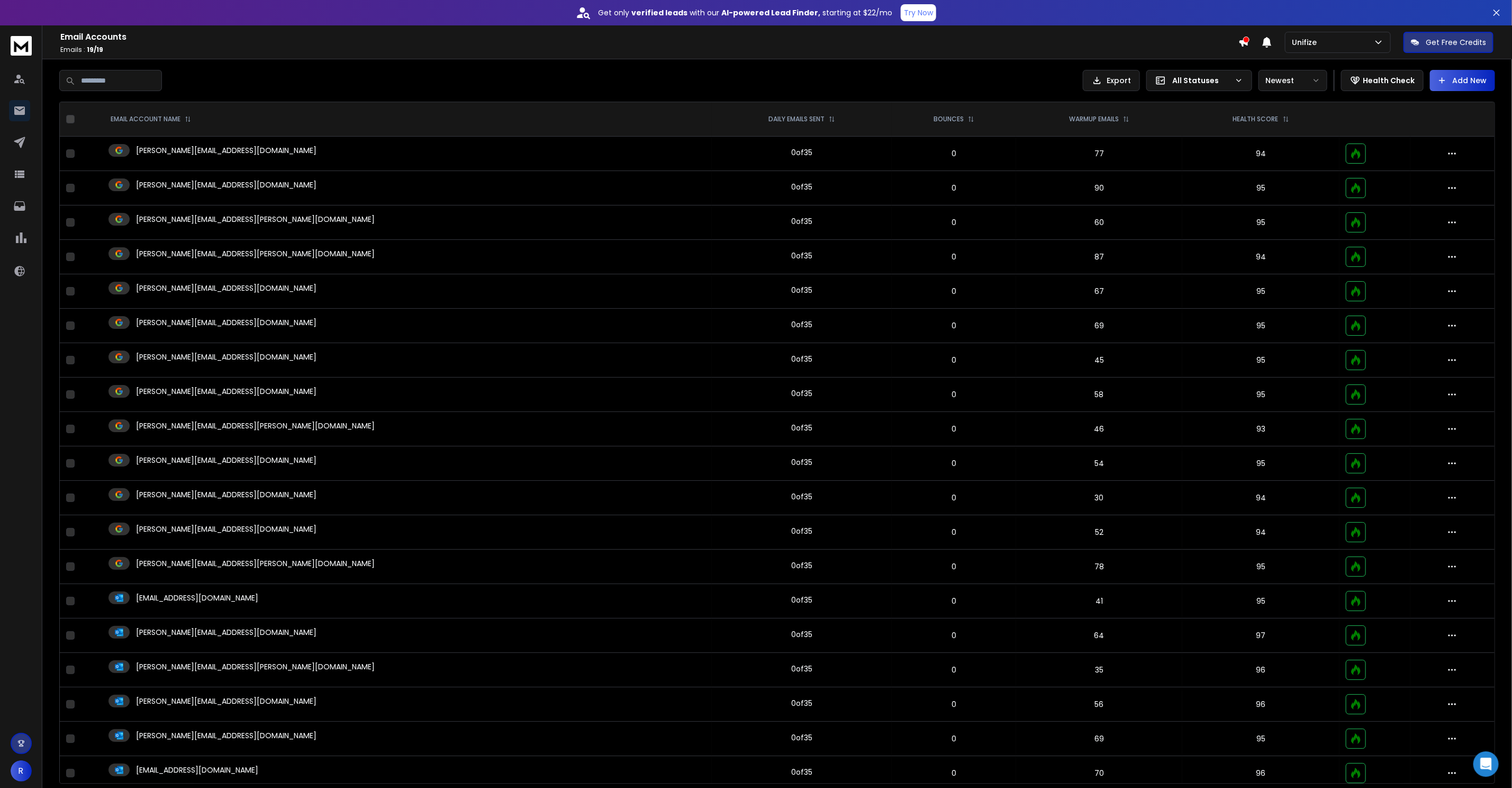
click at [1442, 74] on button "Add New" at bounding box center [1463, 80] width 65 height 21
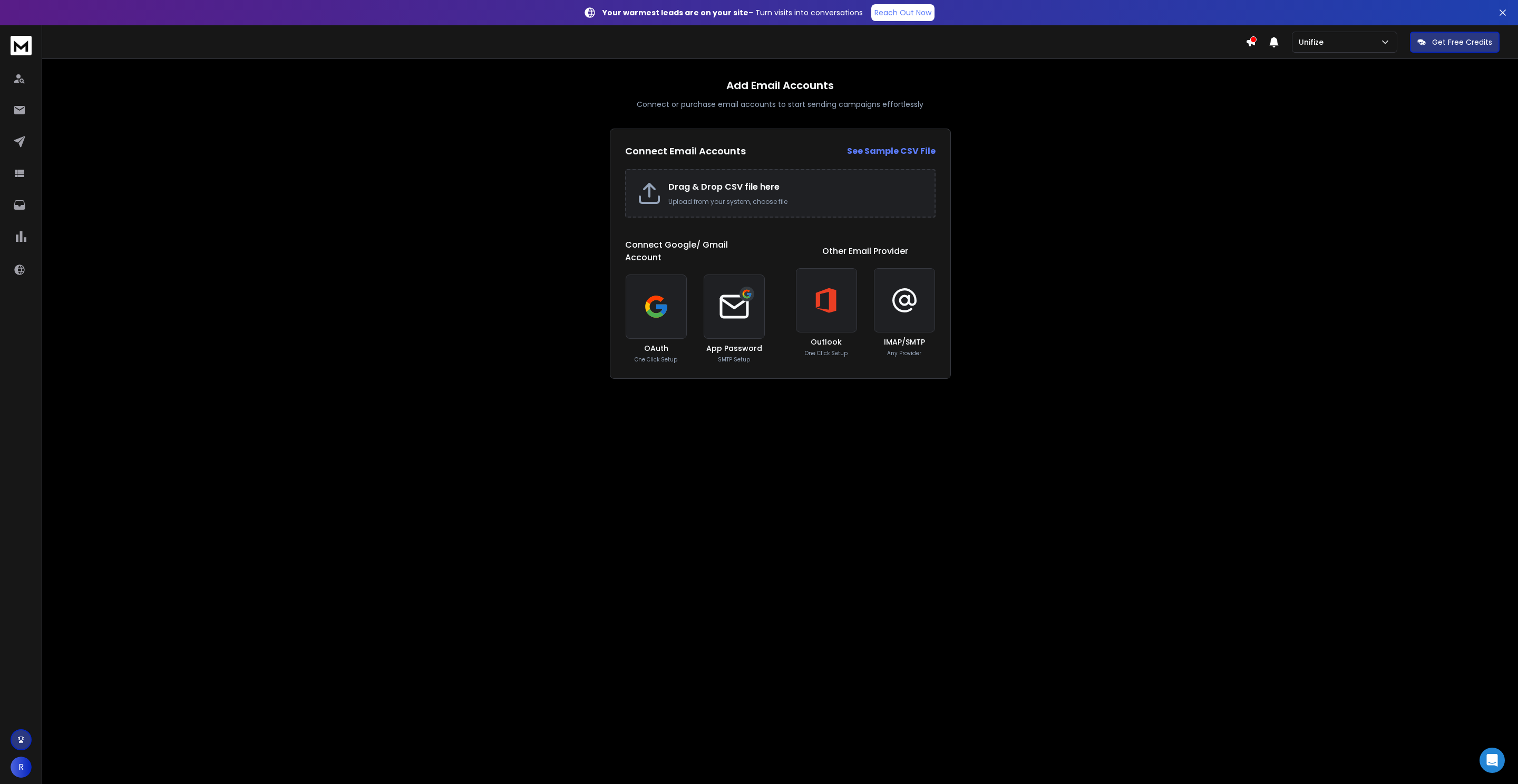
click at [846, 288] on div at bounding box center [826, 300] width 61 height 65
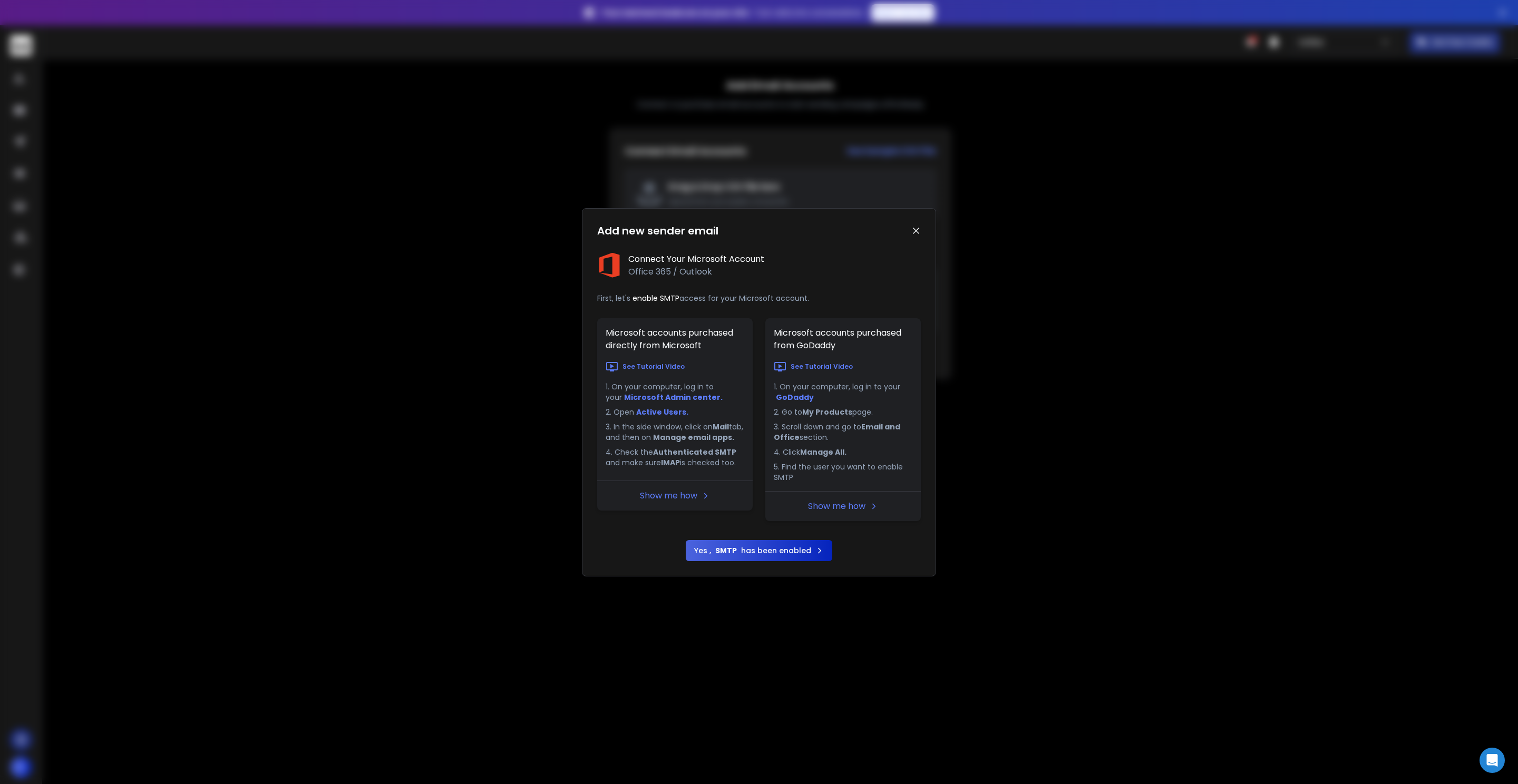
click at [780, 544] on button "Yes , SMTP has been enabled" at bounding box center [759, 550] width 146 height 21
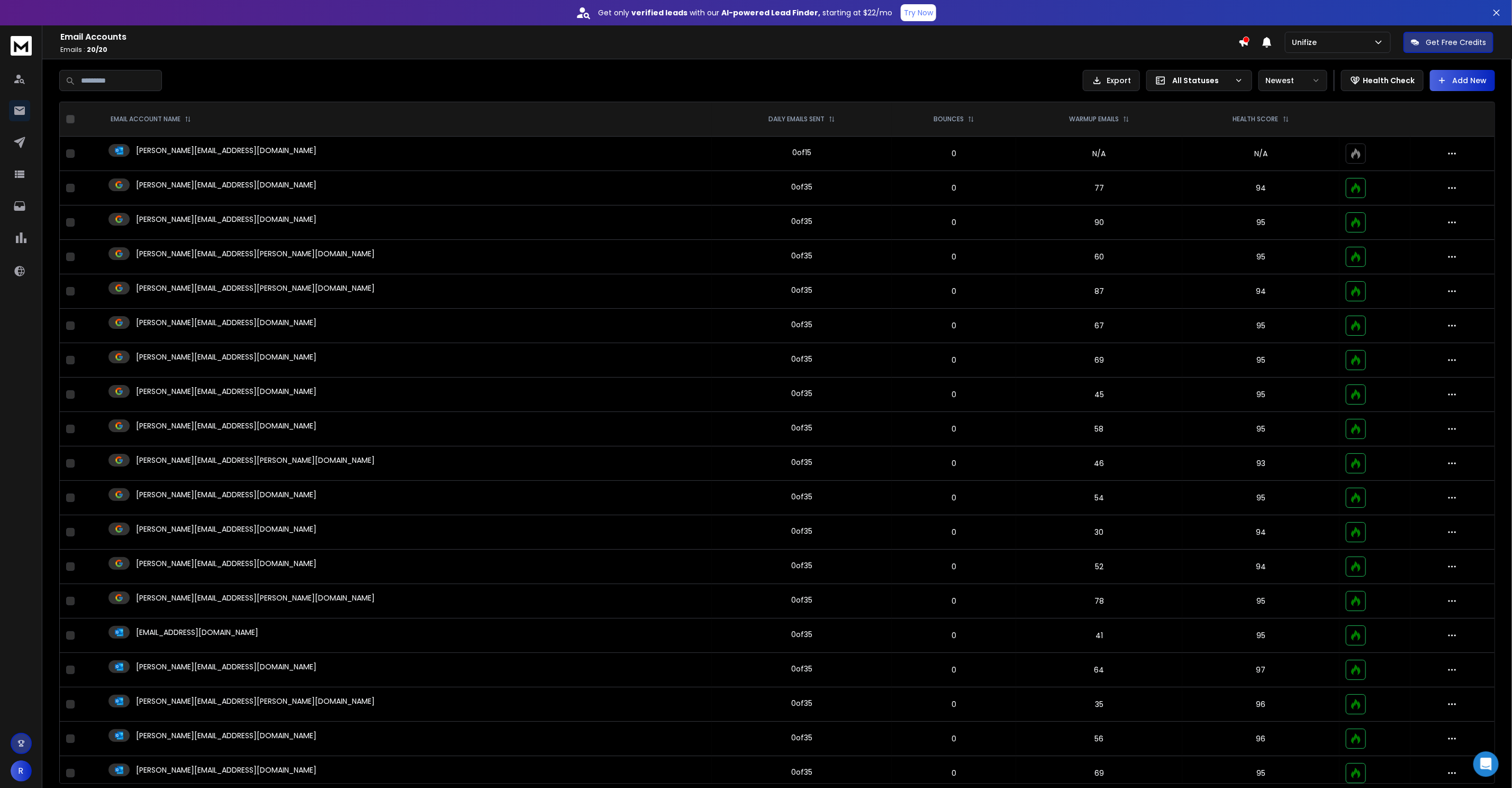
scroll to position [1, 0]
click at [1352, 153] on icon at bounding box center [1355, 153] width 9 height 11
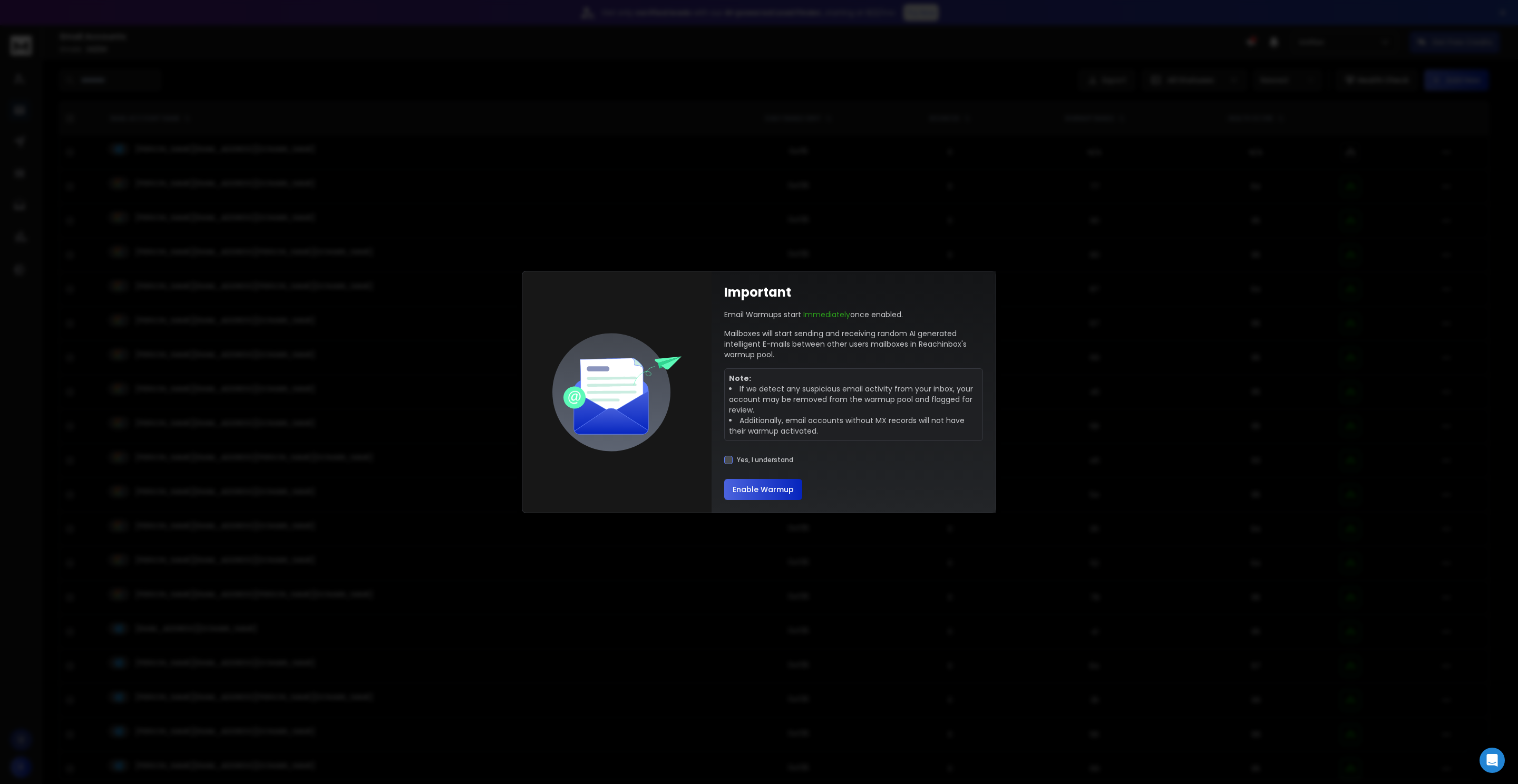
drag, startPoint x: 729, startPoint y: 457, endPoint x: 728, endPoint y: 466, distance: 9.1
click at [729, 457] on button "Yes, I understand" at bounding box center [728, 460] width 9 height 9
click at [737, 487] on button "Enable Warmup" at bounding box center [763, 489] width 78 height 21
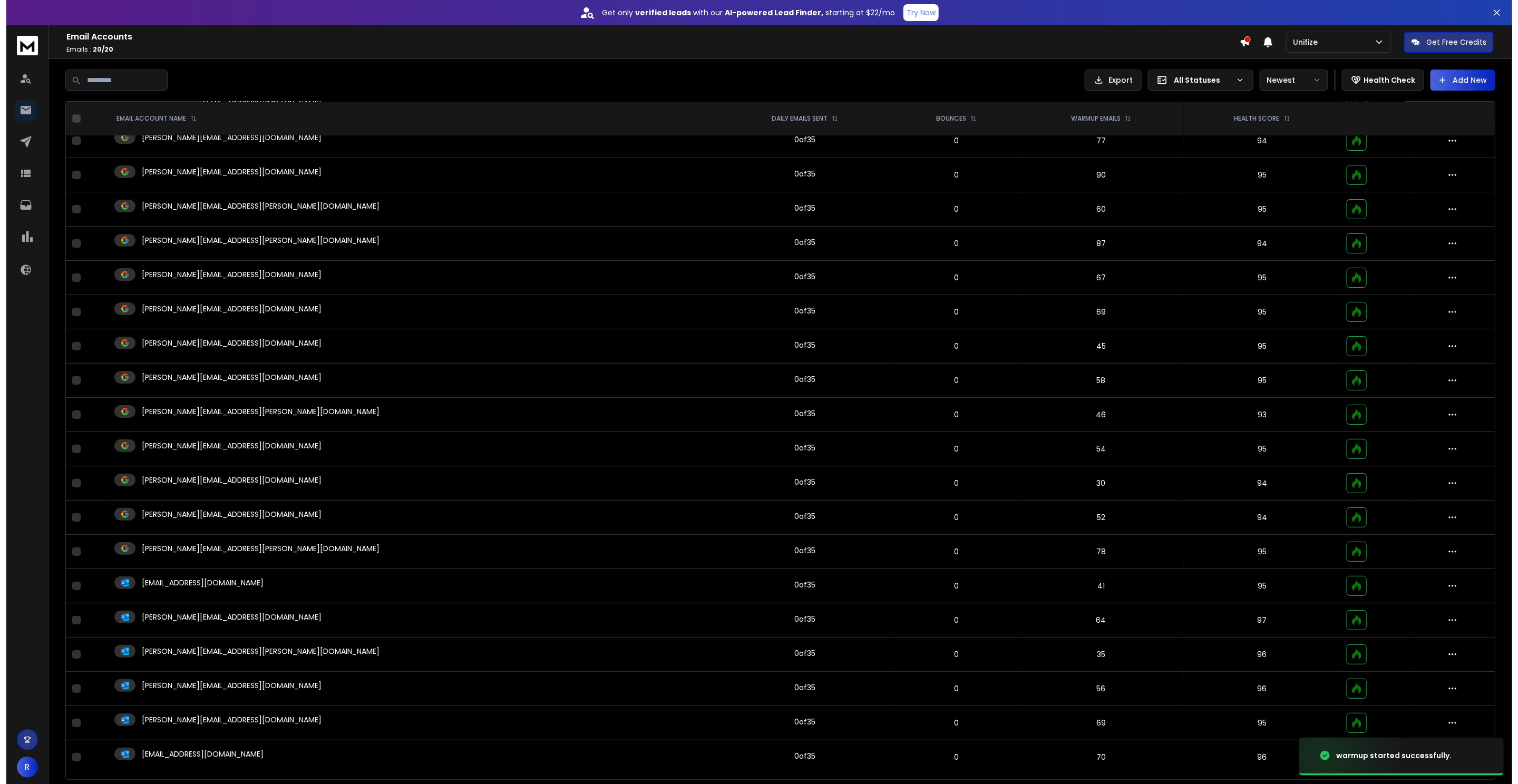
scroll to position [0, 0]
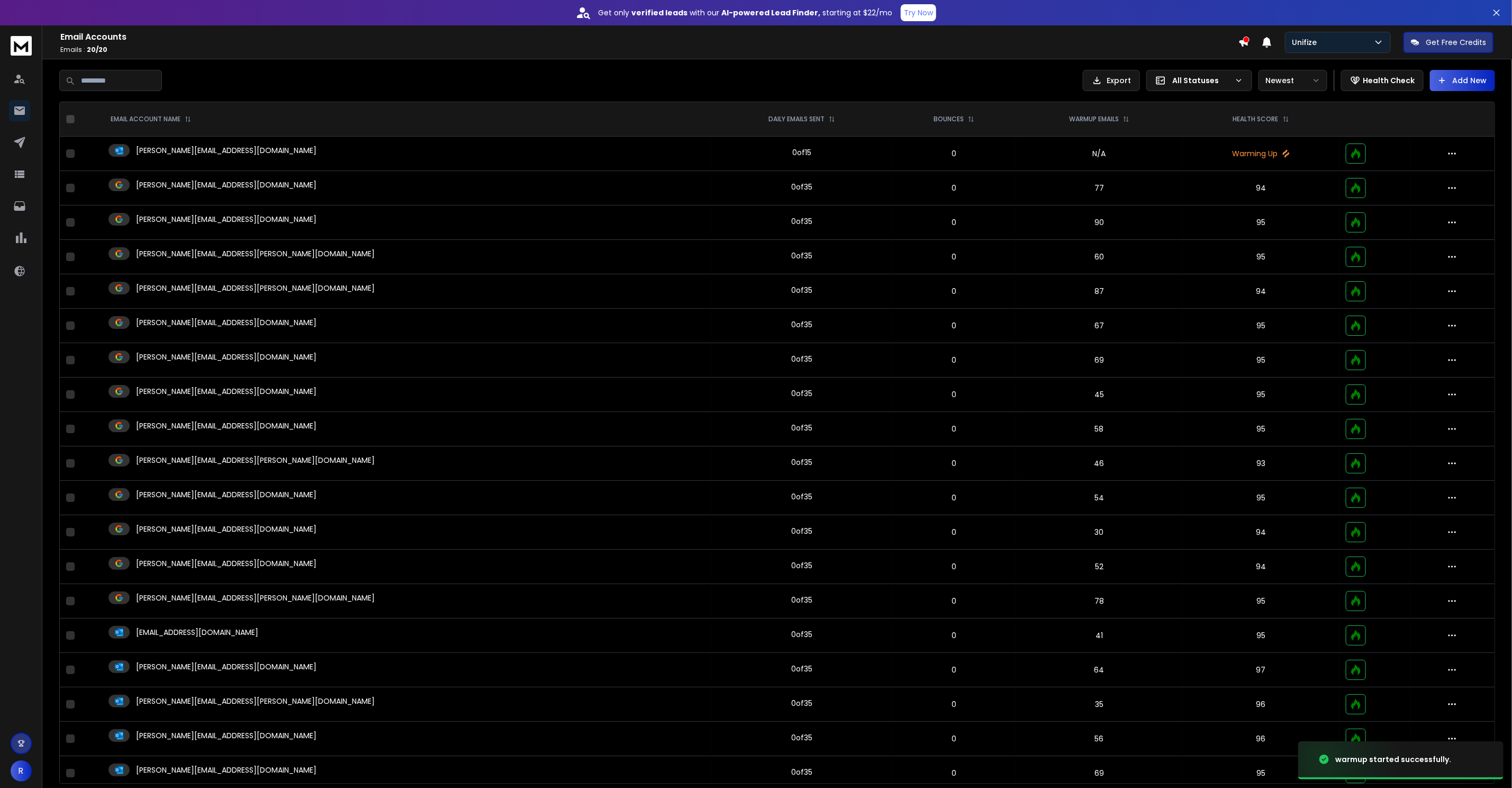
click at [1381, 36] on button "Unifize" at bounding box center [1338, 42] width 106 height 21
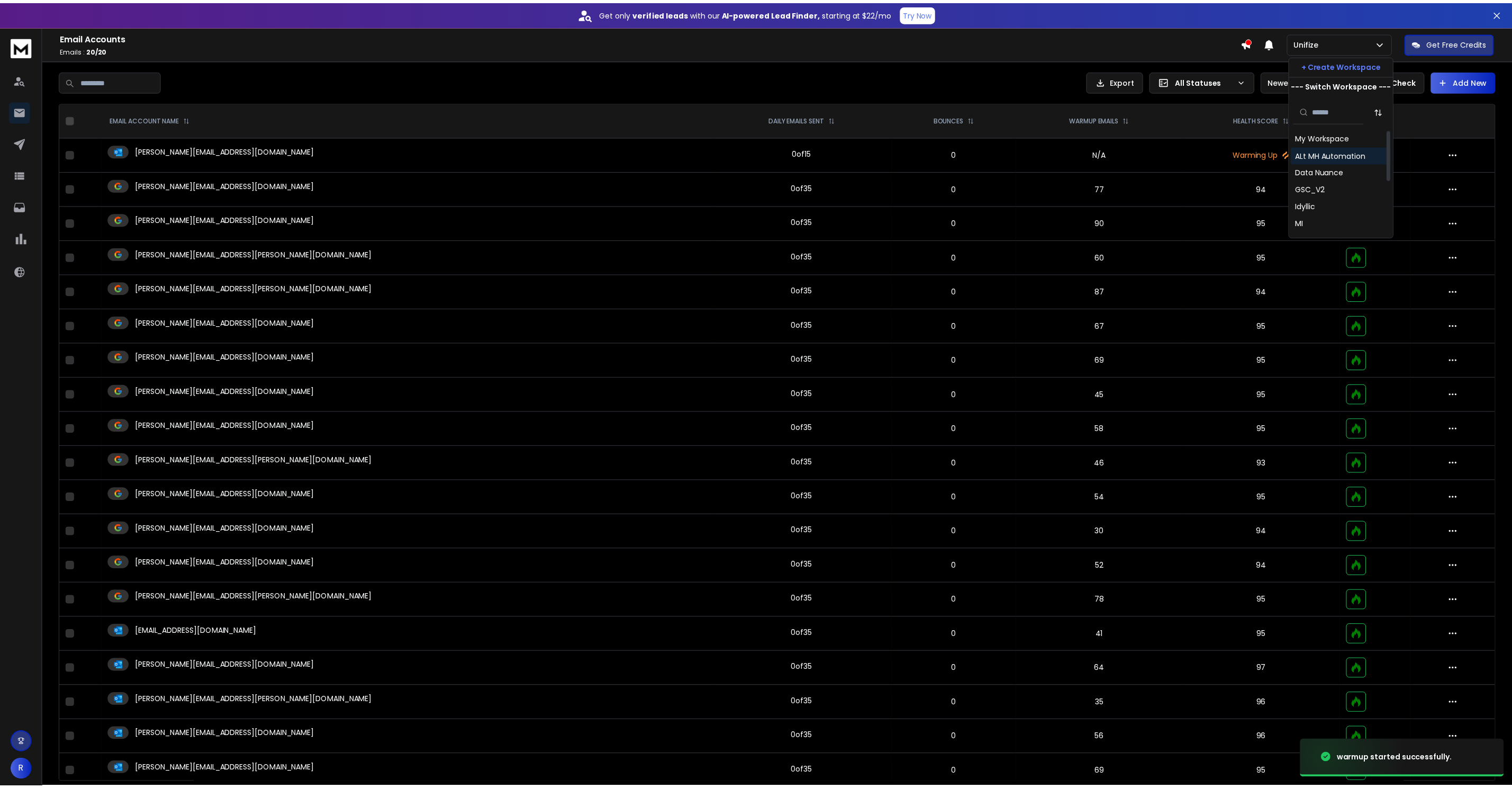
scroll to position [115, 0]
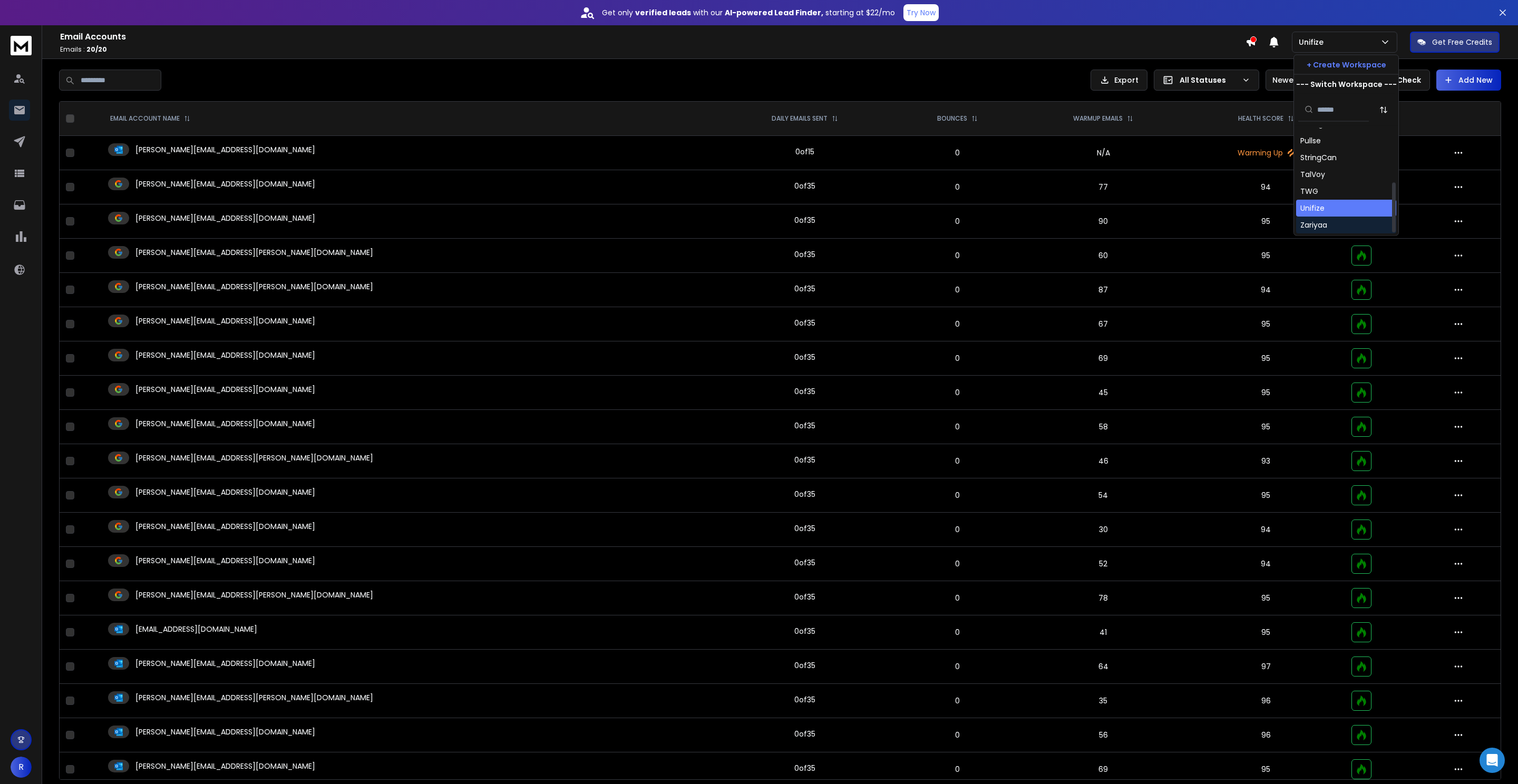
click at [1320, 226] on div "Zariyaa" at bounding box center [1314, 224] width 27 height 10
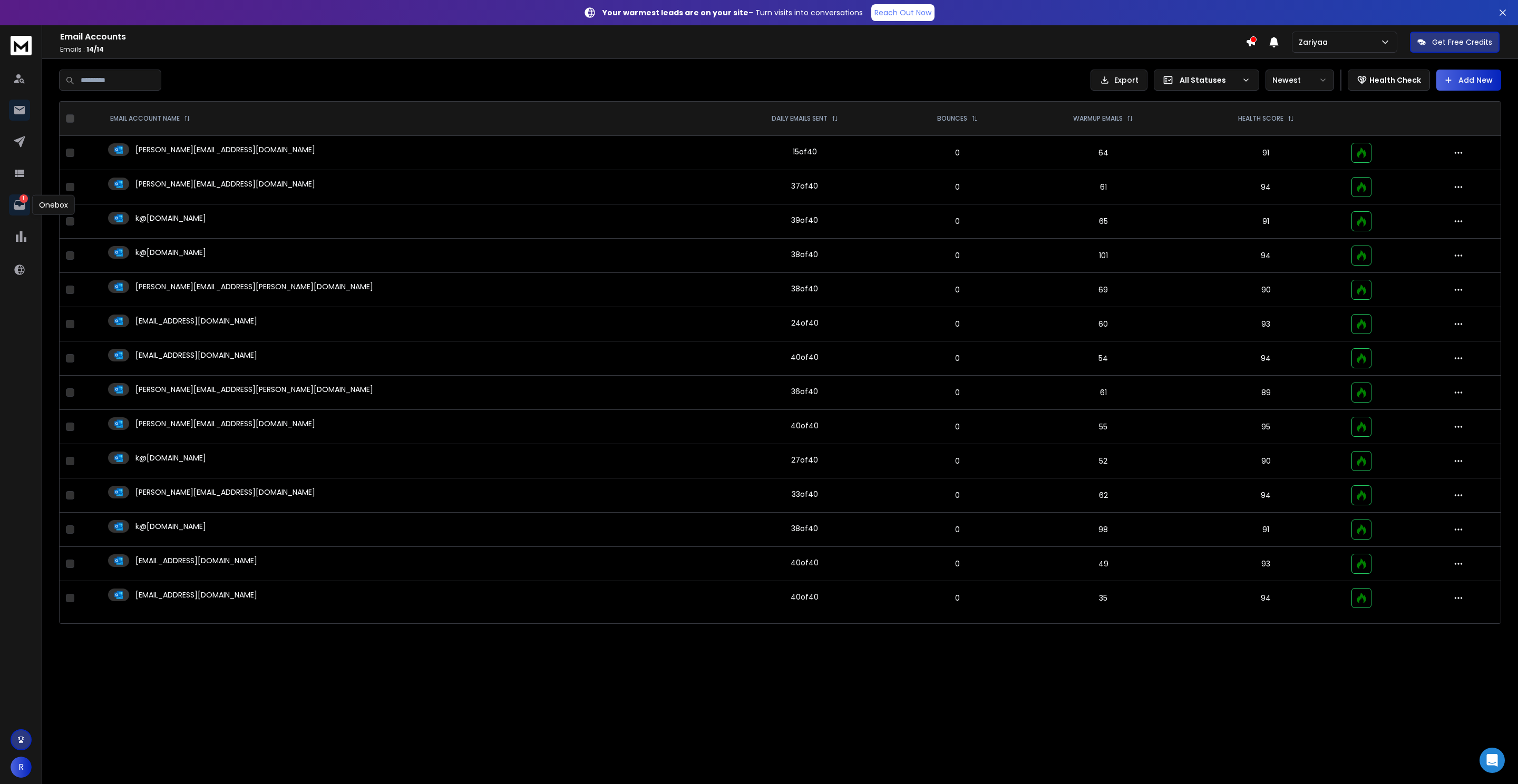
click at [18, 205] on icon at bounding box center [19, 204] width 12 height 12
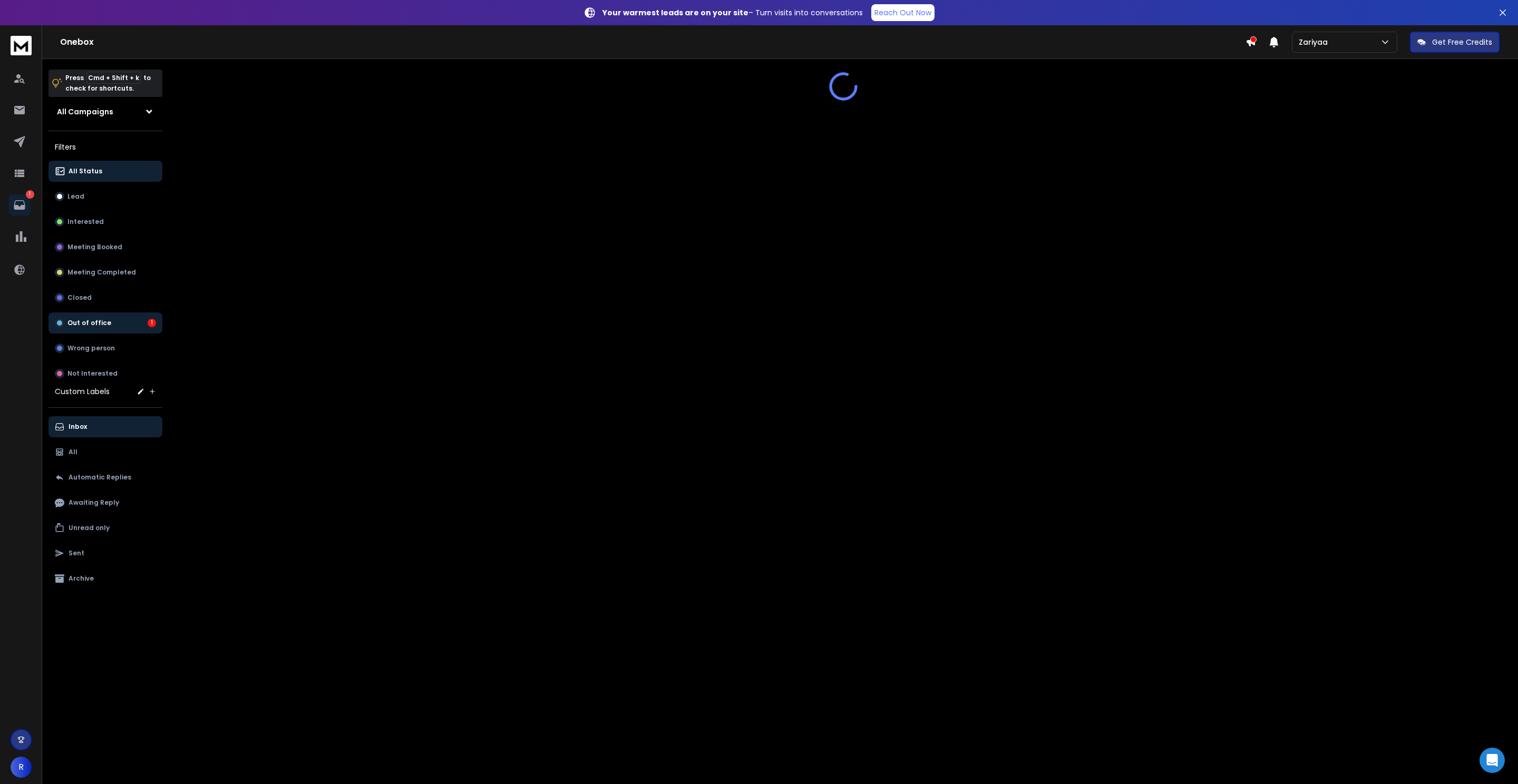
click at [94, 324] on div "All Status Lead Interested Meeting Booked Meeting Completed Closed Out of offic…" at bounding box center [106, 272] width 114 height 223
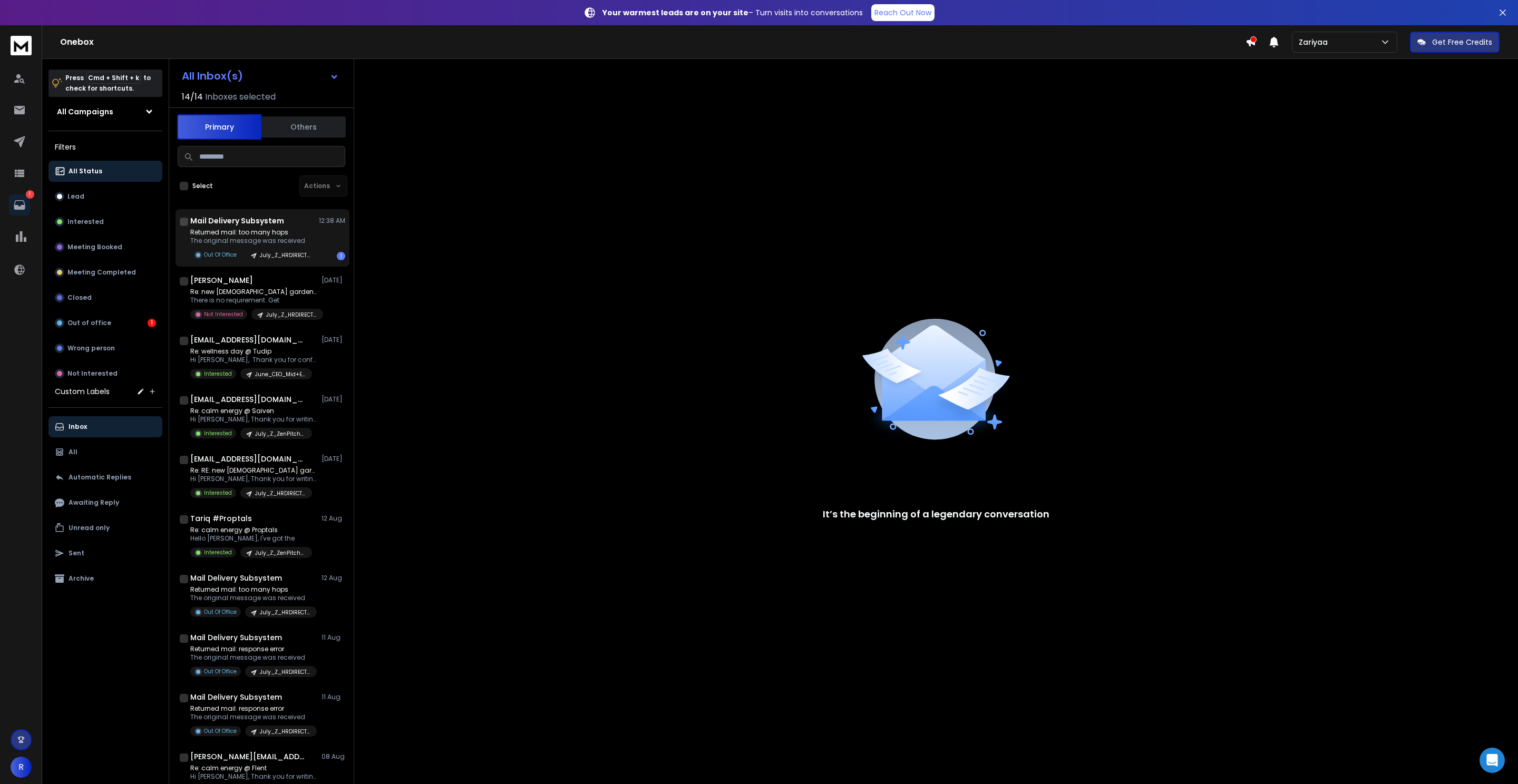
click at [319, 223] on p "12:38 AM" at bounding box center [333, 220] width 27 height 9
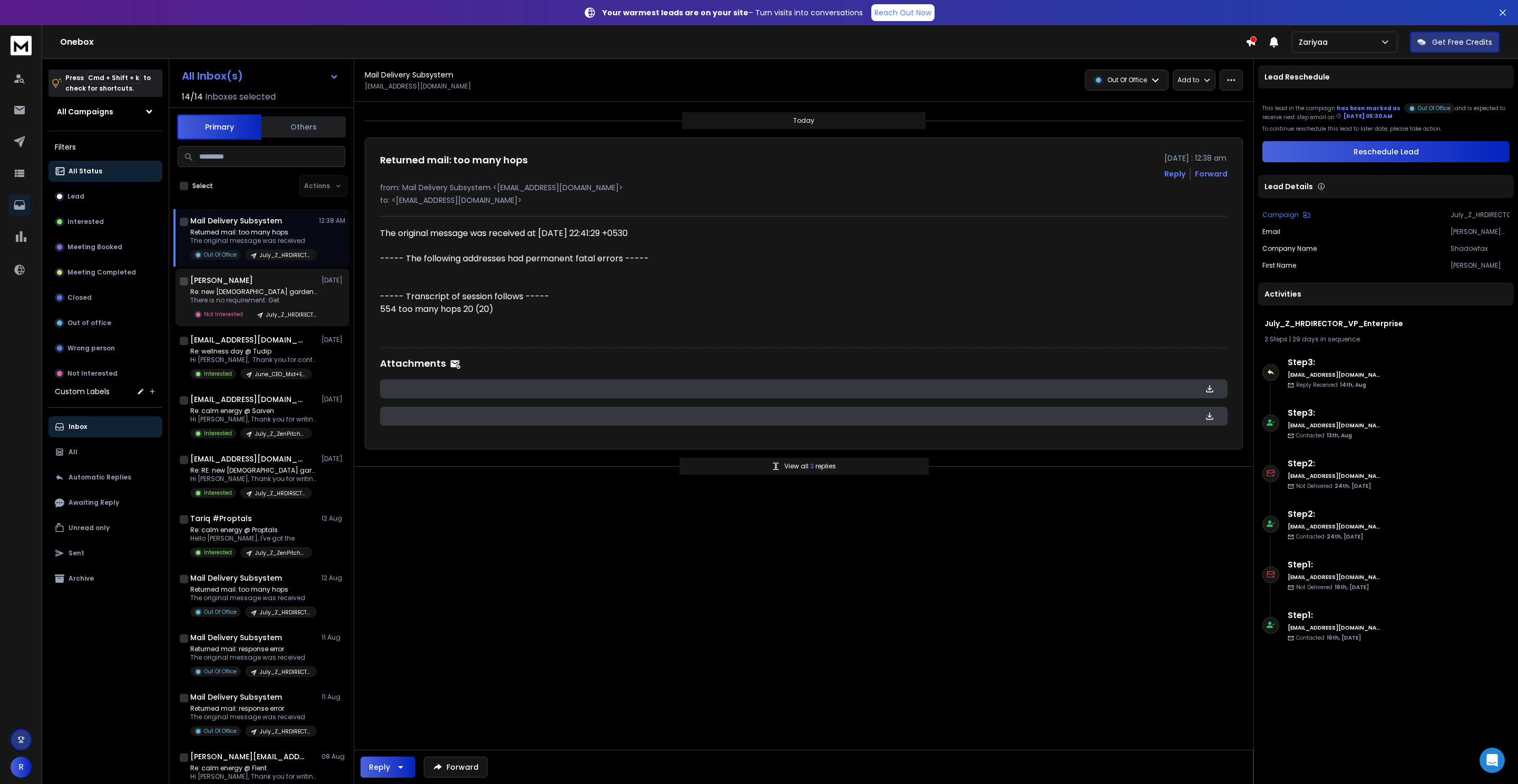
click at [247, 283] on div "[PERSON_NAME] [DATE]" at bounding box center [267, 279] width 155 height 10
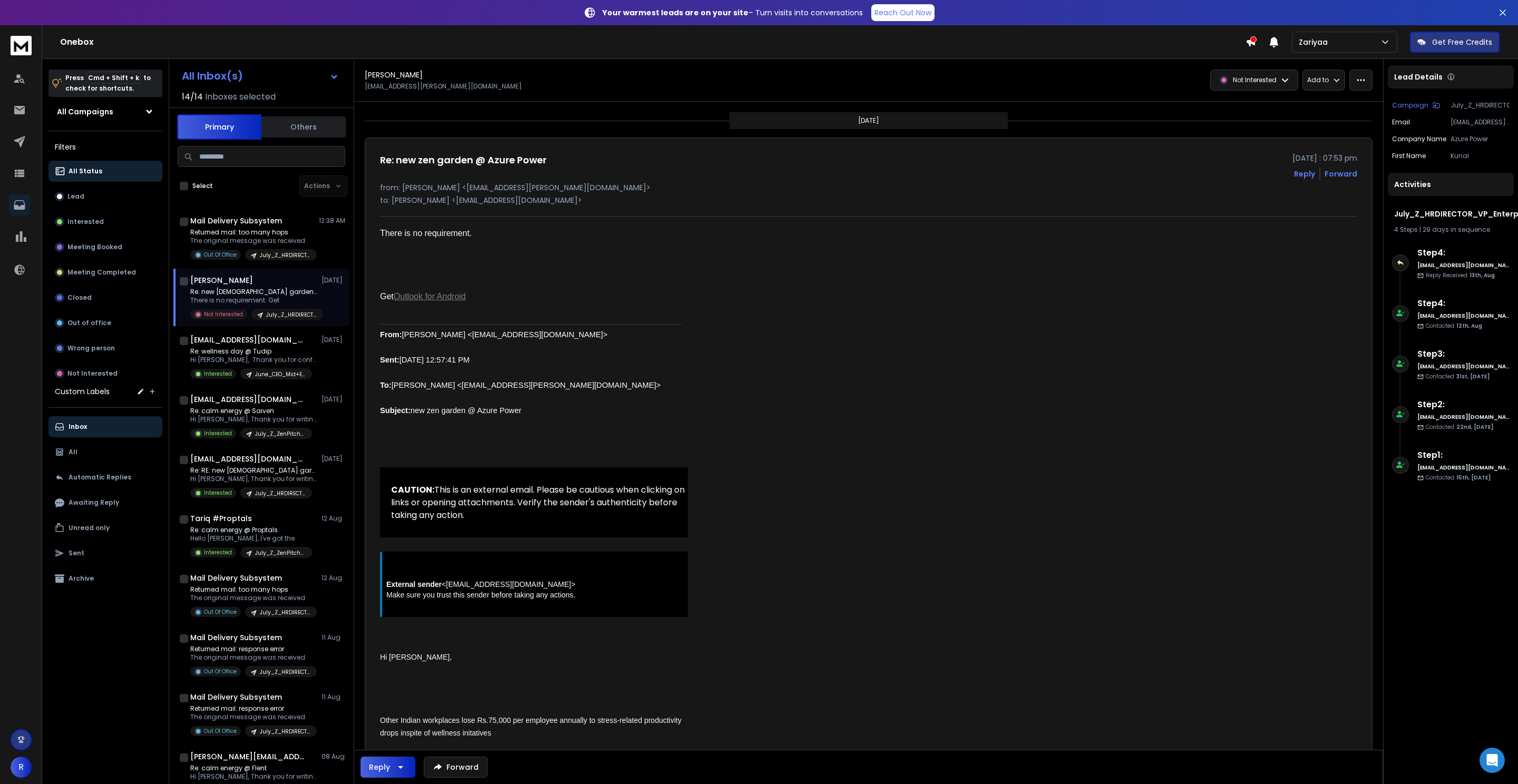
click at [1281, 48] on div "Zariyaa Get Free Credits" at bounding box center [1373, 42] width 254 height 21
click at [1364, 37] on div "Zariyaa" at bounding box center [1345, 42] width 91 height 10
click at [1336, 129] on div "My Workspace" at bounding box center [1327, 134] width 54 height 10
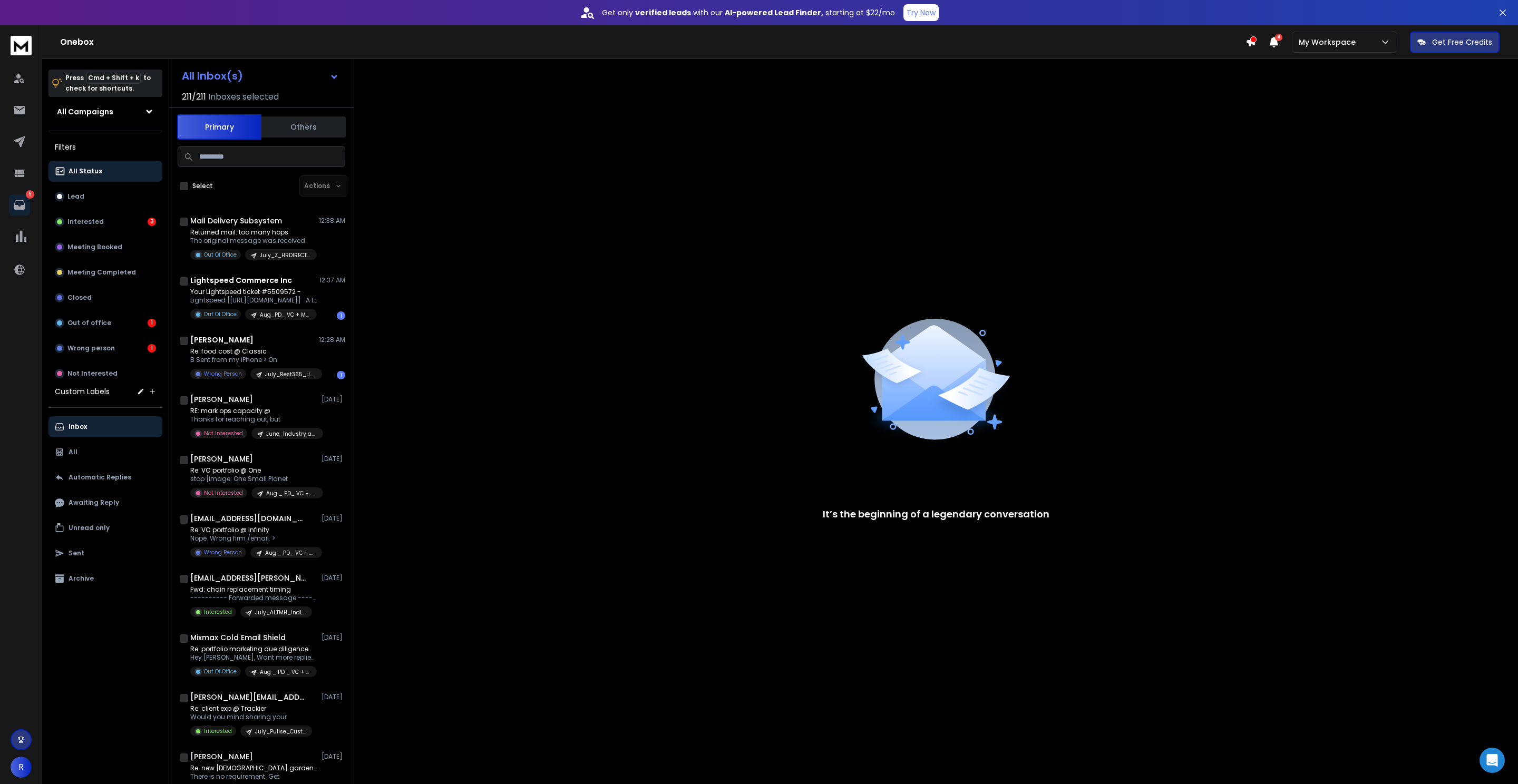
click at [663, 94] on div "It’s the beginning of a legendary conversation" at bounding box center [936, 392] width 1164 height 667
click at [312, 298] on p "Lightspeed [[URL][DOMAIN_NAME]] A ticket has been" at bounding box center [253, 300] width 126 height 9
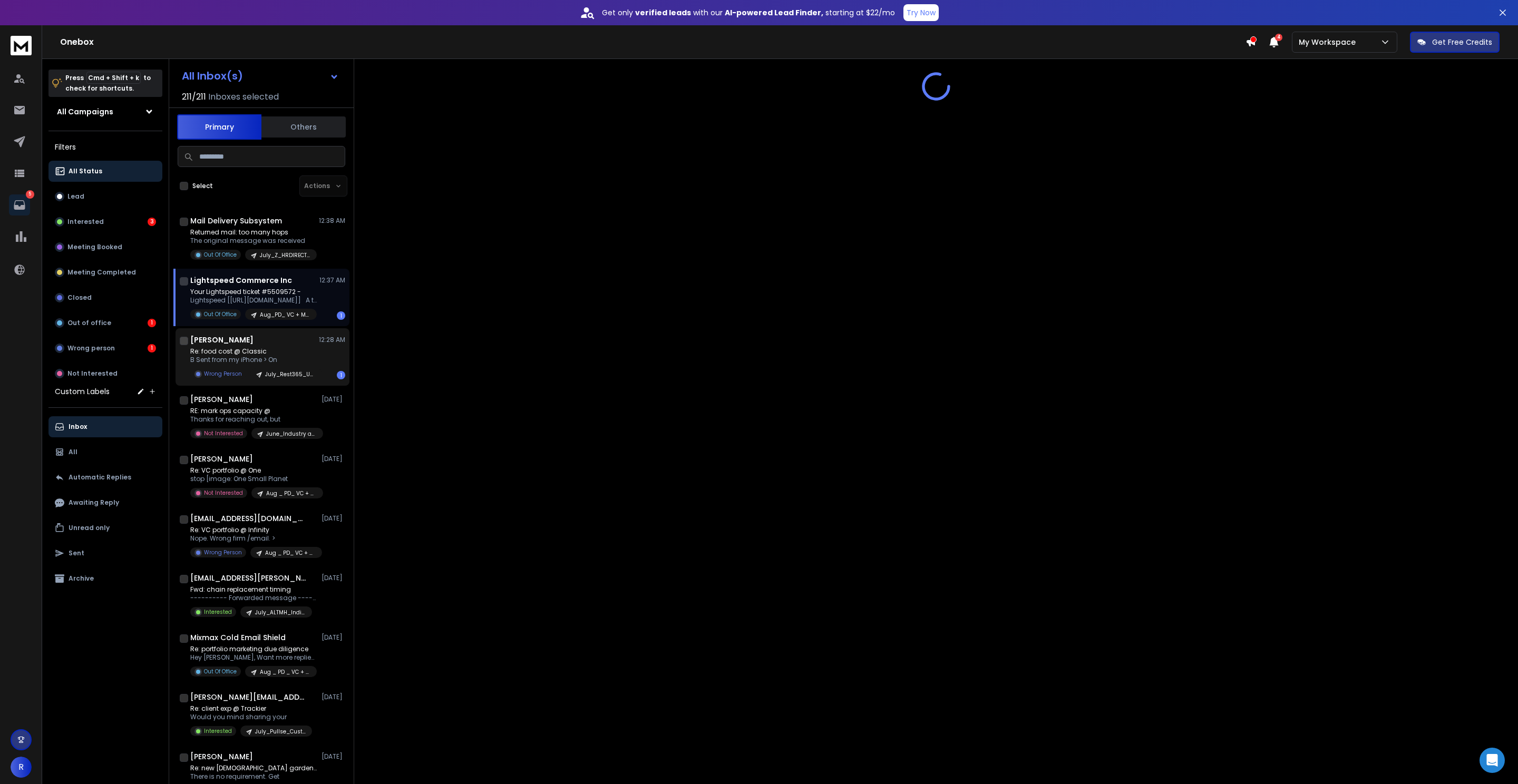
click at [278, 345] on div "[PERSON_NAME] 12:28 AM Re: food cost @ Classic B Sent from my iPhone > On Wrong…" at bounding box center [267, 356] width 155 height 45
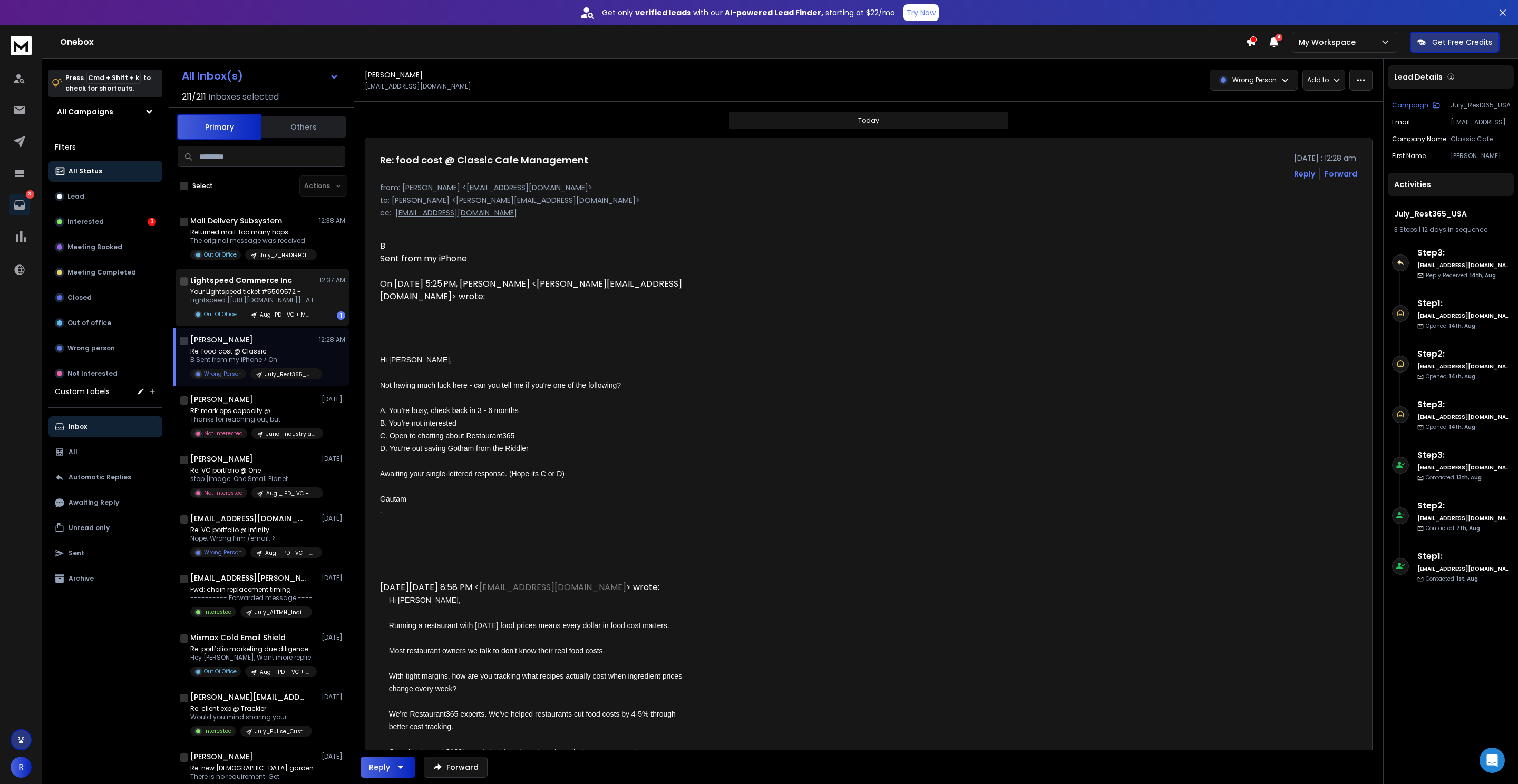
click at [287, 290] on p "Your Lightspeed ticket #5509572 -" at bounding box center [253, 292] width 126 height 9
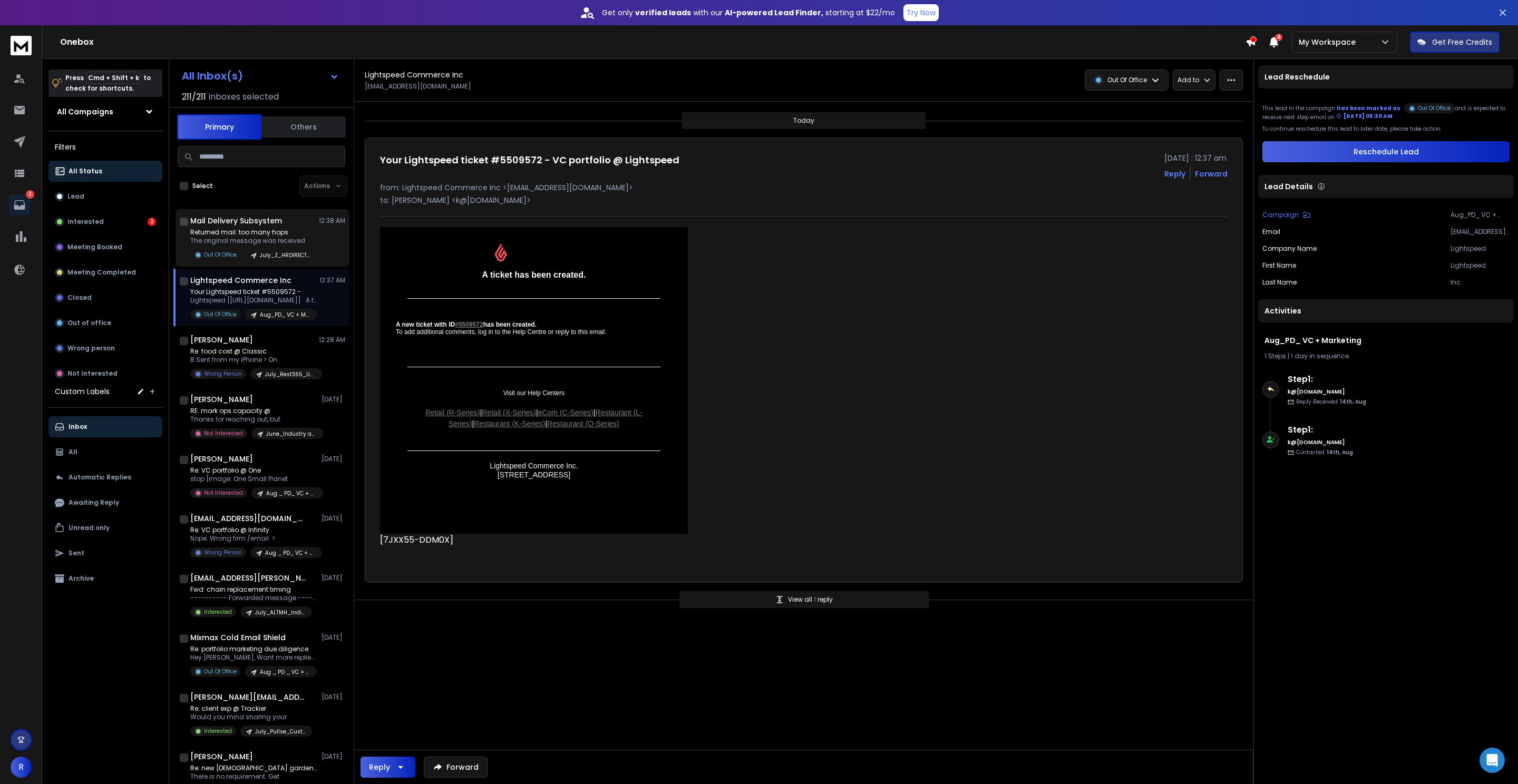
drag, startPoint x: 245, startPoint y: 228, endPoint x: 247, endPoint y: 241, distance: 13.2
click at [245, 228] on p "Returned mail: too many hops" at bounding box center [253, 232] width 126 height 9
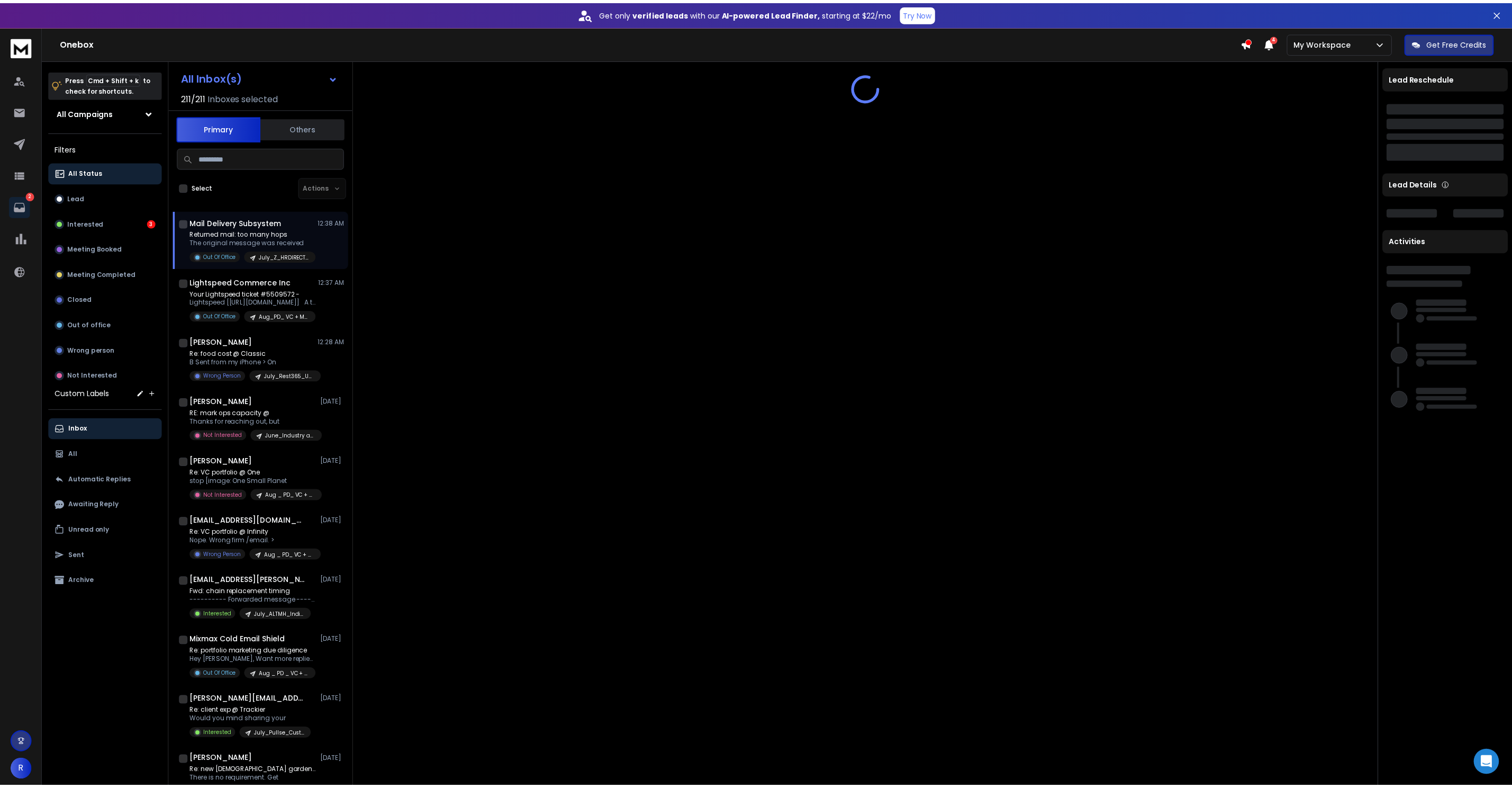
scroll to position [375, 0]
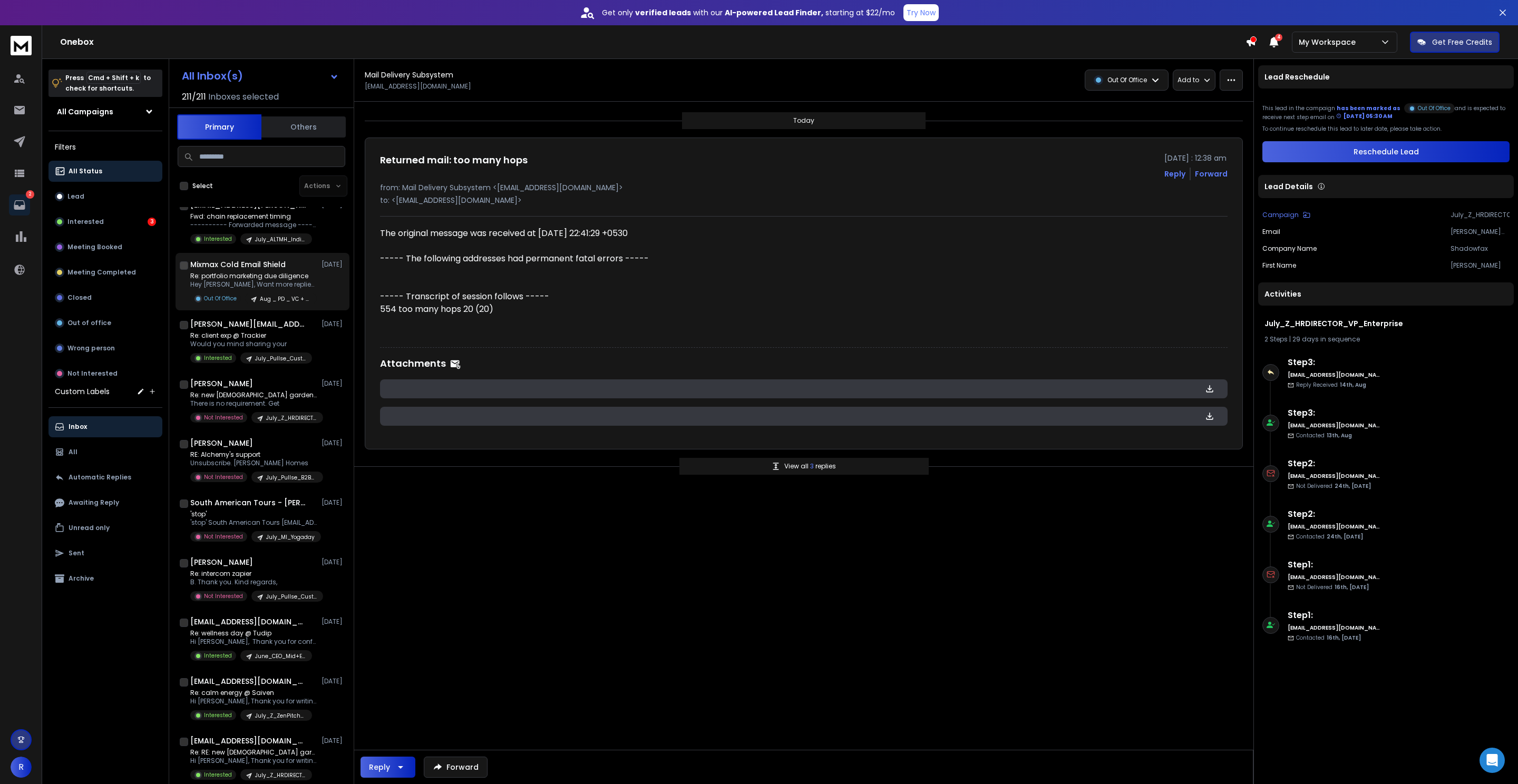
click at [275, 277] on p "Re: portfolio marketing due diligence" at bounding box center [253, 276] width 126 height 9
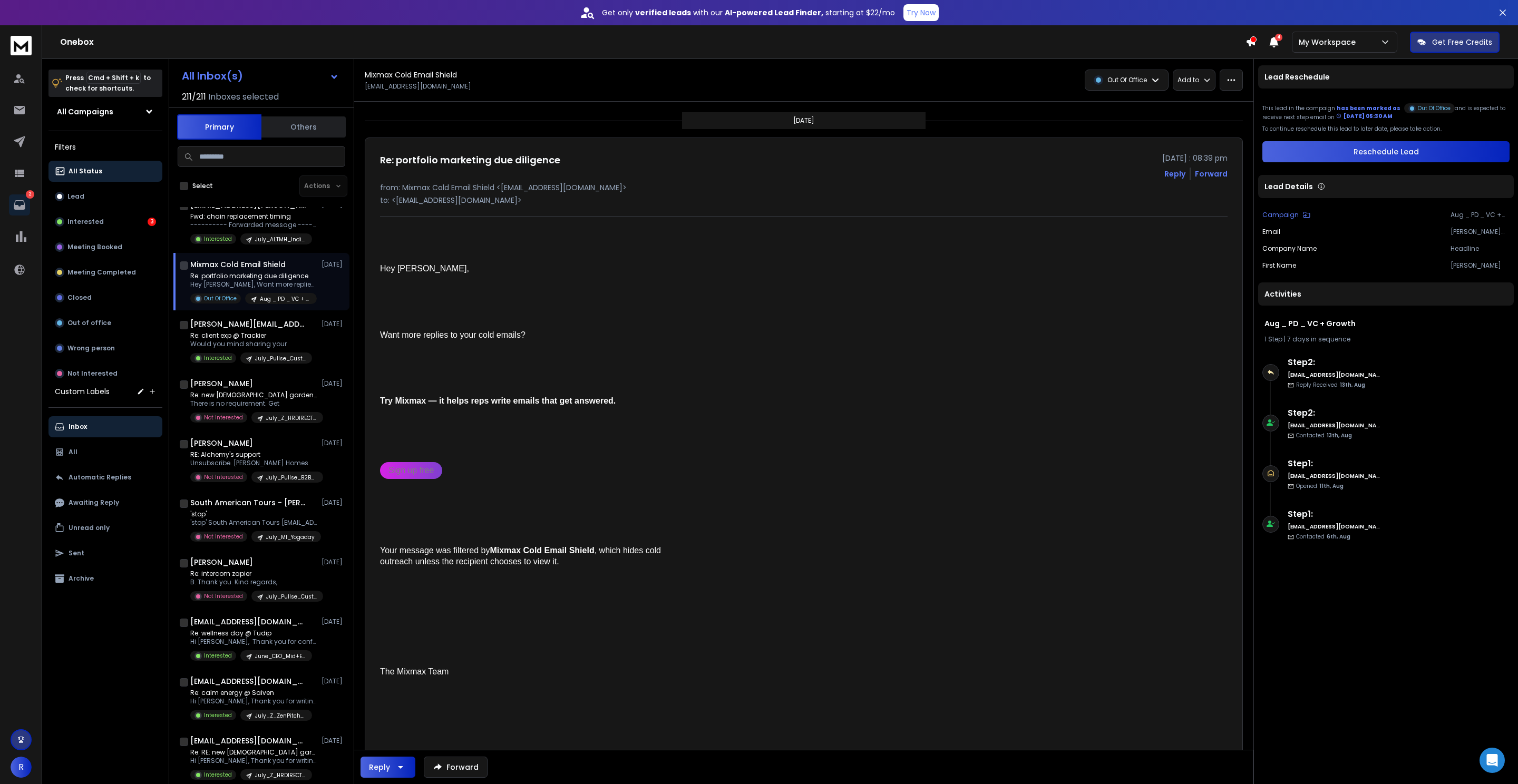
drag, startPoint x: 571, startPoint y: 161, endPoint x: 567, endPoint y: 163, distance: 4.5
click at [567, 163] on div "Re: portfolio marketing due diligence [DATE] : 08:39 pm Reply Forward" at bounding box center [804, 166] width 848 height 28
drag, startPoint x: 580, startPoint y: 189, endPoint x: 530, endPoint y: 187, distance: 50.0
click at [530, 187] on p "from: Mixmax Cold Email Shield <shield@mixmax.com>" at bounding box center [804, 187] width 848 height 10
copy p "mixmax.com>"
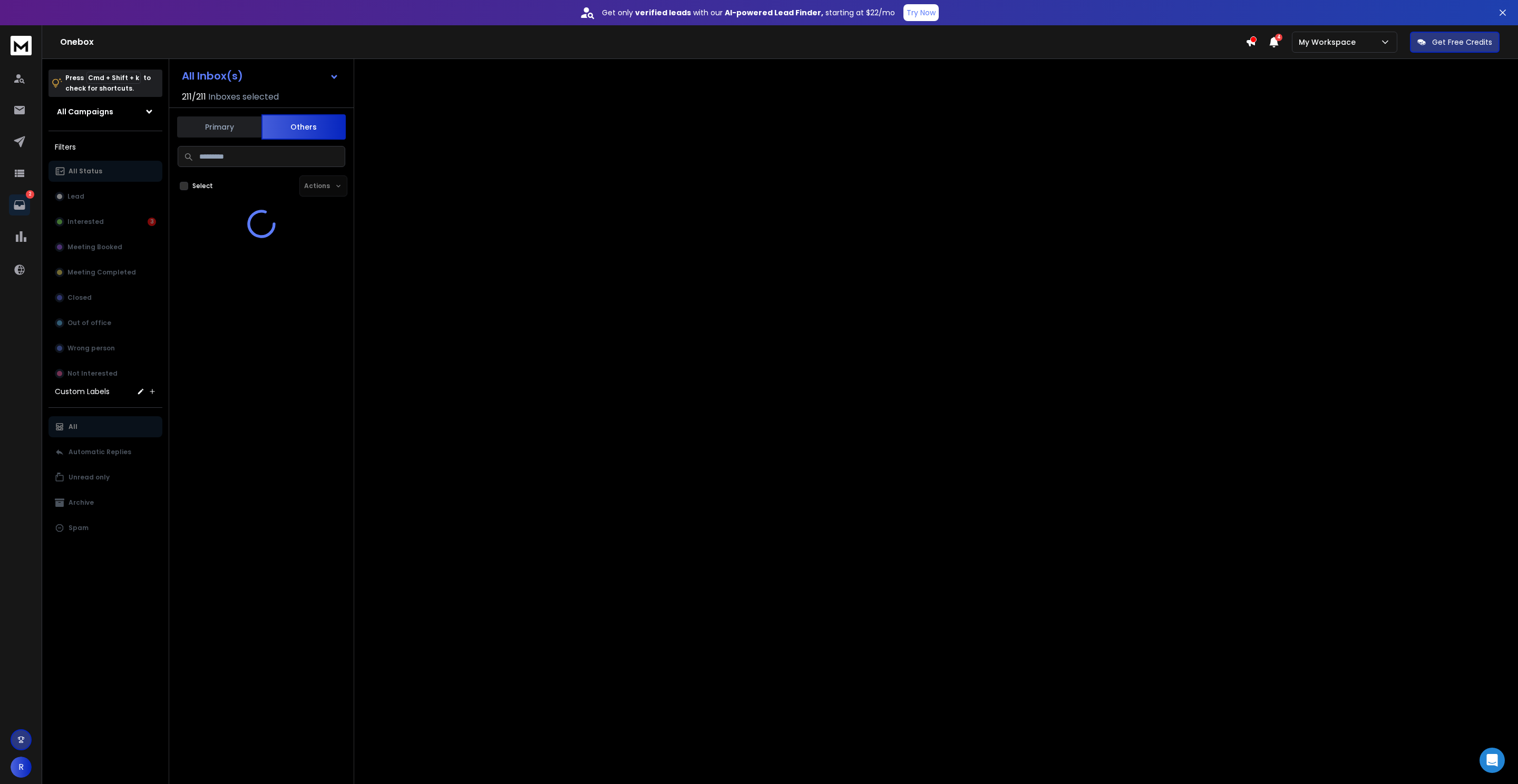
click at [333, 129] on button "Others" at bounding box center [303, 126] width 85 height 26
click at [234, 136] on button "Primary" at bounding box center [219, 126] width 85 height 26
click at [26, 113] on icon at bounding box center [19, 109] width 12 height 12
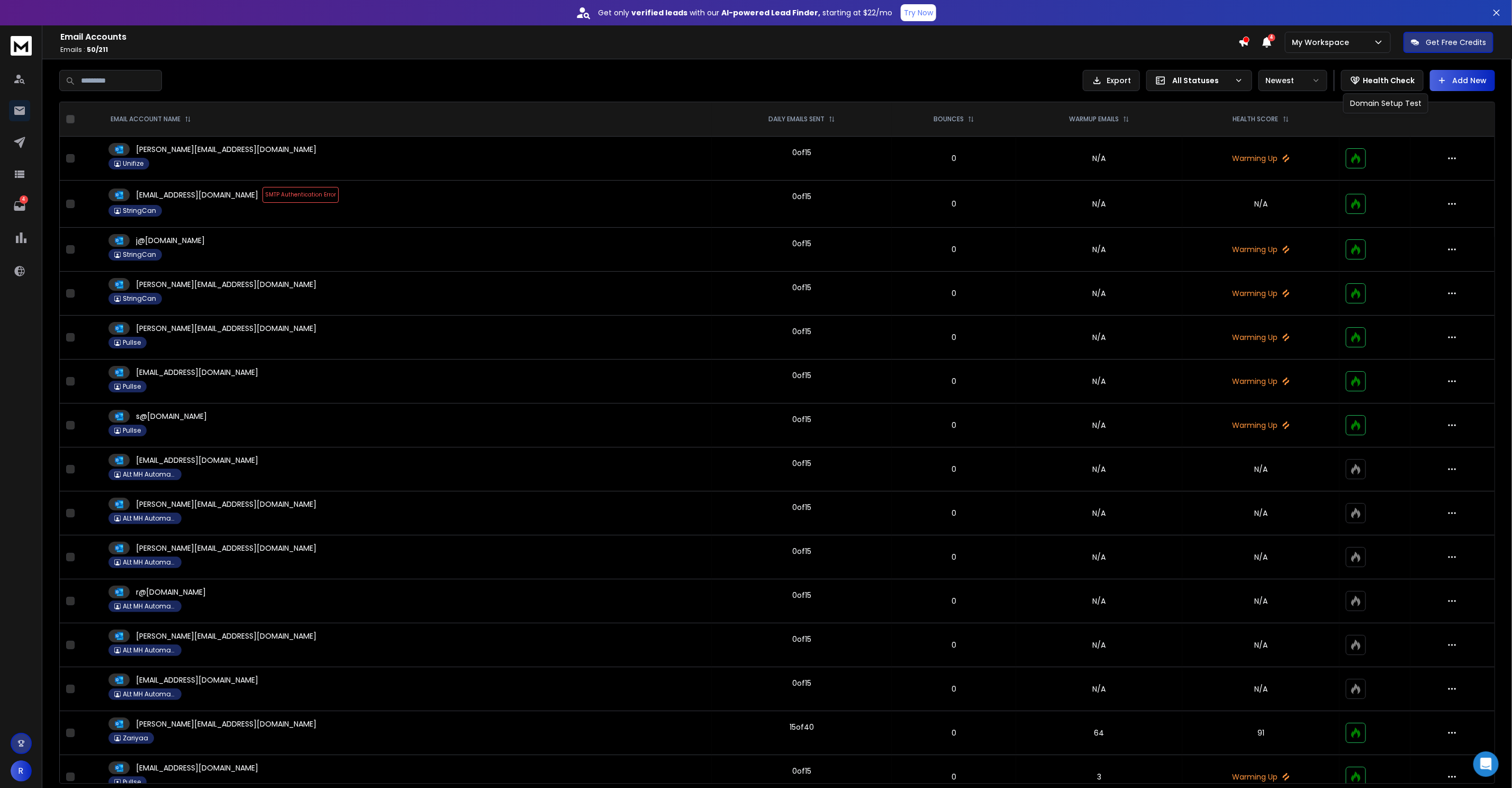
click at [1352, 81] on button "Health Check" at bounding box center [1382, 80] width 83 height 21
click at [73, 116] on button "Select this Page" at bounding box center [70, 118] width 9 height 9
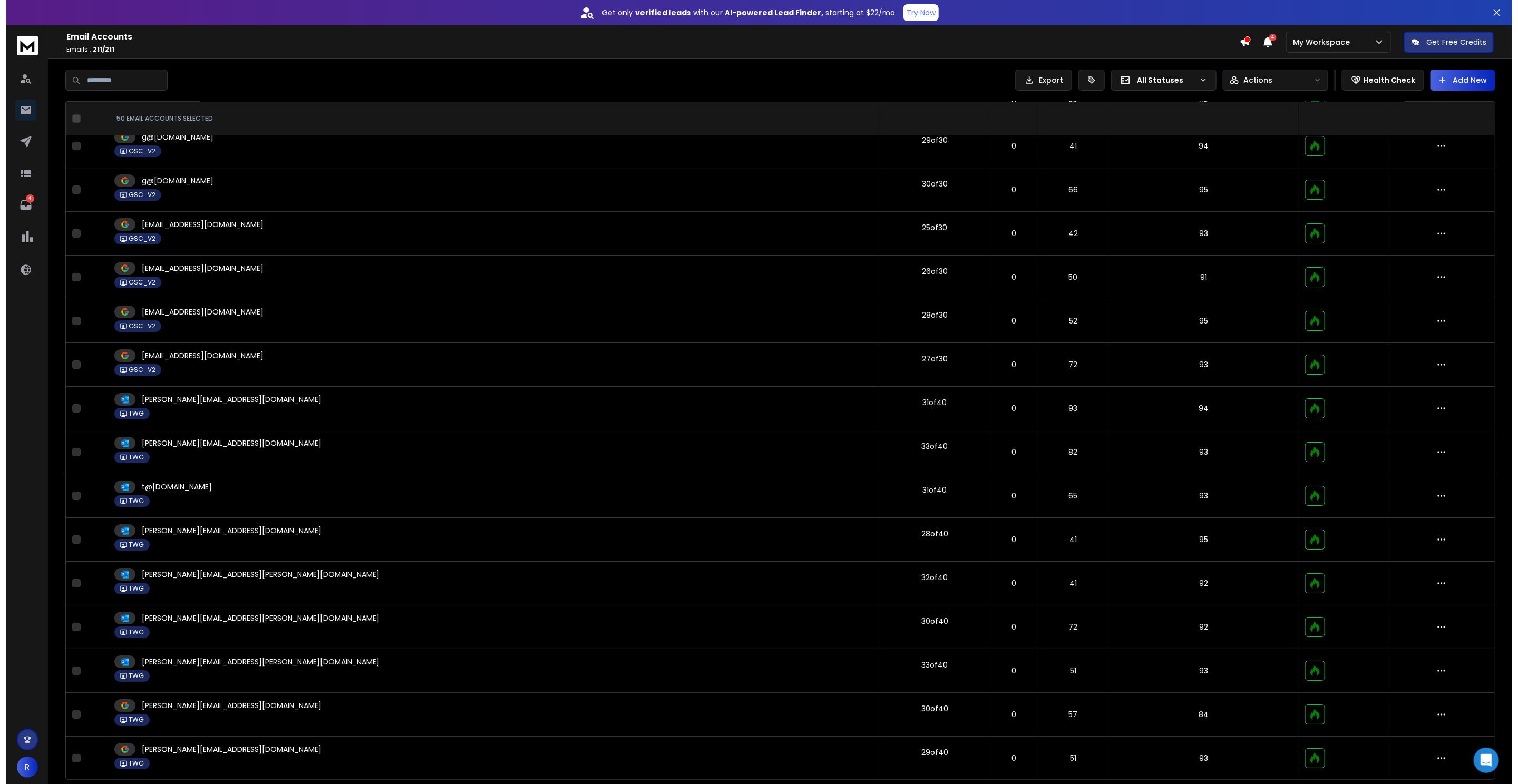
scroll to position [2251, 0]
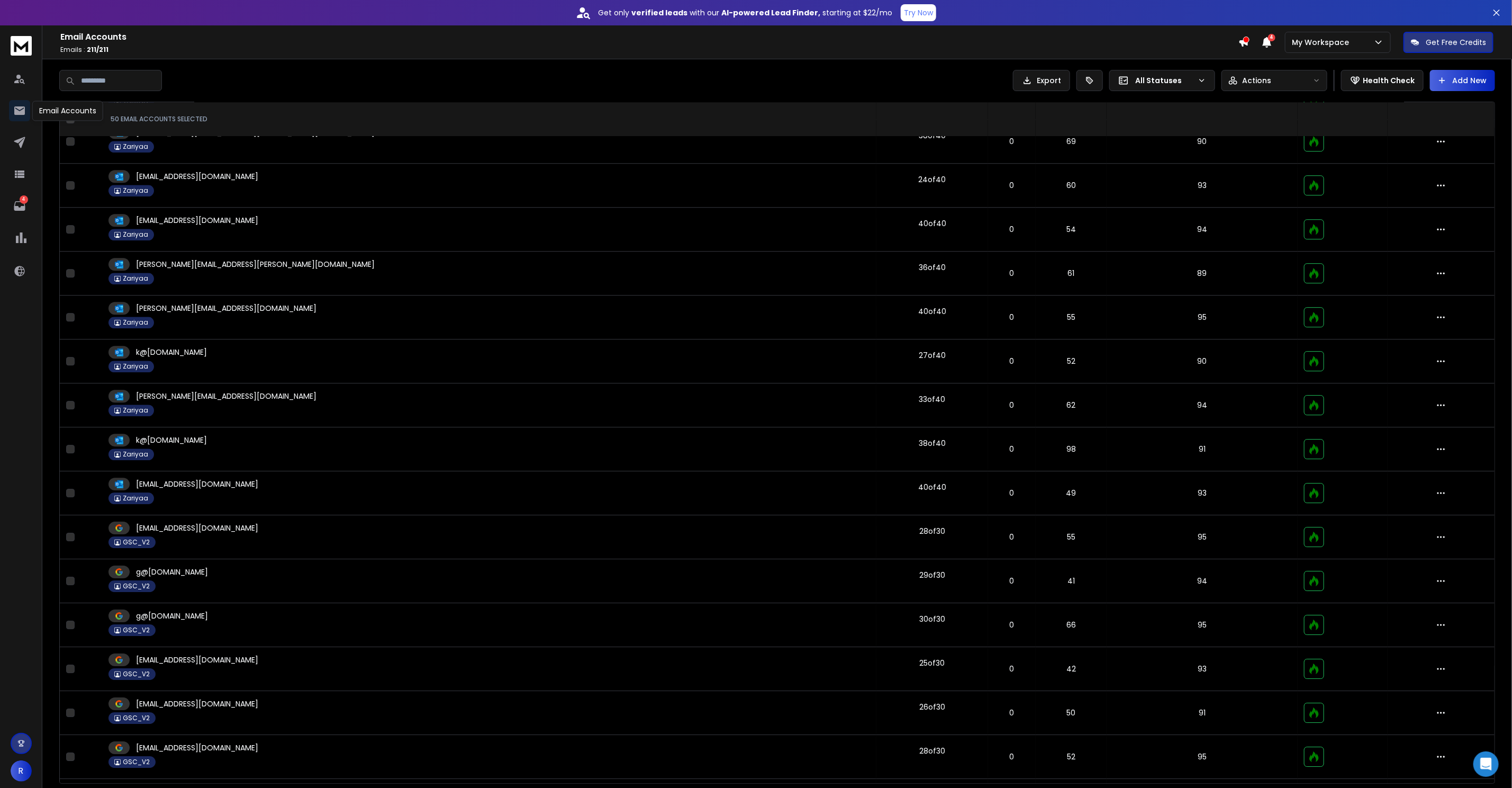
drag, startPoint x: 10, startPoint y: 108, endPoint x: 12, endPoint y: 115, distance: 7.3
click at [10, 108] on link at bounding box center [19, 111] width 21 height 21
click at [23, 138] on icon at bounding box center [19, 142] width 11 height 11
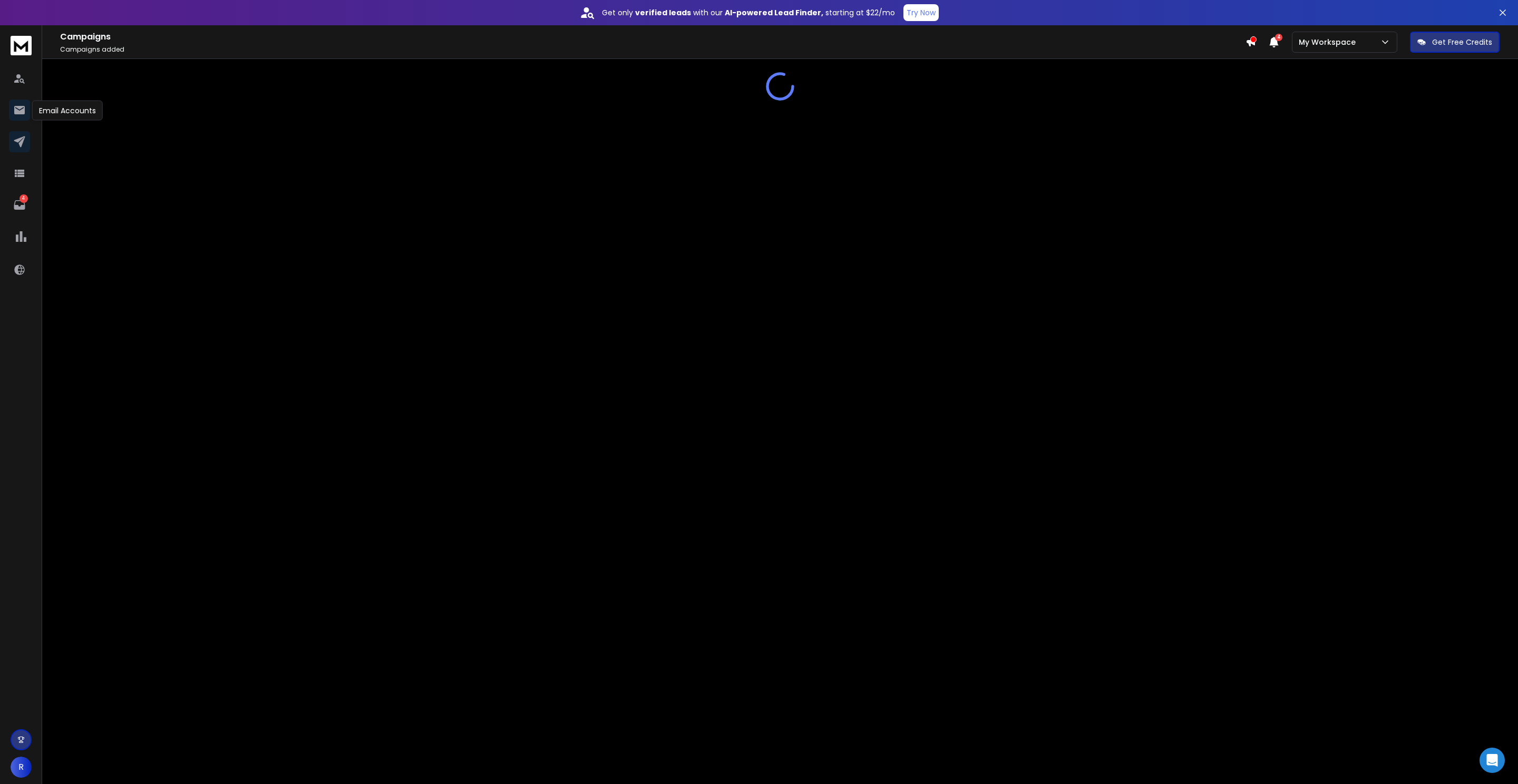
click at [21, 115] on icon at bounding box center [19, 109] width 12 height 12
click at [19, 162] on div "4" at bounding box center [21, 177] width 25 height 217
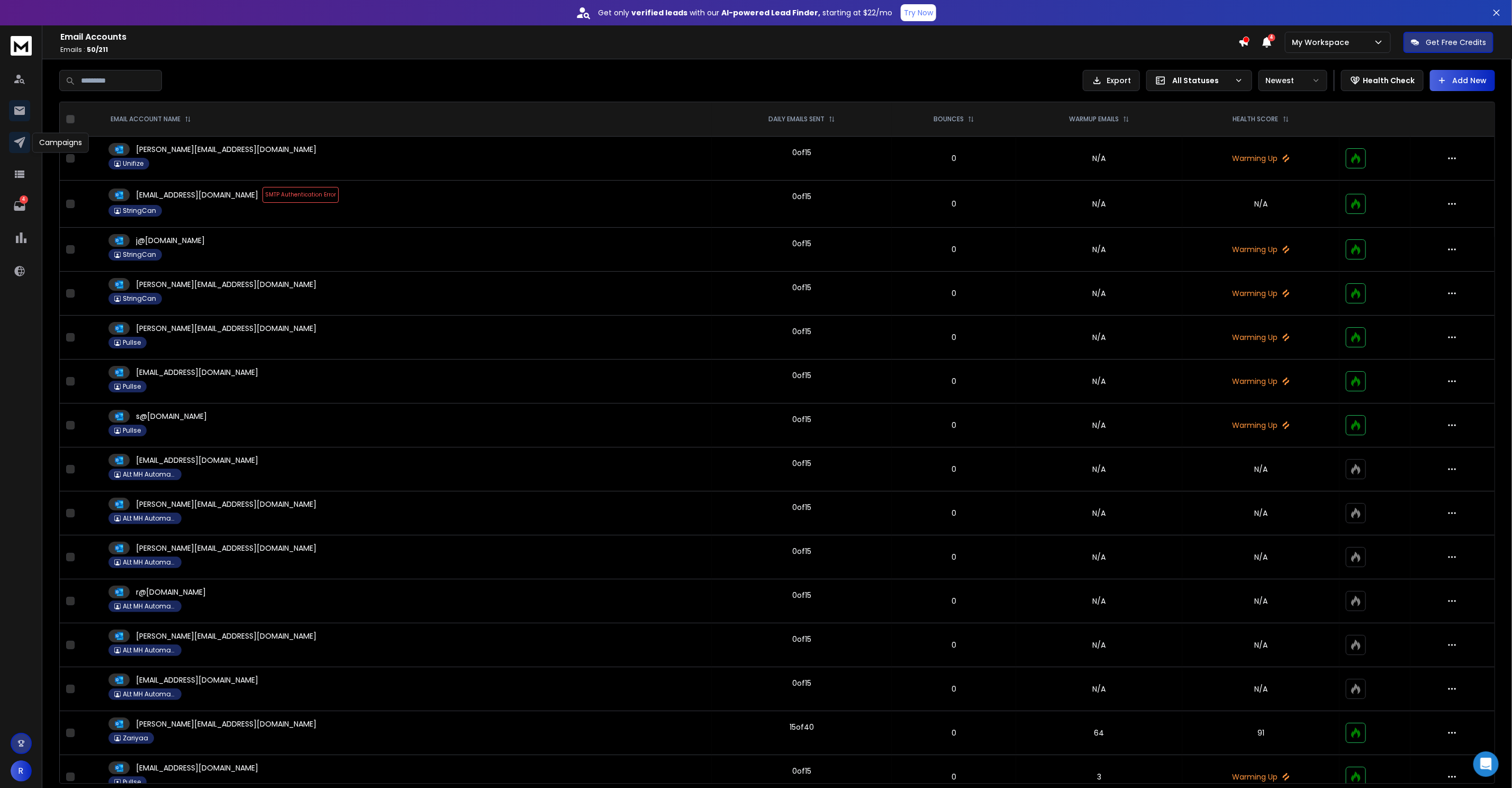
click at [21, 134] on link at bounding box center [19, 142] width 21 height 21
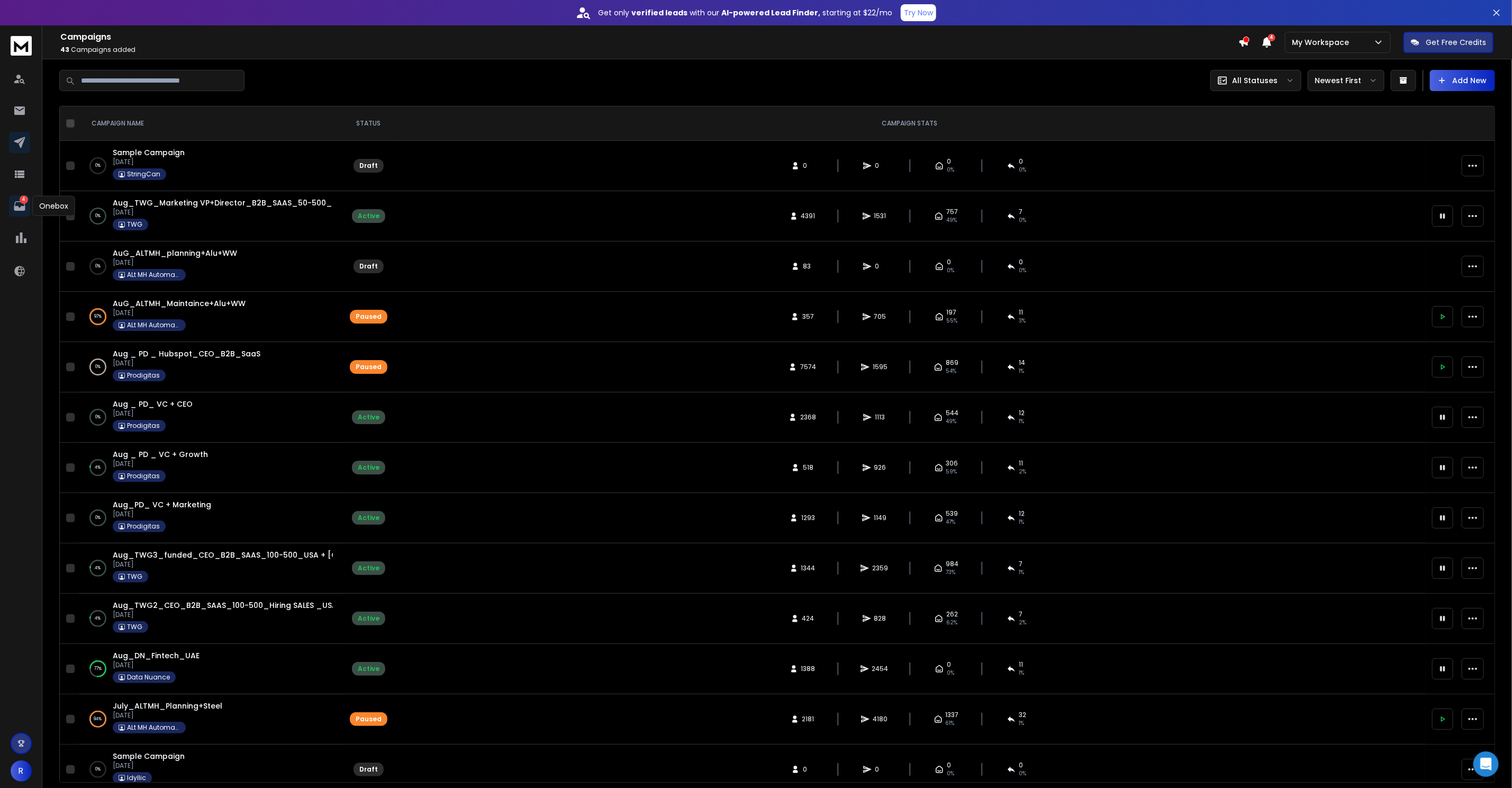
click at [18, 200] on link "4" at bounding box center [19, 206] width 21 height 21
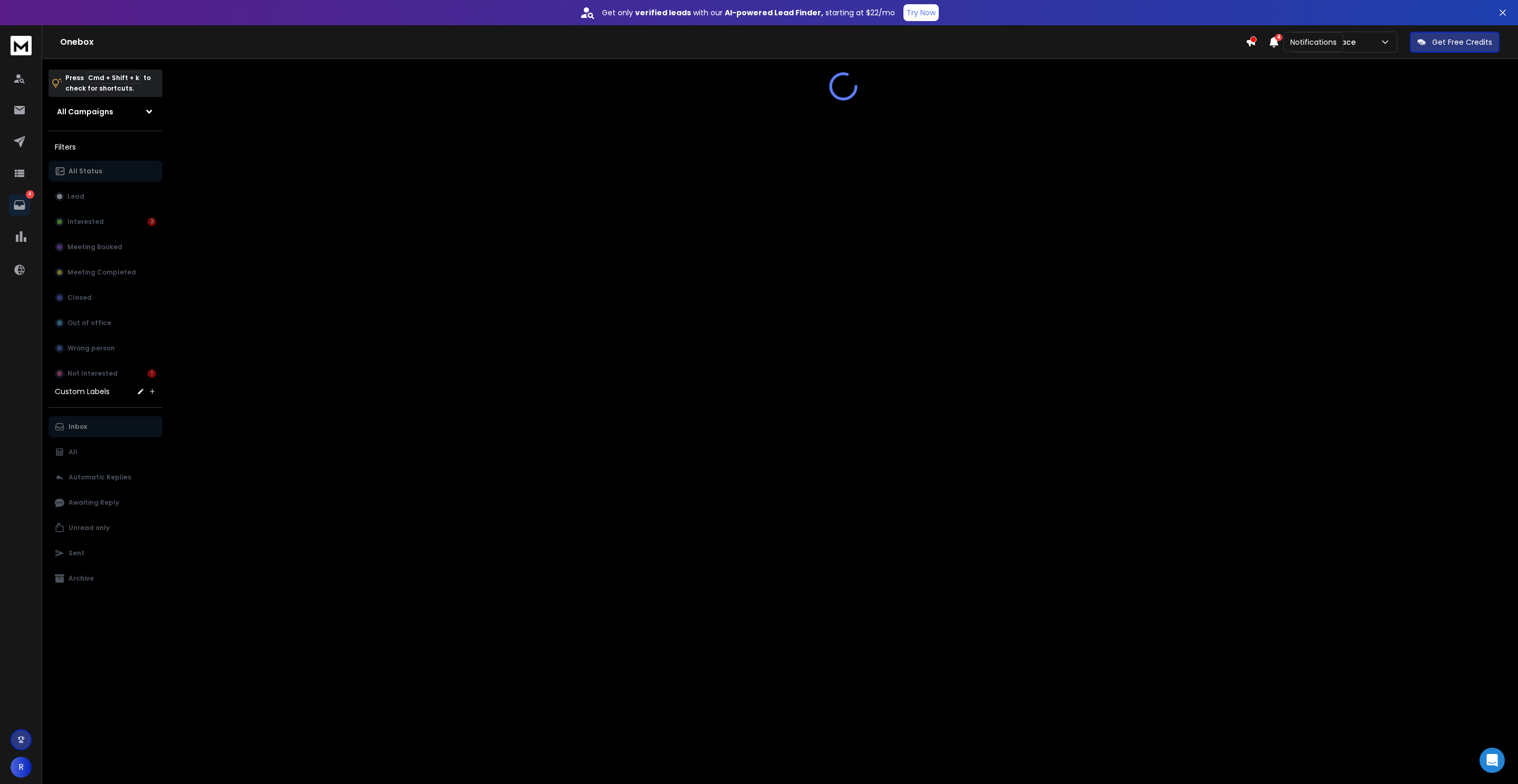
click at [1271, 41] on icon at bounding box center [1274, 42] width 10 height 10
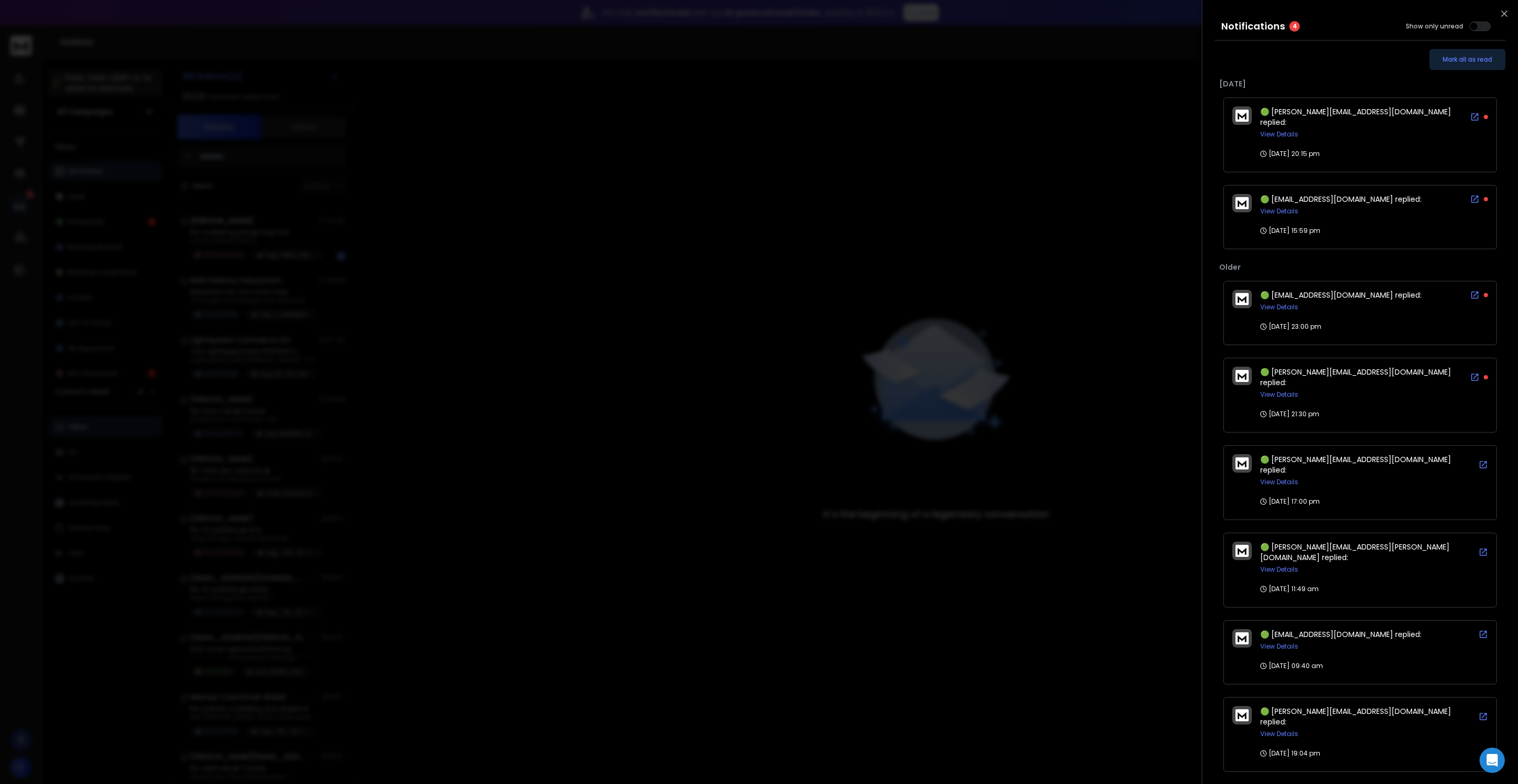
drag, startPoint x: 1465, startPoint y: 60, endPoint x: 1456, endPoint y: 60, distance: 9.0
click at [1465, 60] on span "Mark all as read" at bounding box center [1468, 59] width 49 height 9
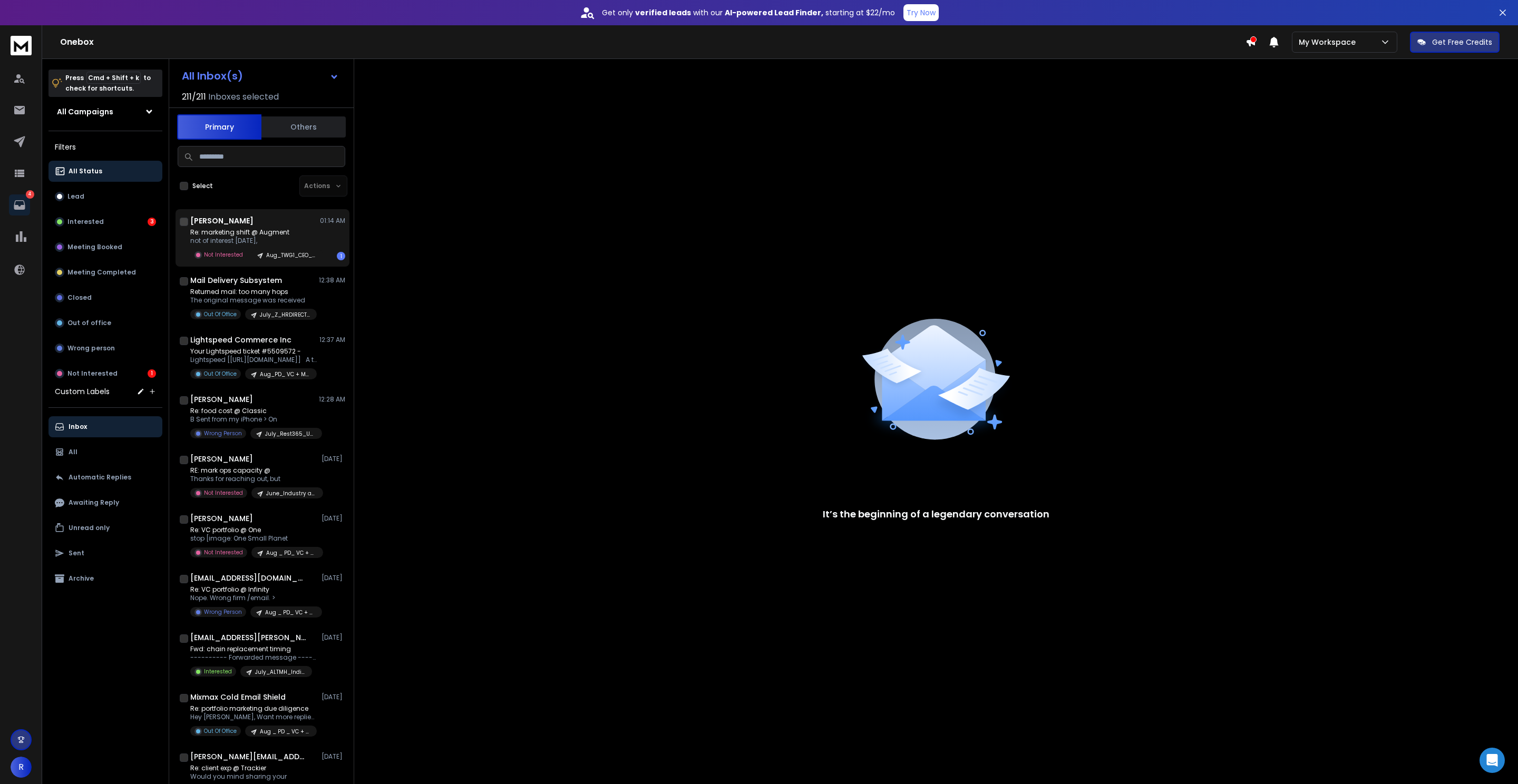
click at [301, 236] on p "Re: marketing shift @ Augment" at bounding box center [253, 232] width 126 height 9
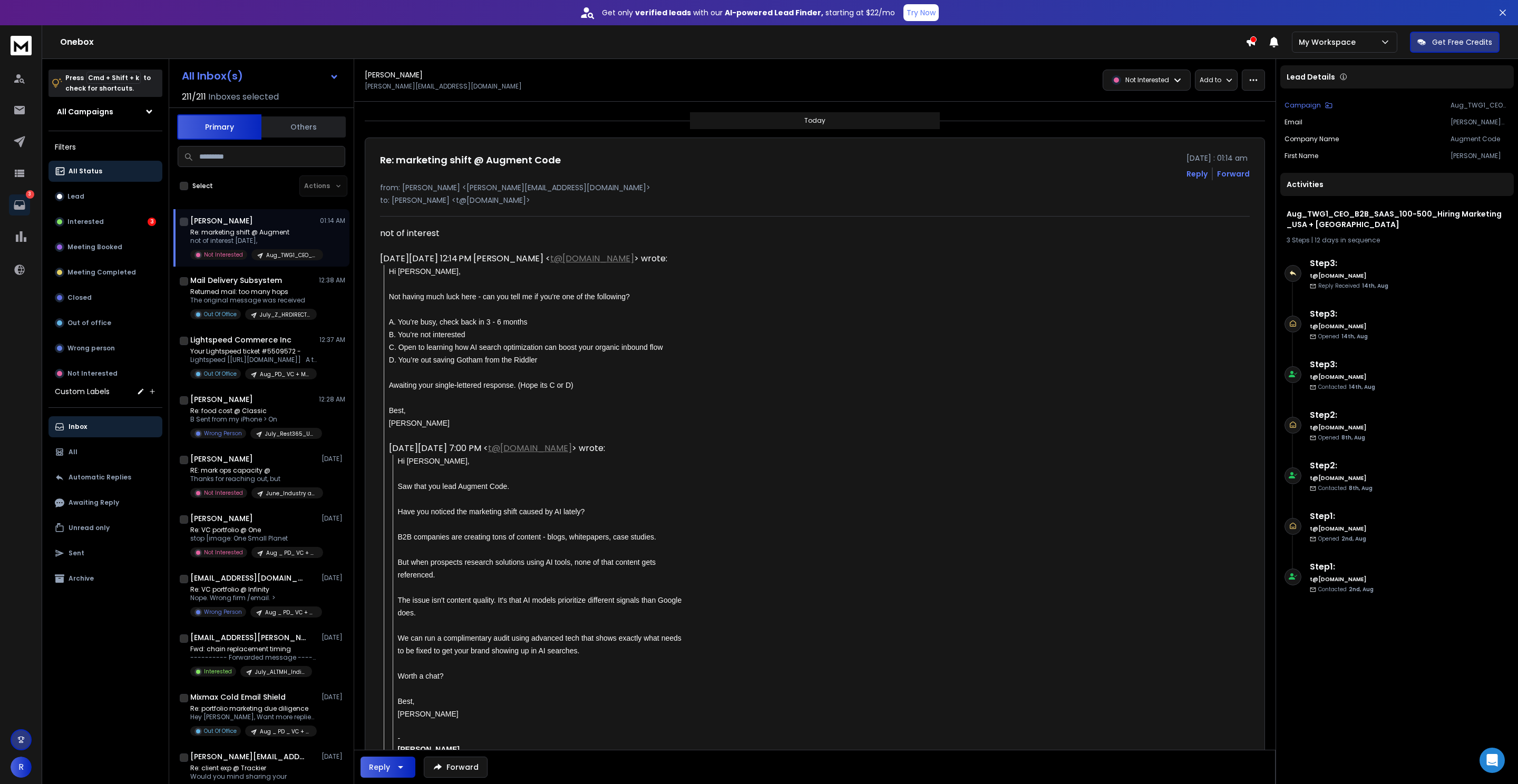
drag, startPoint x: 584, startPoint y: 369, endPoint x: 512, endPoint y: 349, distance: 74.7
drag, startPoint x: 510, startPoint y: 380, endPoint x: 498, endPoint y: 377, distance: 12.4
click at [506, 364] on span "D. You’re out saving Gotham from the Riddler" at bounding box center [463, 359] width 148 height 9
drag, startPoint x: 494, startPoint y: 374, endPoint x: 450, endPoint y: 330, distance: 62.2
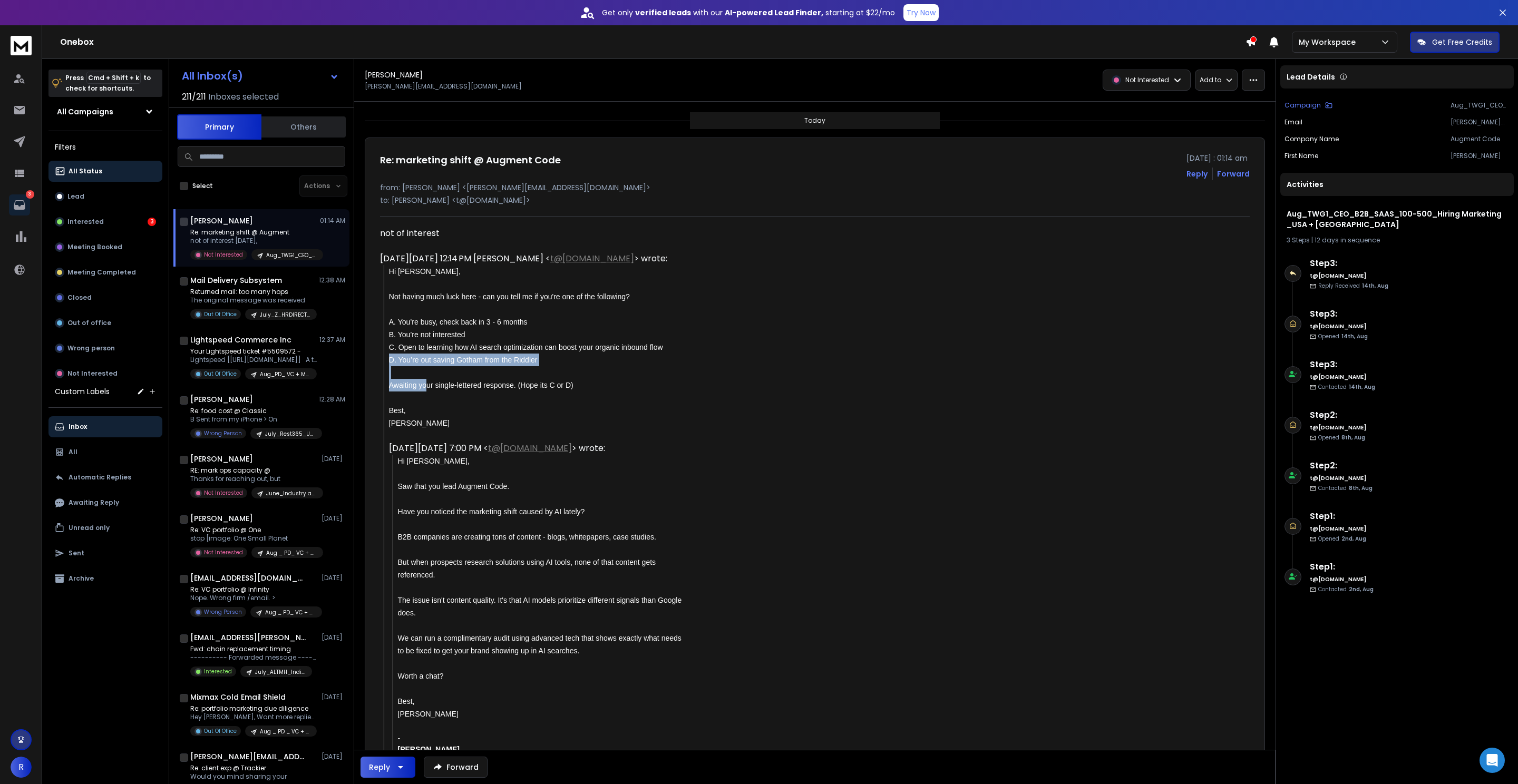
drag, startPoint x: 433, startPoint y: 409, endPoint x: 419, endPoint y: 380, distance: 32.2
drag, startPoint x: 540, startPoint y: 366, endPoint x: 526, endPoint y: 356, distance: 17.2
click at [540, 354] on div "C. Open to learning how AI search optimization can boost your organic inbound f…" at bounding box center [538, 347] width 298 height 12
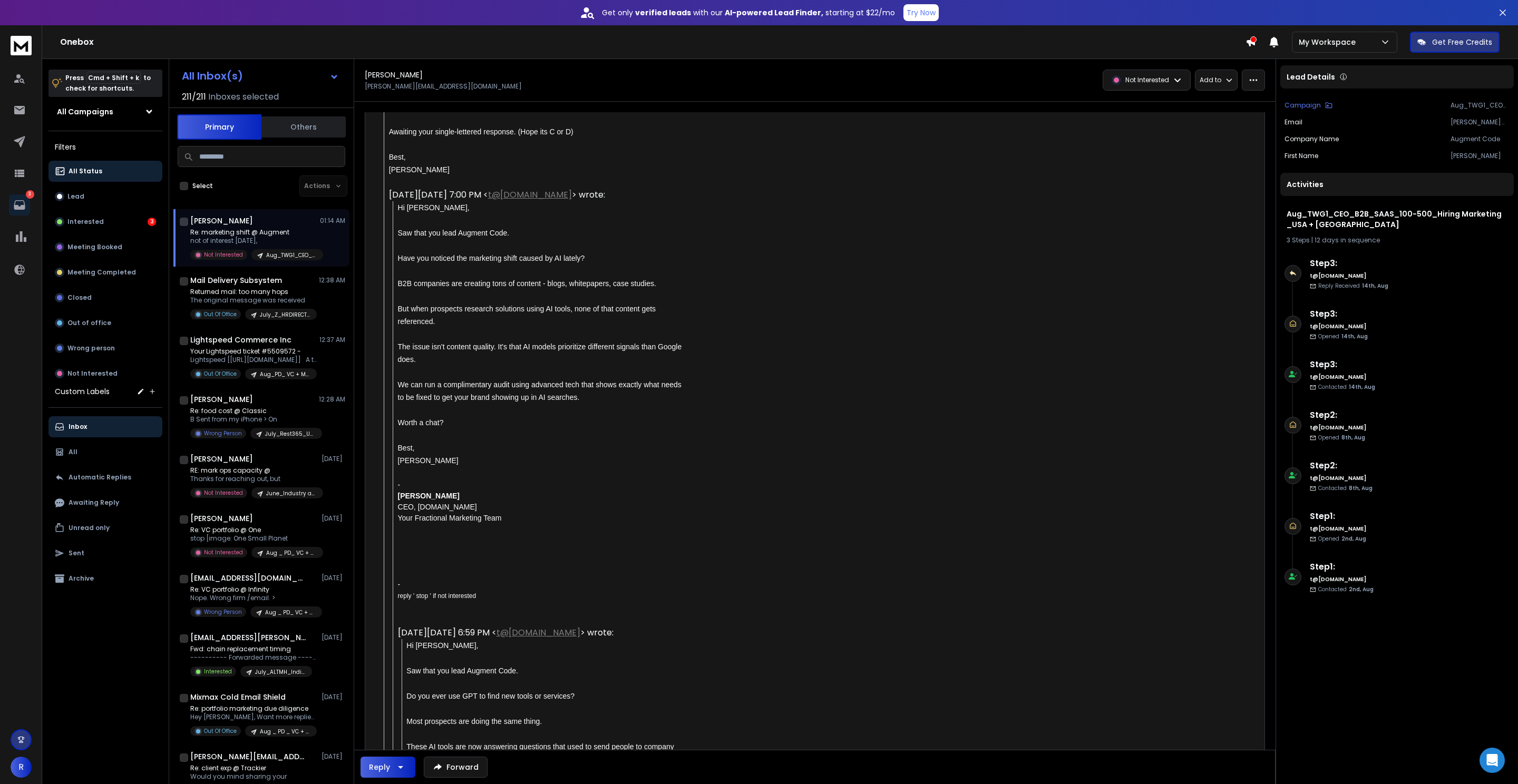
scroll to position [255, 0]
click at [1374, 34] on button "My Workspace" at bounding box center [1344, 42] width 106 height 21
click at [1315, 189] on div "TWG" at bounding box center [1309, 191] width 18 height 10
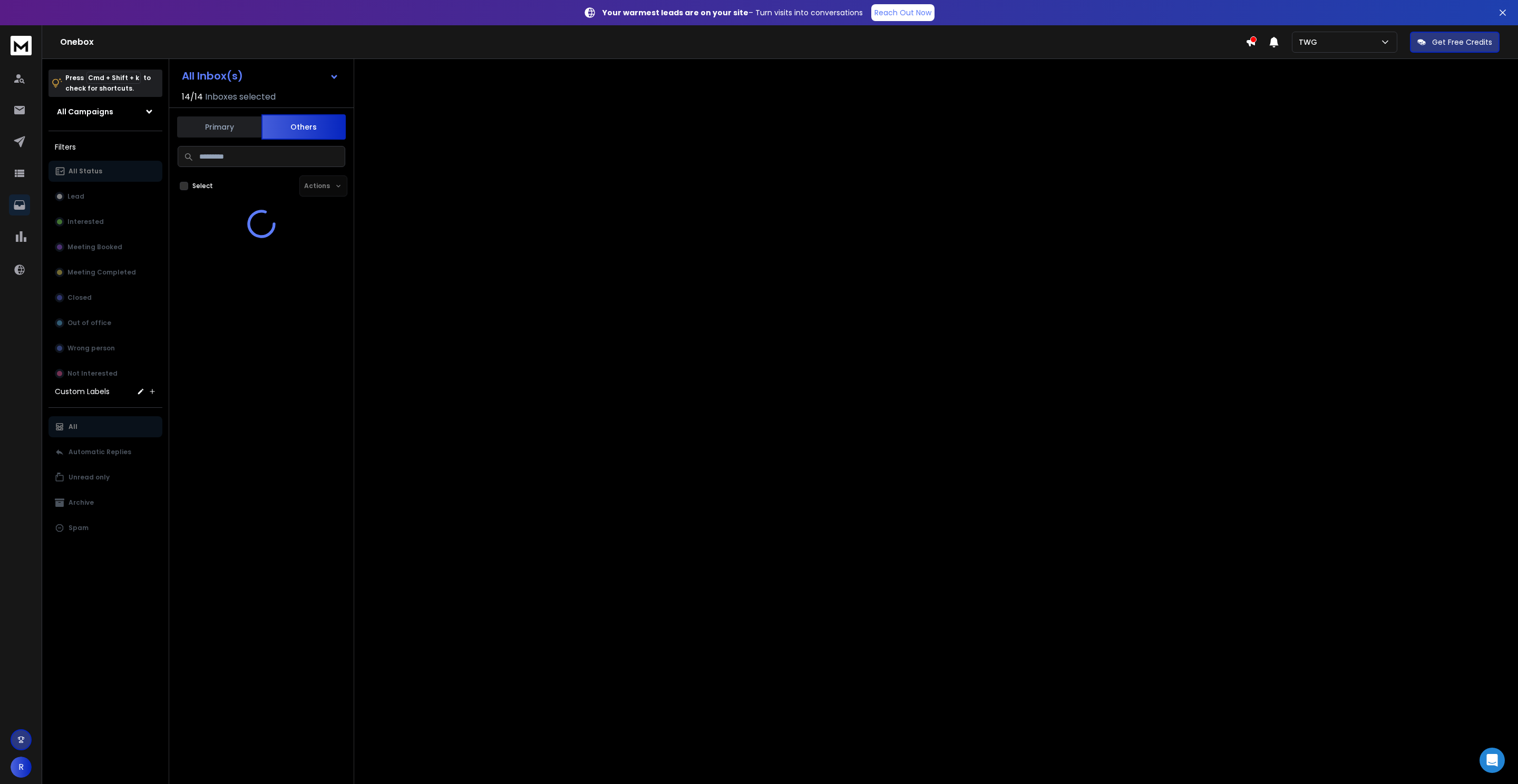
click at [335, 122] on button "Others" at bounding box center [303, 126] width 85 height 26
click at [220, 134] on button "Primary" at bounding box center [219, 126] width 85 height 26
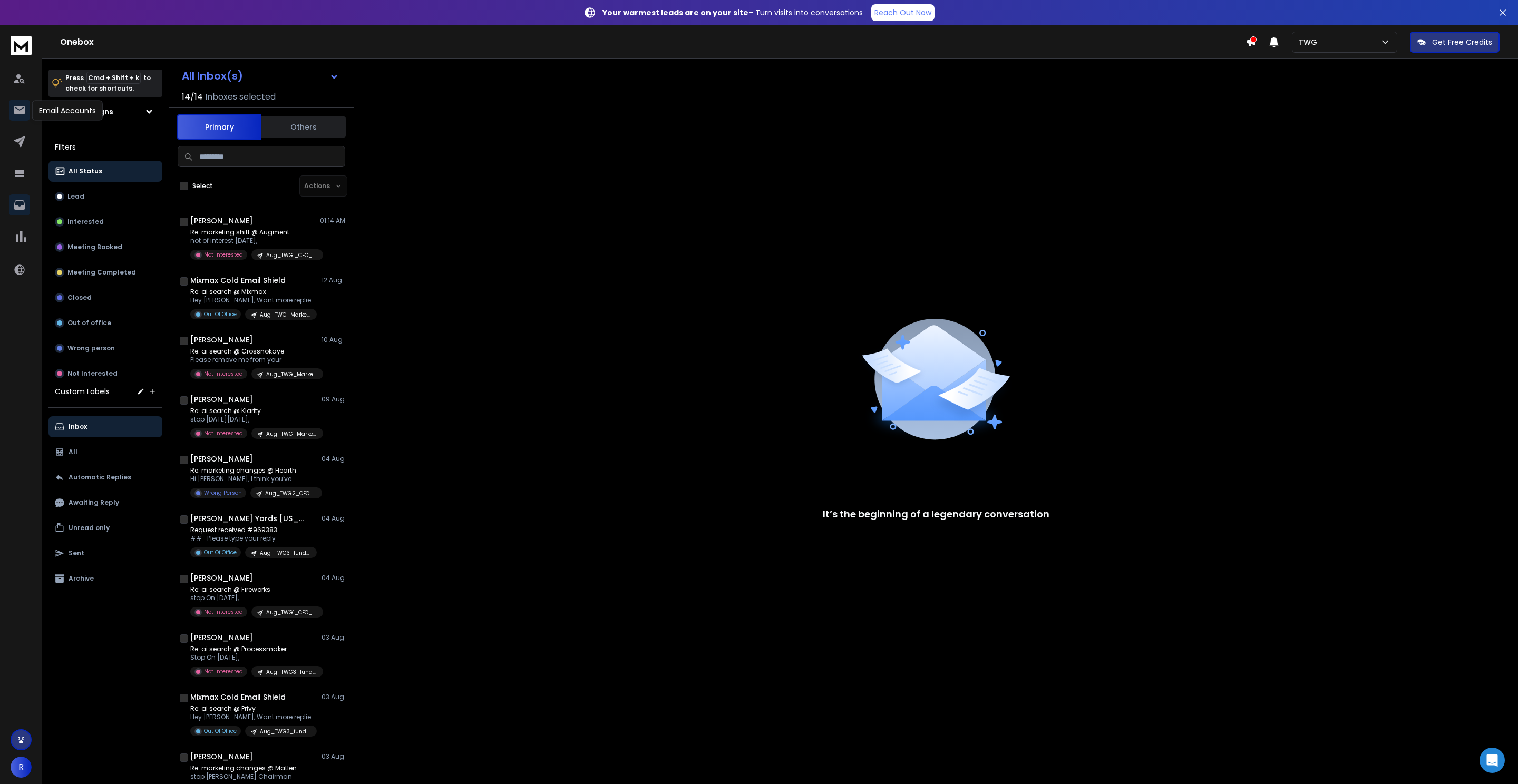
click at [26, 115] on icon at bounding box center [19, 109] width 12 height 12
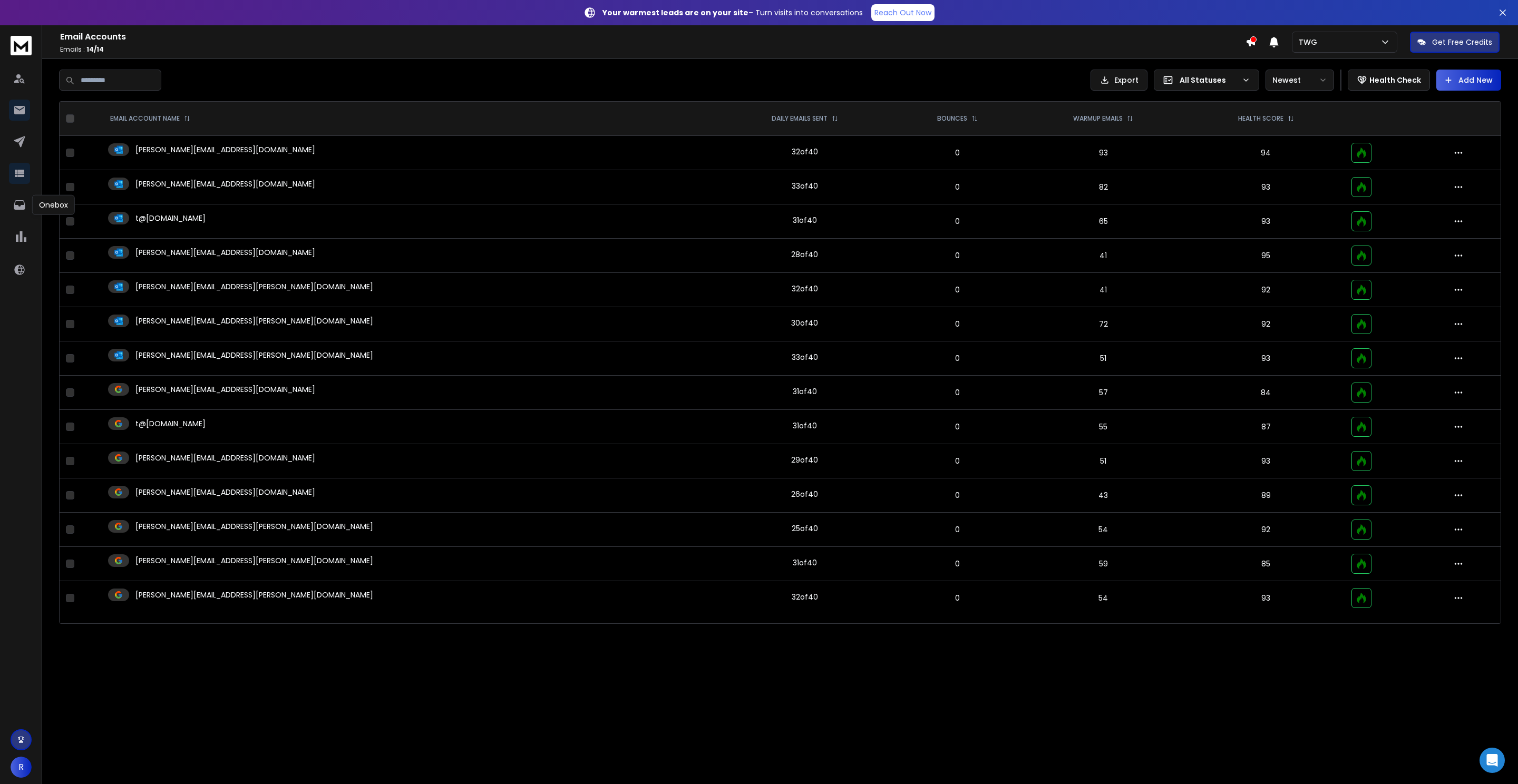
drag, startPoint x: 17, startPoint y: 199, endPoint x: 10, endPoint y: 168, distance: 31.8
click at [17, 199] on icon at bounding box center [19, 204] width 12 height 12
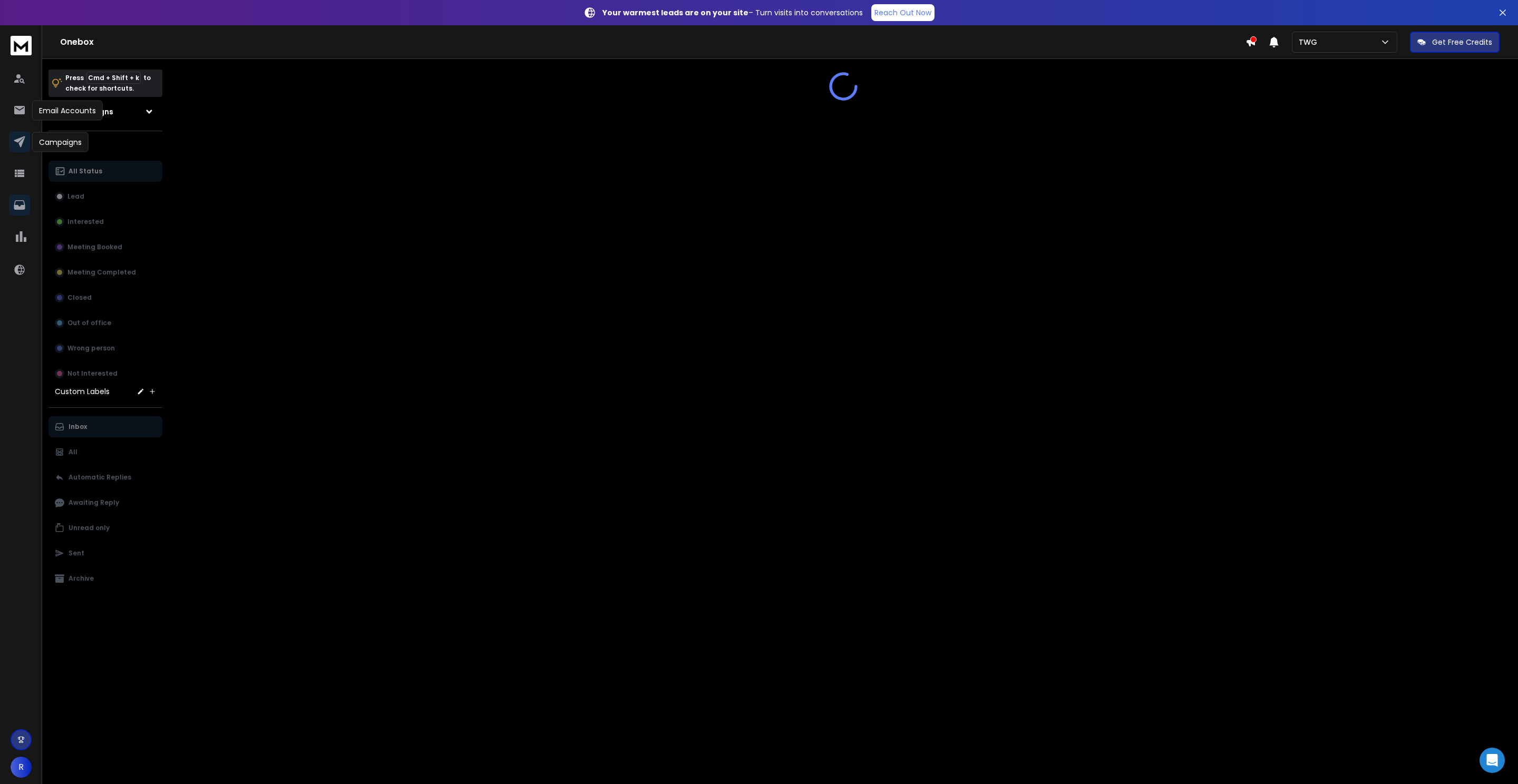
click at [22, 137] on icon at bounding box center [19, 142] width 12 height 12
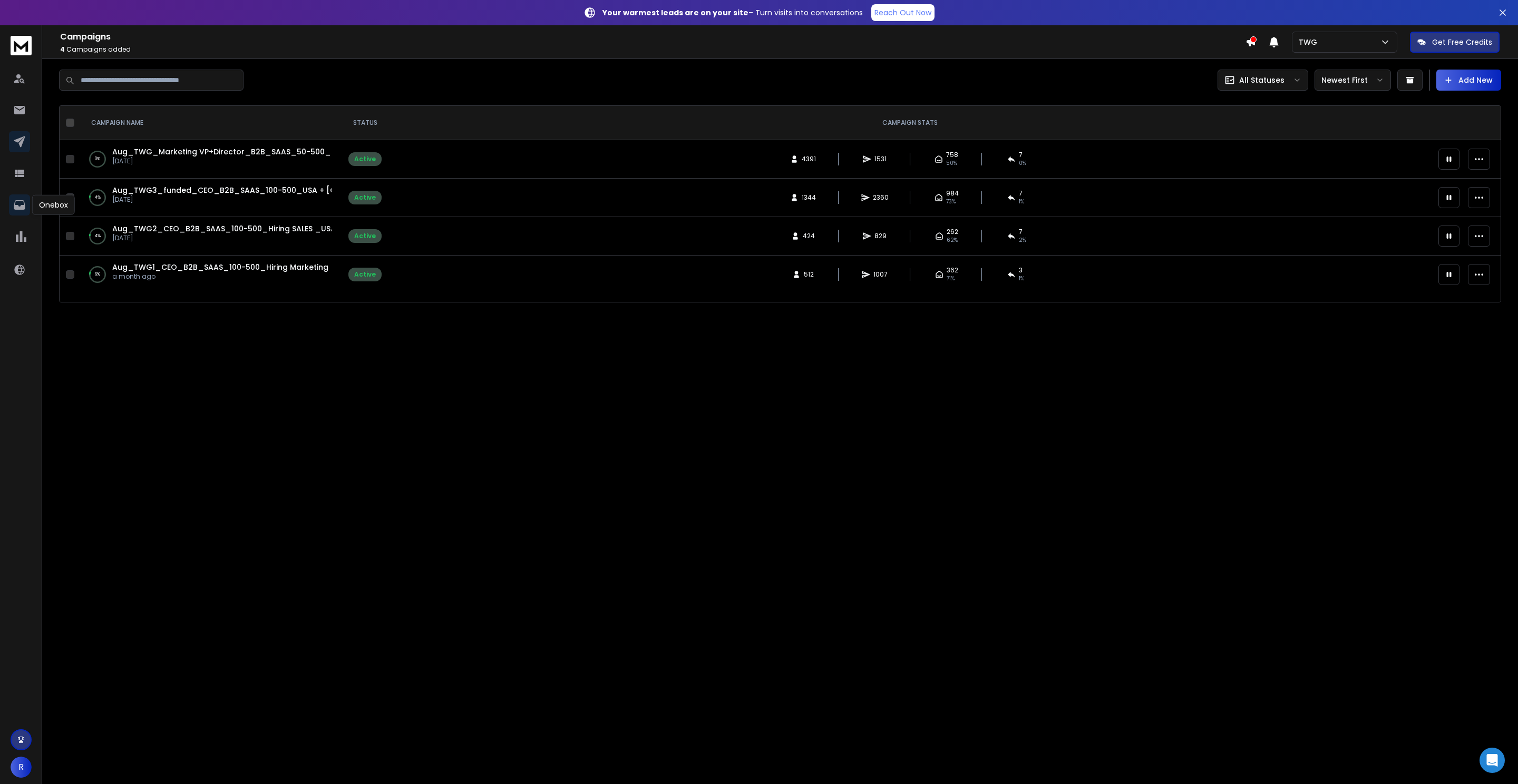
click at [29, 207] on link at bounding box center [19, 205] width 21 height 21
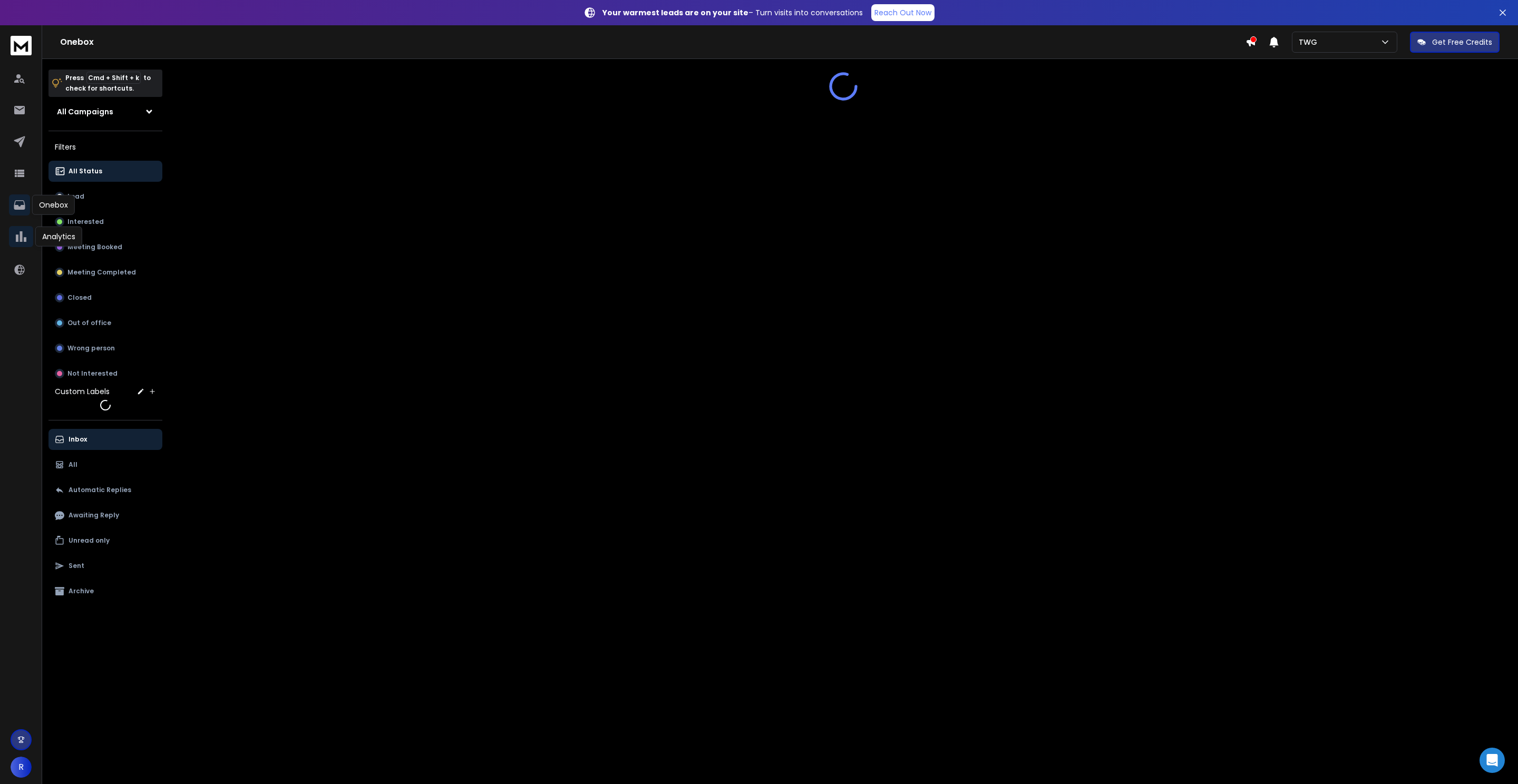
click at [21, 229] on icon at bounding box center [21, 237] width 16 height 16
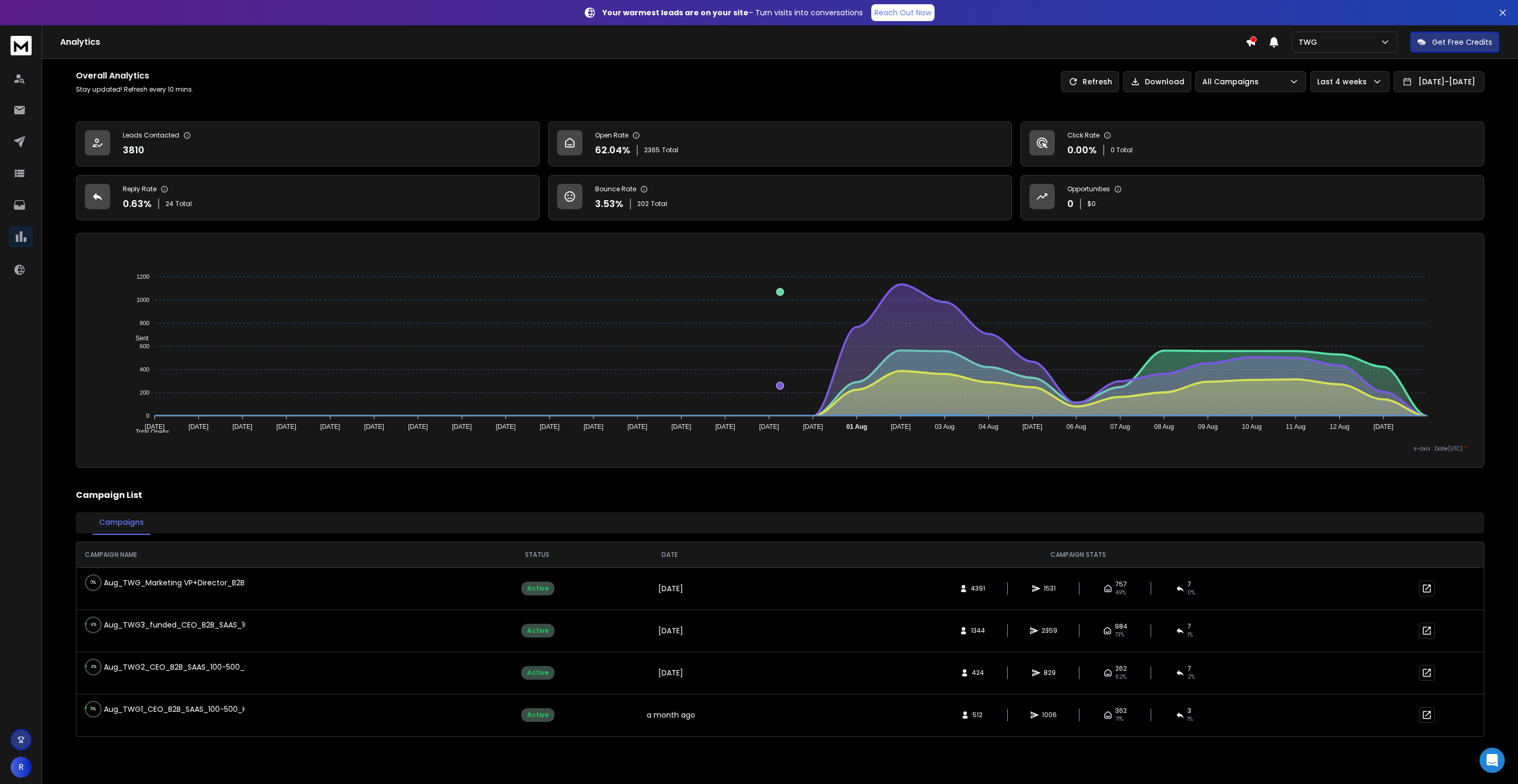
drag, startPoint x: 520, startPoint y: 267, endPoint x: 528, endPoint y: 275, distance: 11.3
click at [520, 267] on foreignobject "Sent Total Opens Unique Opens Links Clicked Total Replies" at bounding box center [780, 340] width 1306 height 184
click at [14, 103] on link at bounding box center [19, 110] width 21 height 21
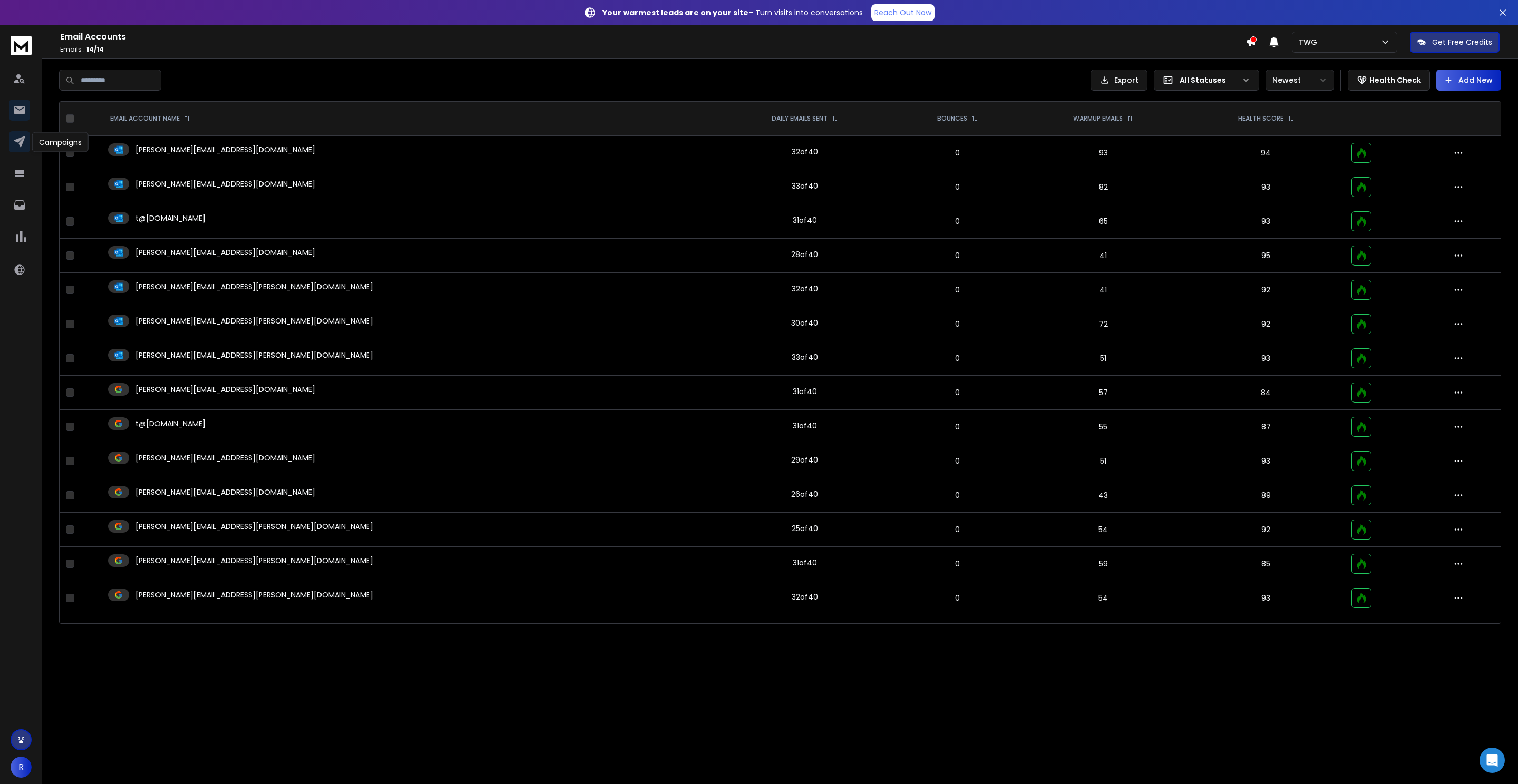
click at [18, 137] on icon at bounding box center [19, 142] width 12 height 12
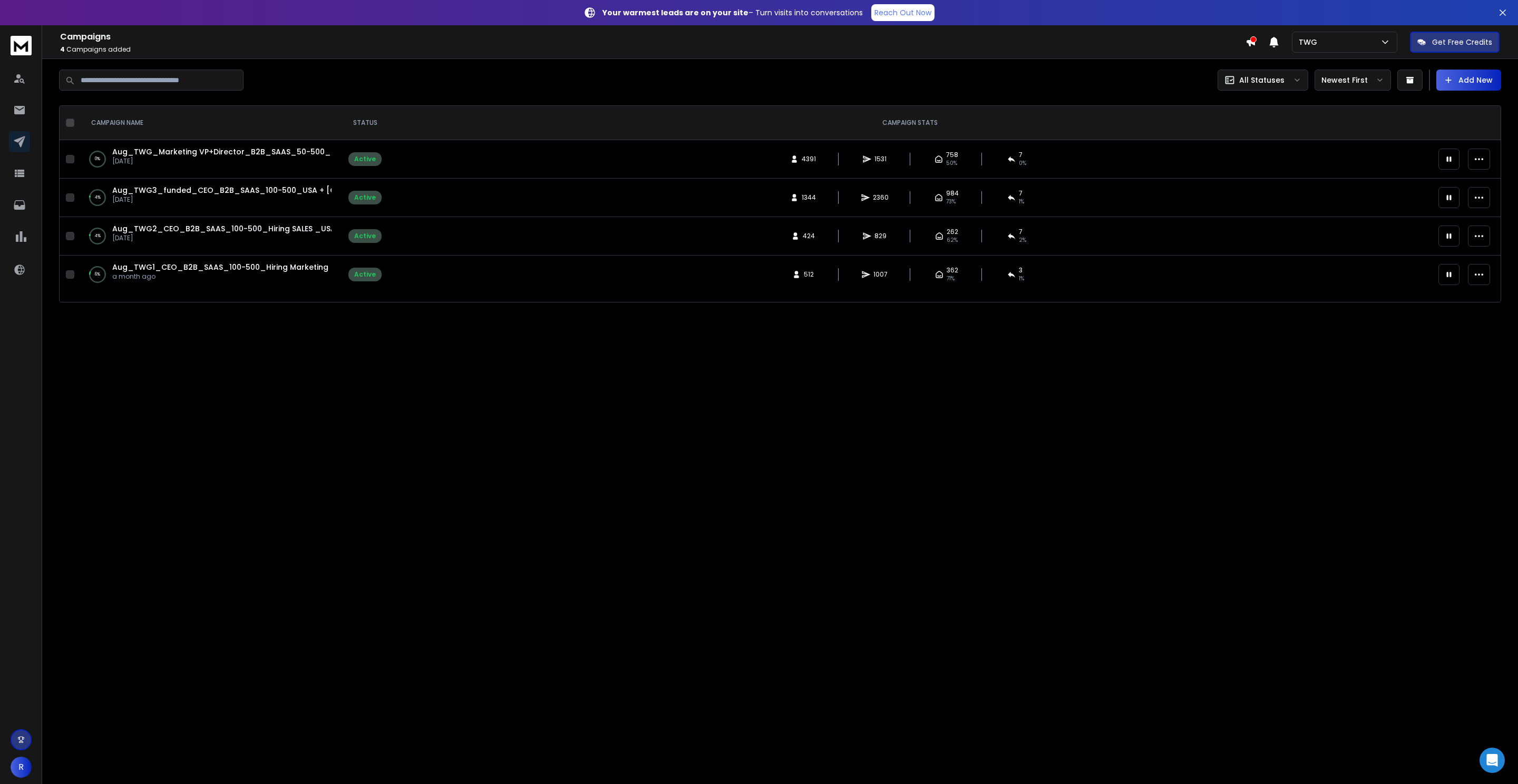
click at [253, 147] on span "Aug_TWG_Marketing VP+Director_B2B_SAAS_50-500_Hiring Marketing _USA + [GEOGRAPH…" at bounding box center [311, 151] width 397 height 10
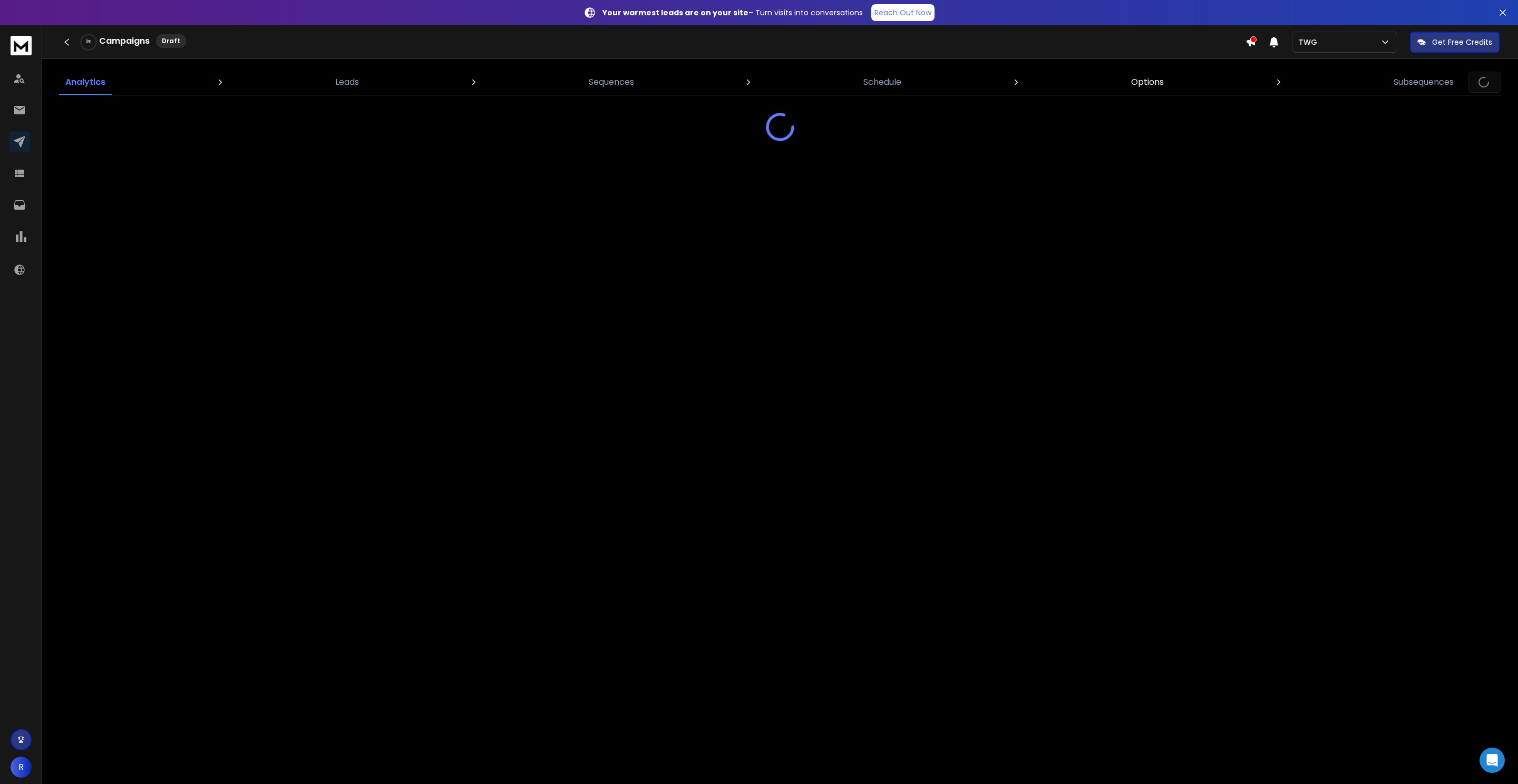
click at [1163, 79] on link "Options" at bounding box center [1148, 82] width 46 height 26
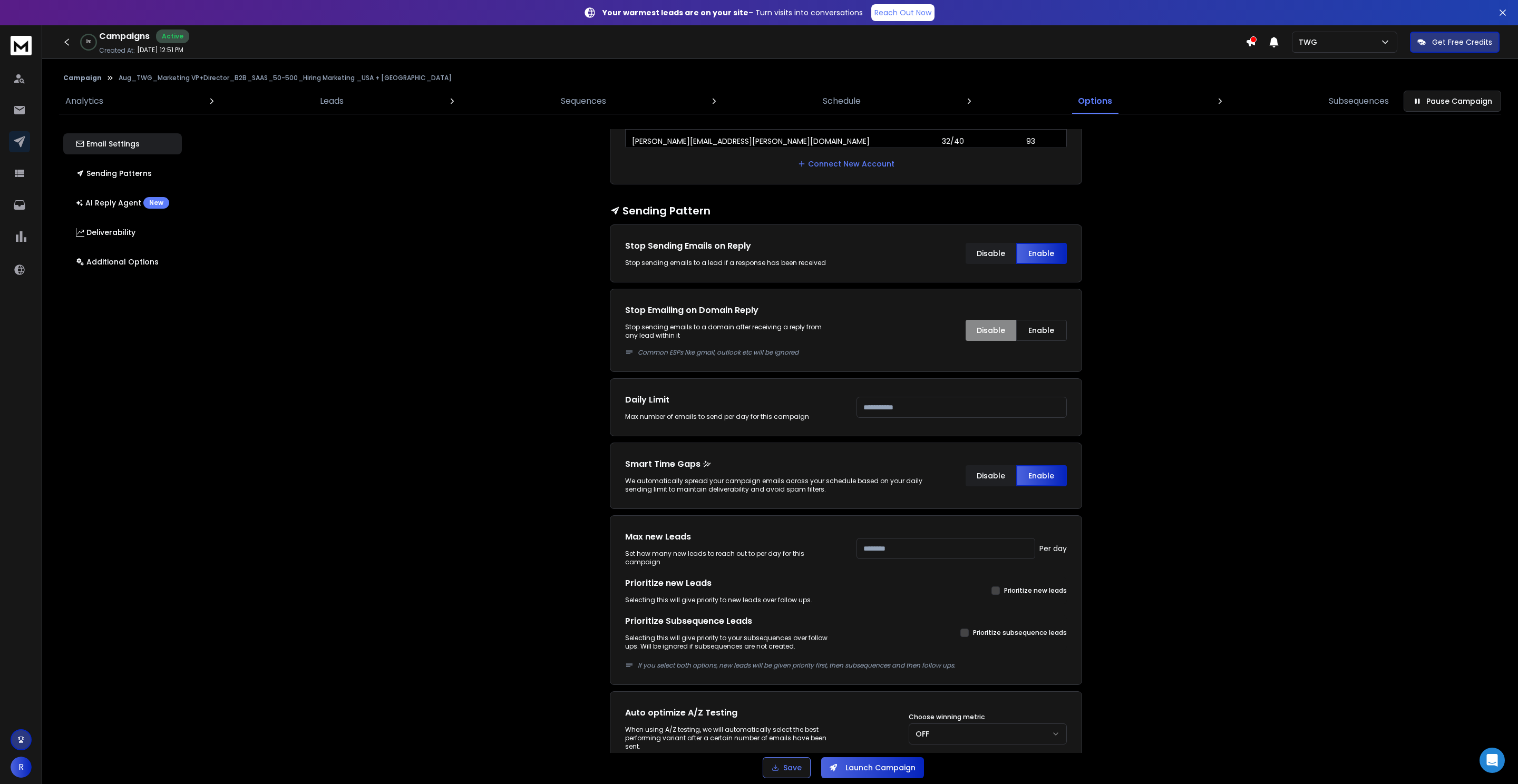
scroll to position [20, 0]
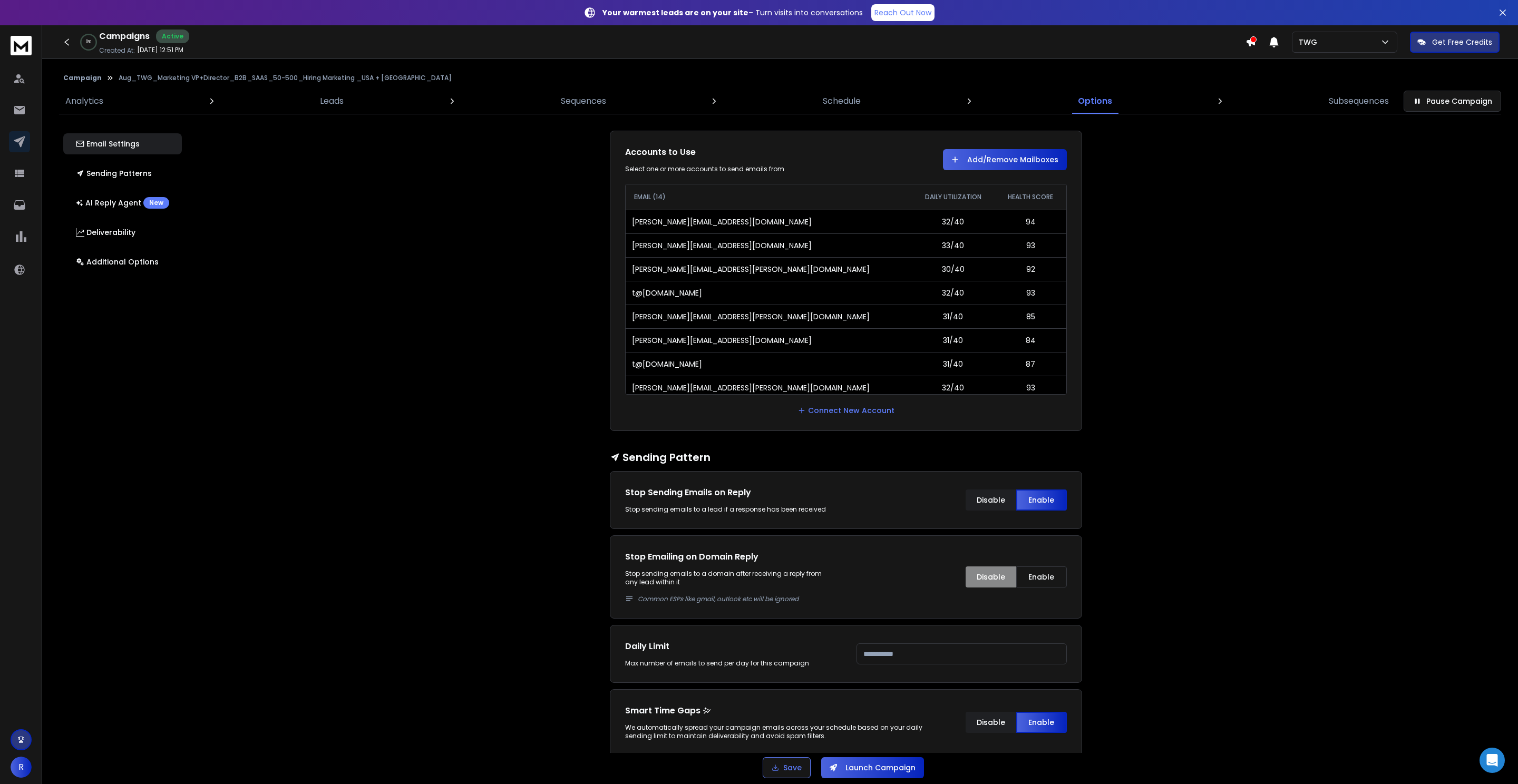
click at [1348, 388] on div "Email Accounts Accounts to Use Select one or more accounts to send emails from …" at bounding box center [852, 441] width 1307 height 624
